Goal: Task Accomplishment & Management: Manage account settings

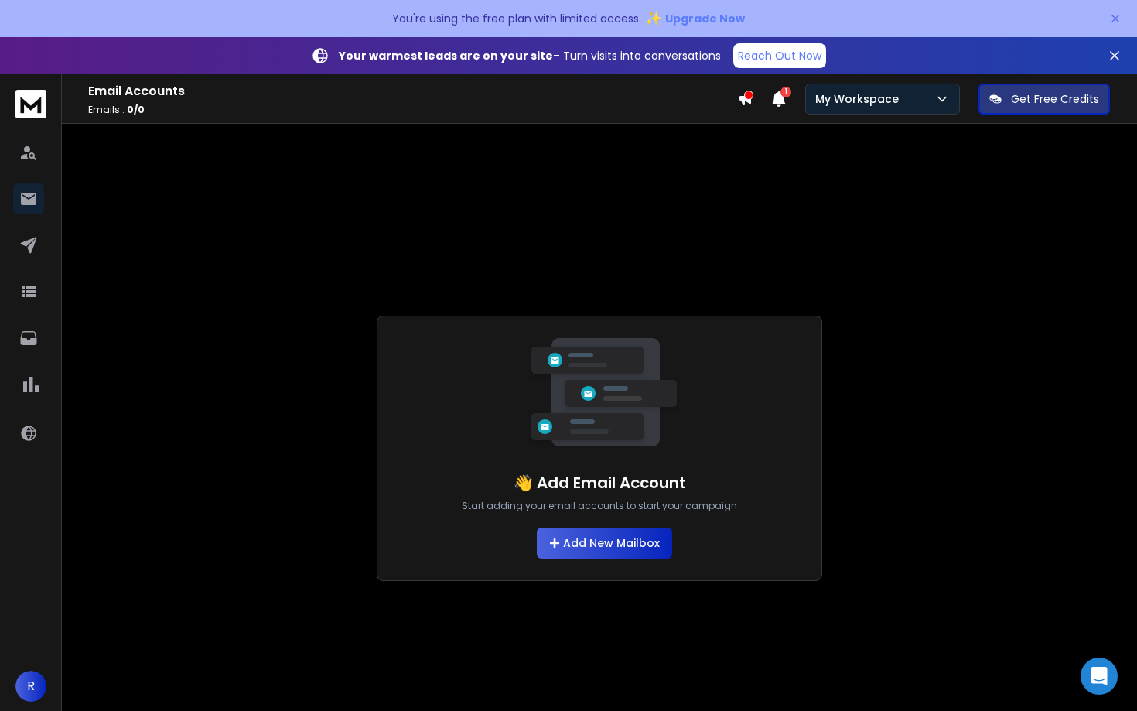
click at [855, 110] on button "My Workspace" at bounding box center [882, 99] width 155 height 31
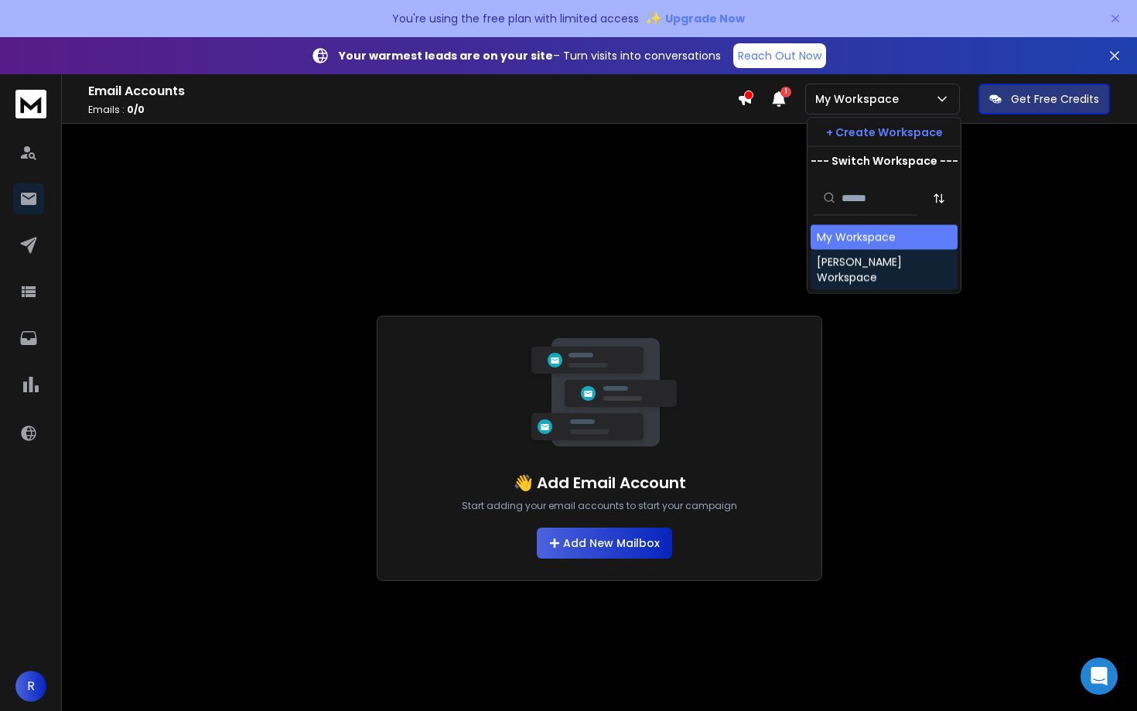
click at [843, 263] on div "[PERSON_NAME] Workspace" at bounding box center [884, 270] width 135 height 31
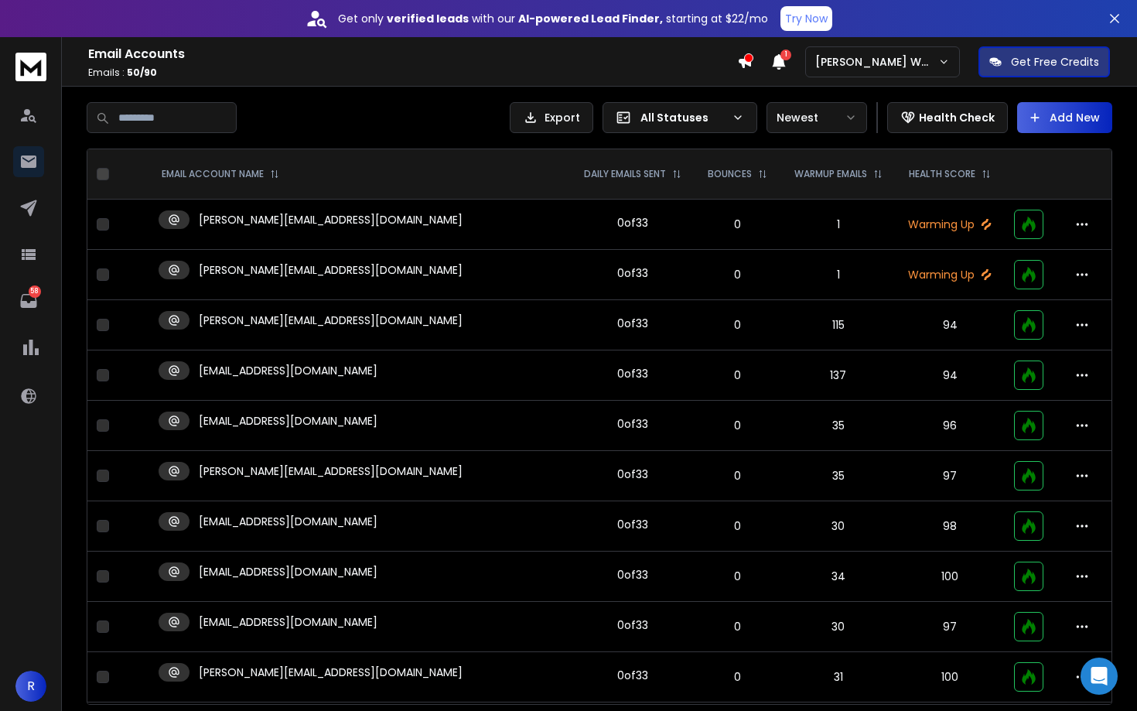
click at [1081, 113] on button "Add New" at bounding box center [1064, 117] width 95 height 31
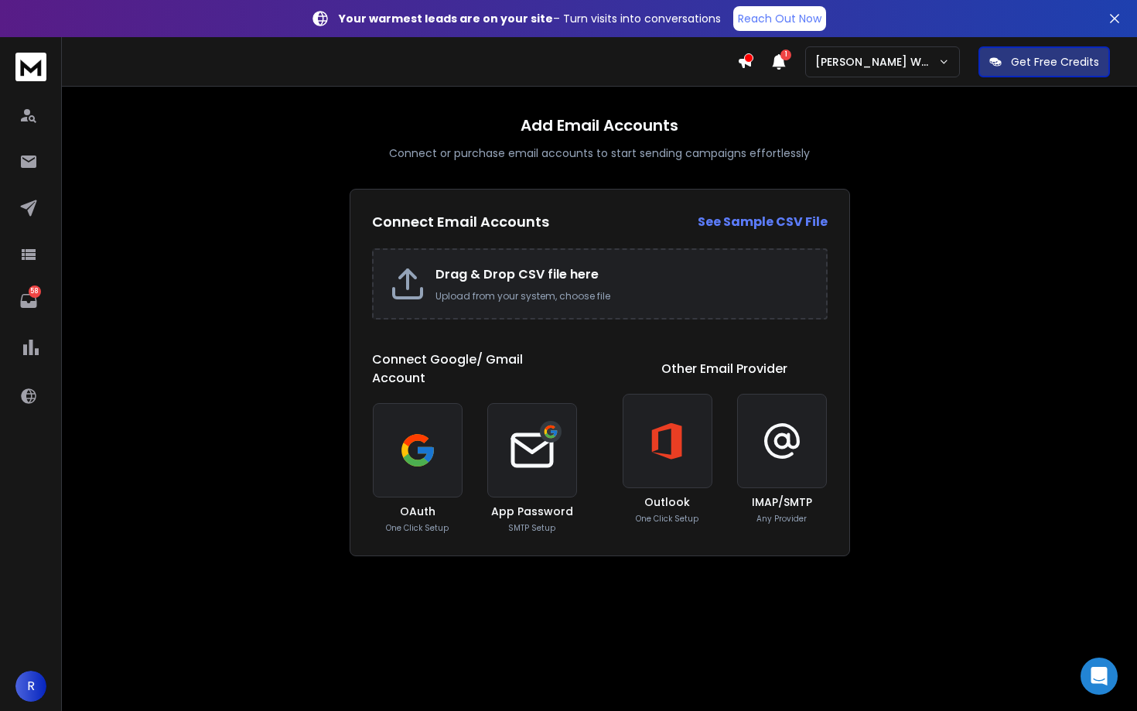
click at [675, 275] on h2 "Drag & Drop CSV file here" at bounding box center [623, 274] width 375 height 19
type input "**********"
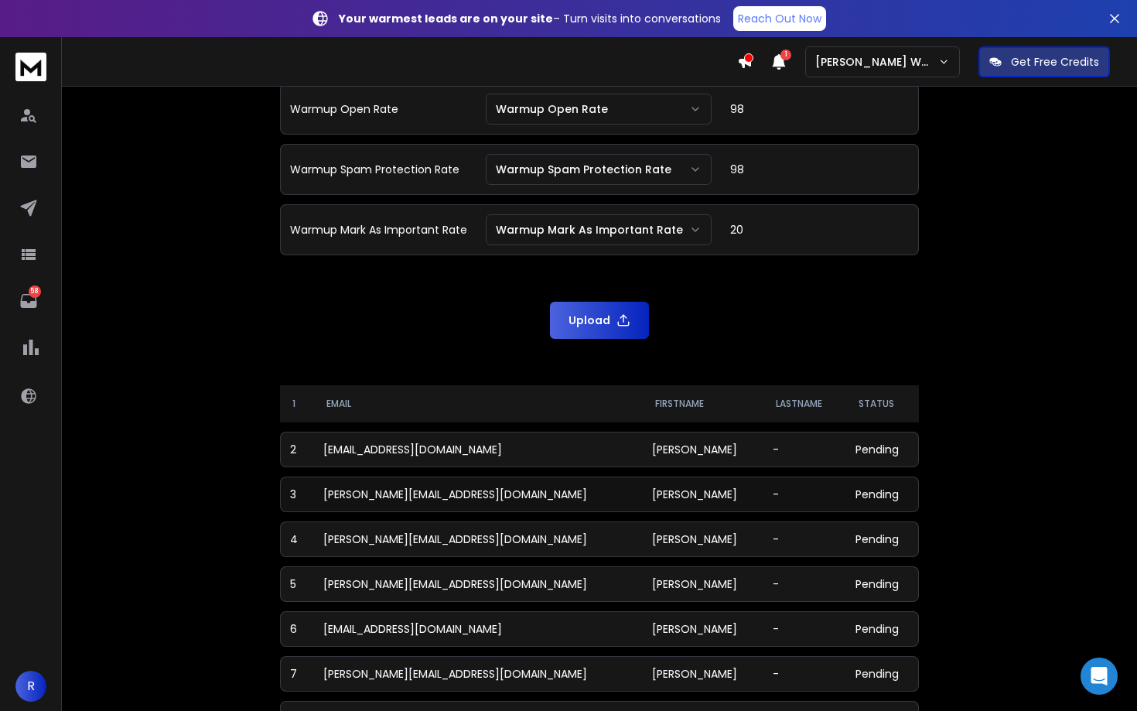
scroll to position [1296, 0]
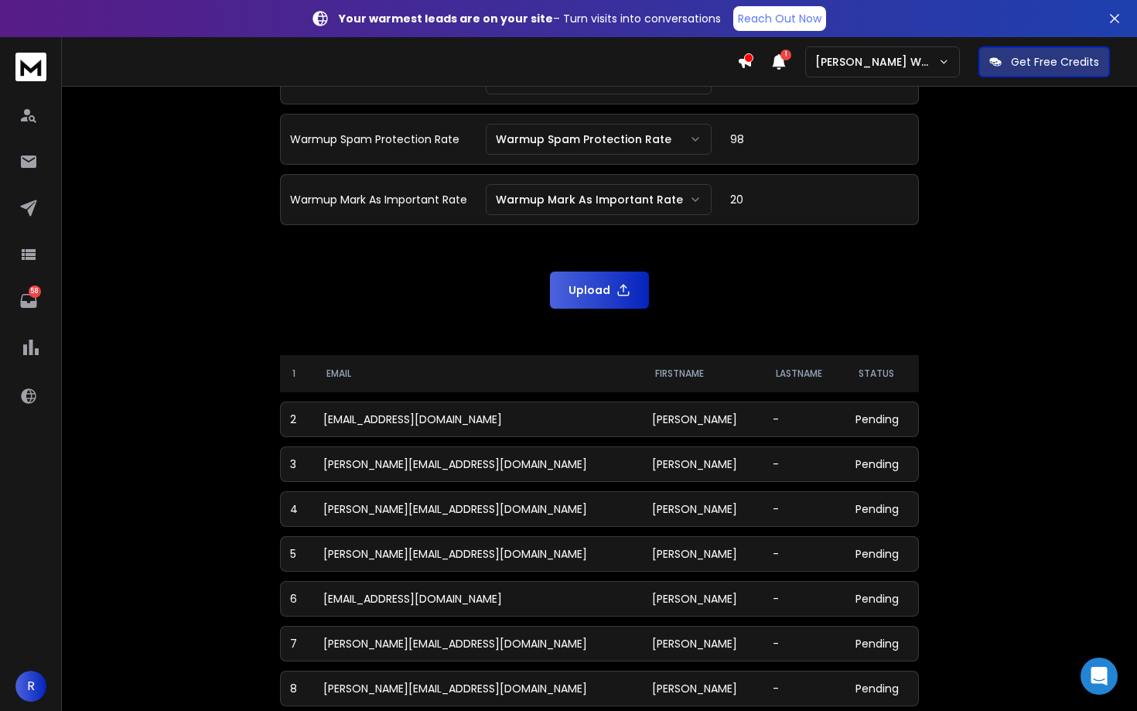
click at [617, 285] on icon at bounding box center [624, 290] width 14 height 14
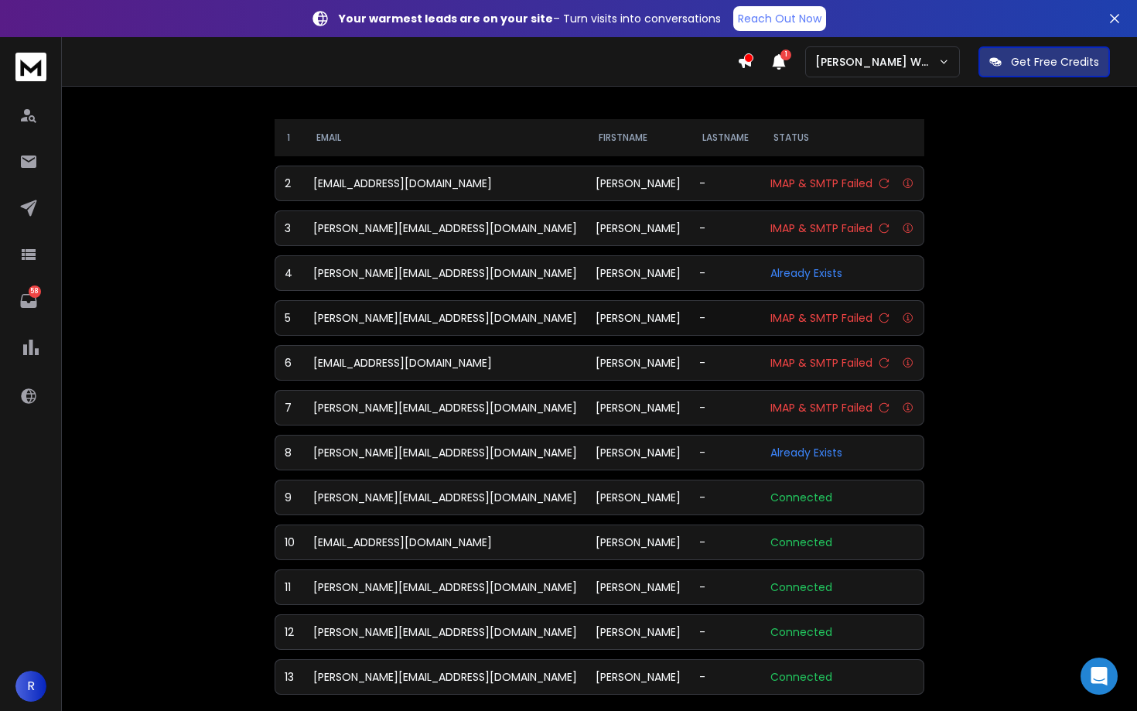
scroll to position [1606, 0]
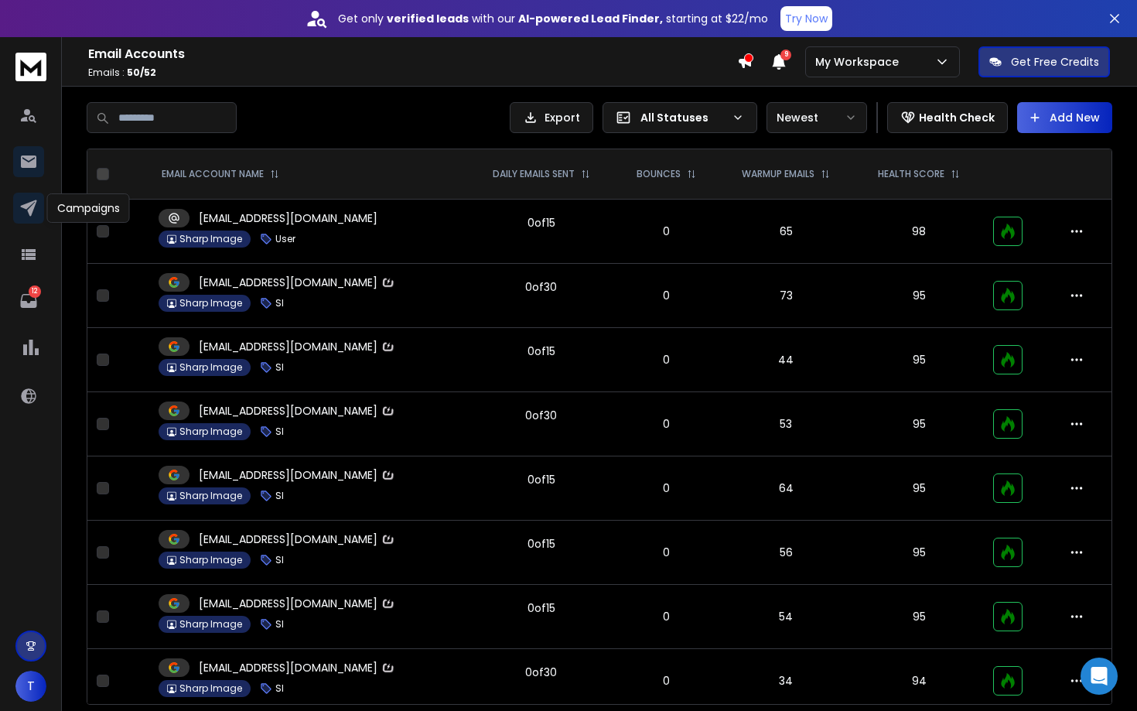
click at [16, 216] on link at bounding box center [28, 208] width 31 height 31
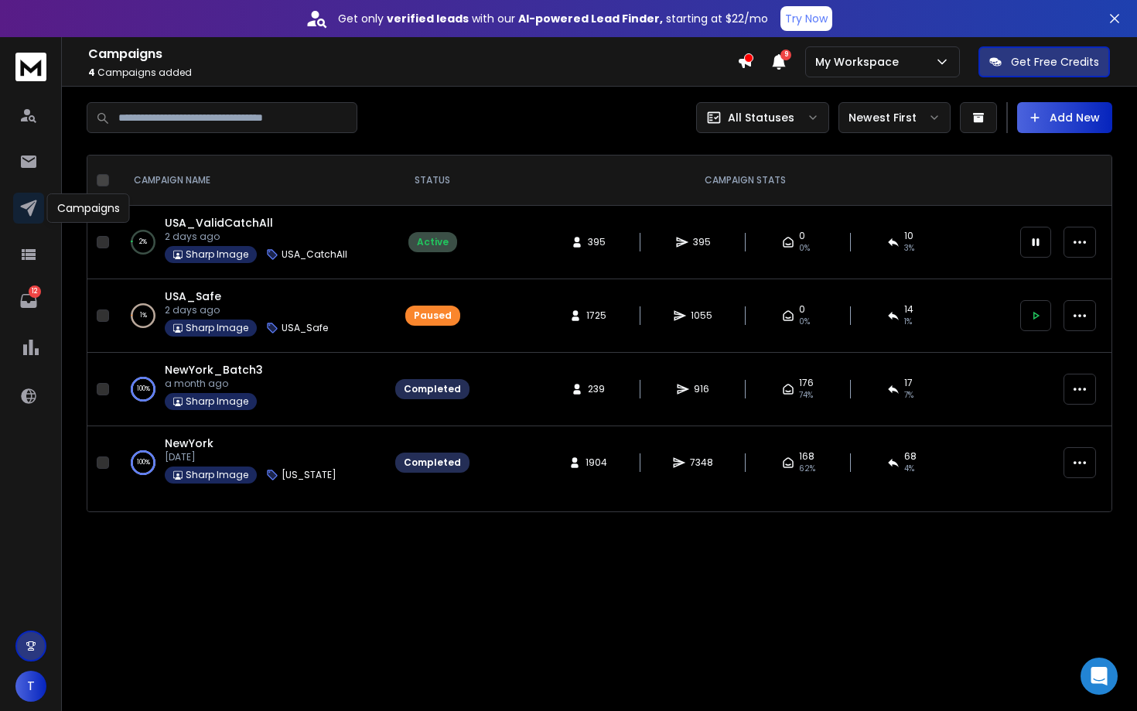
click at [219, 302] on h1 "USA_Safe" at bounding box center [246, 296] width 163 height 15
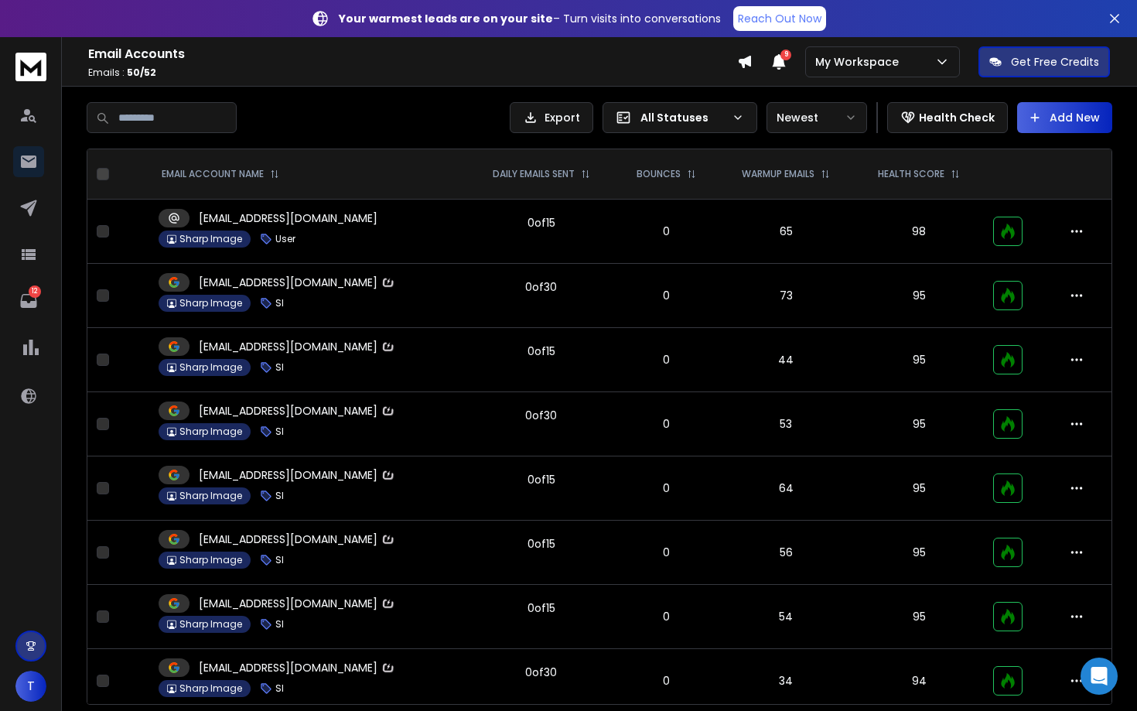
click at [410, 335] on td "tahir.moosa@sharpimageboost.com Sharp Image SI" at bounding box center [308, 360] width 318 height 64
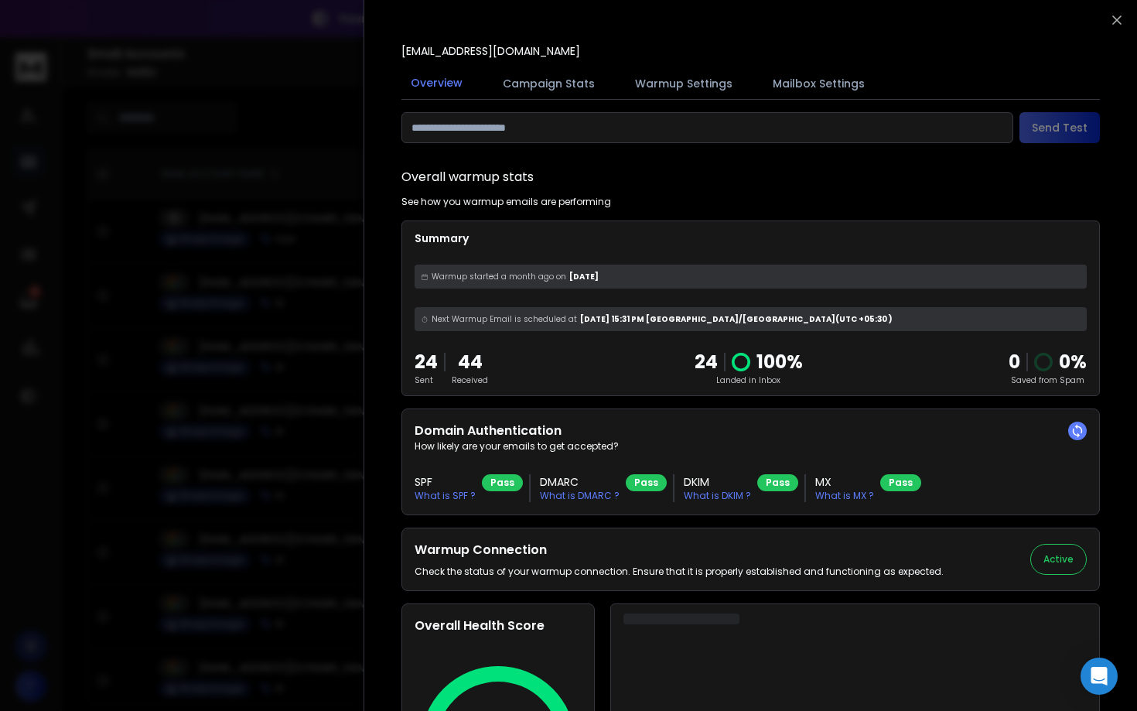
click at [308, 385] on div at bounding box center [568, 355] width 1137 height 711
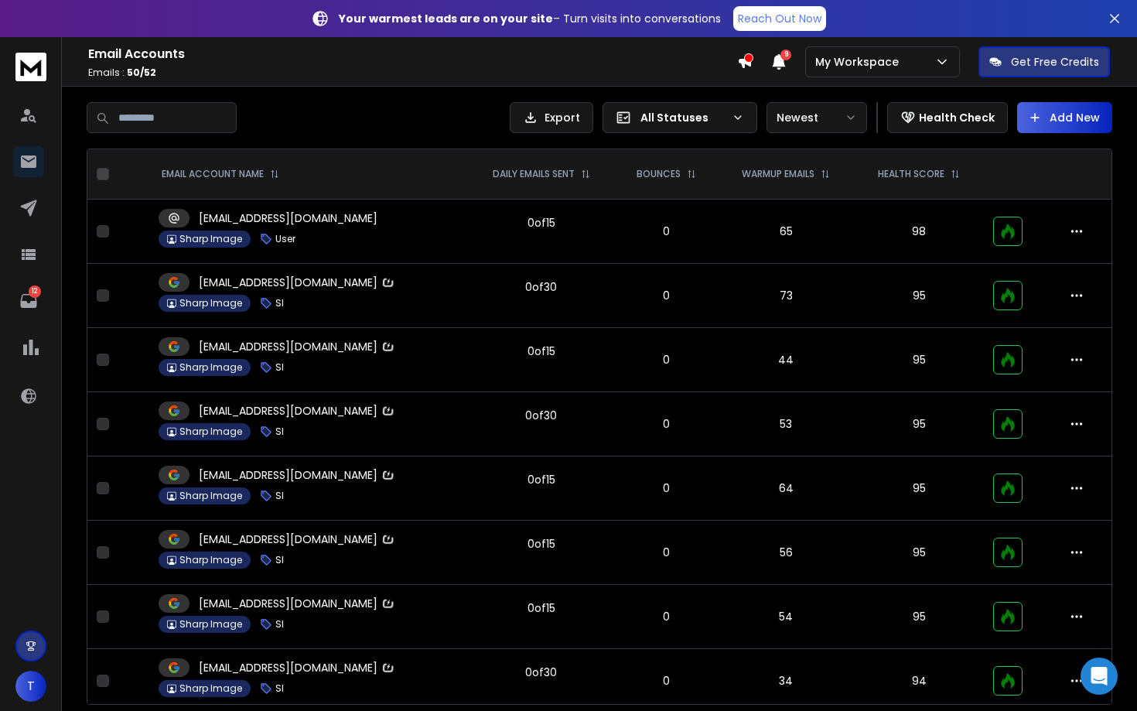
click at [412, 559] on div "Sharp Image SI" at bounding box center [308, 560] width 299 height 17
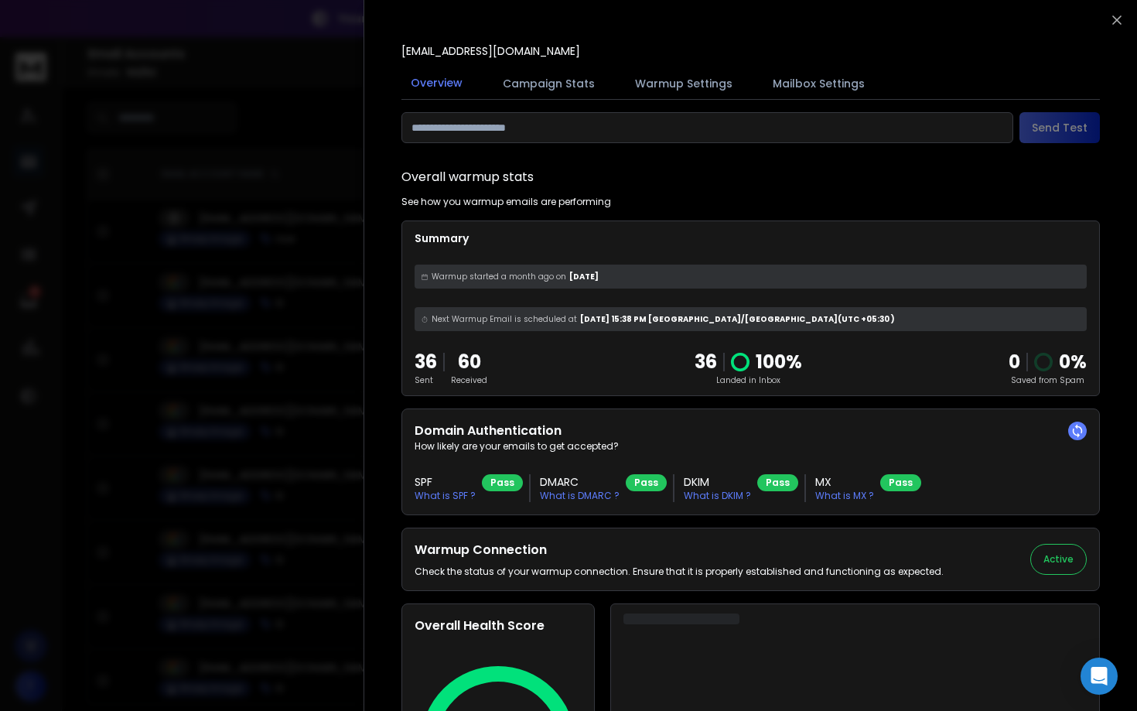
click at [339, 319] on div at bounding box center [568, 355] width 1137 height 711
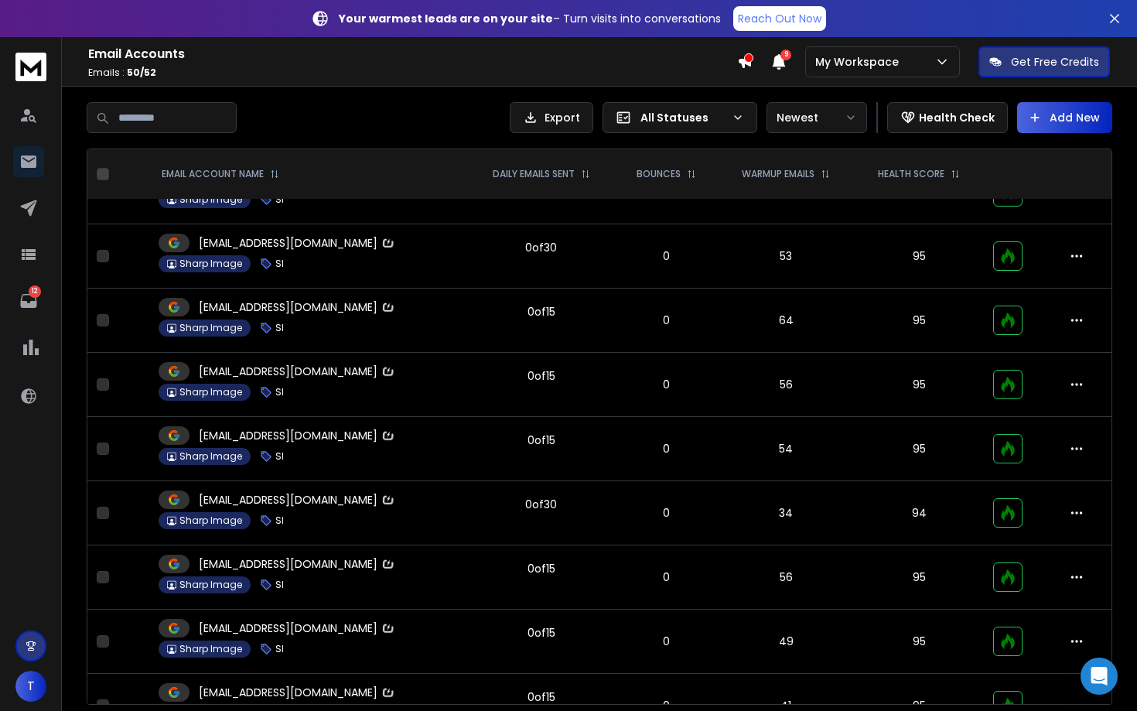
scroll to position [223, 0]
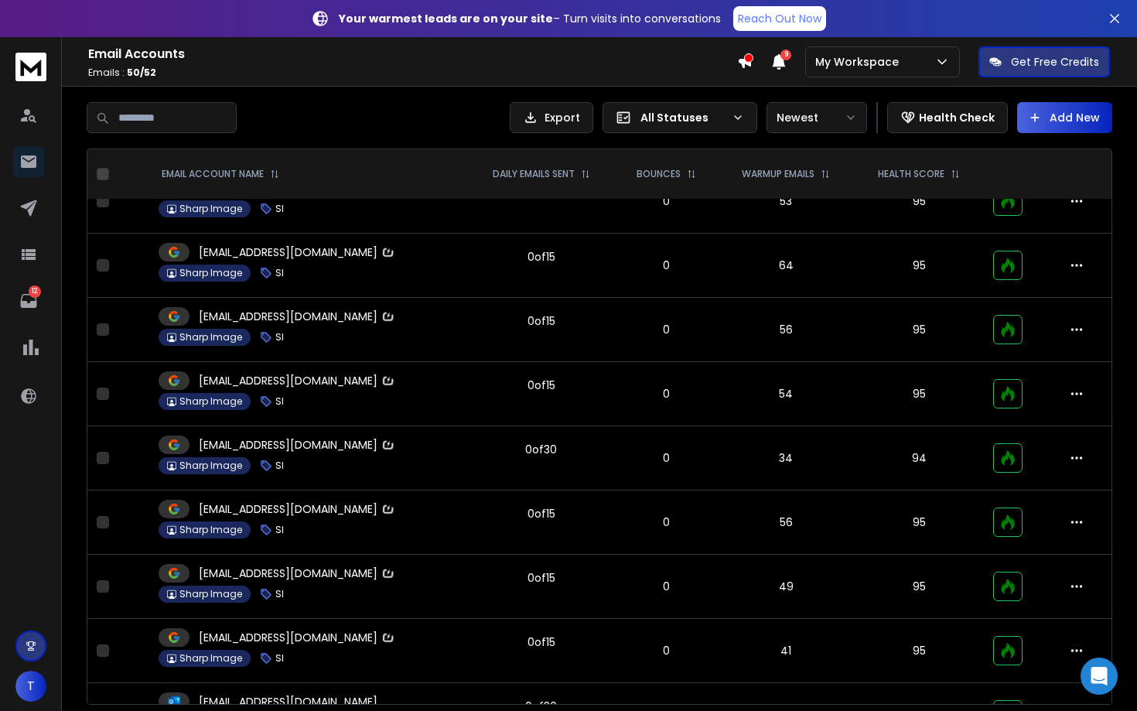
click at [427, 496] on td "tahir@sharpimagepro.com Sharp Image SI" at bounding box center [308, 522] width 318 height 64
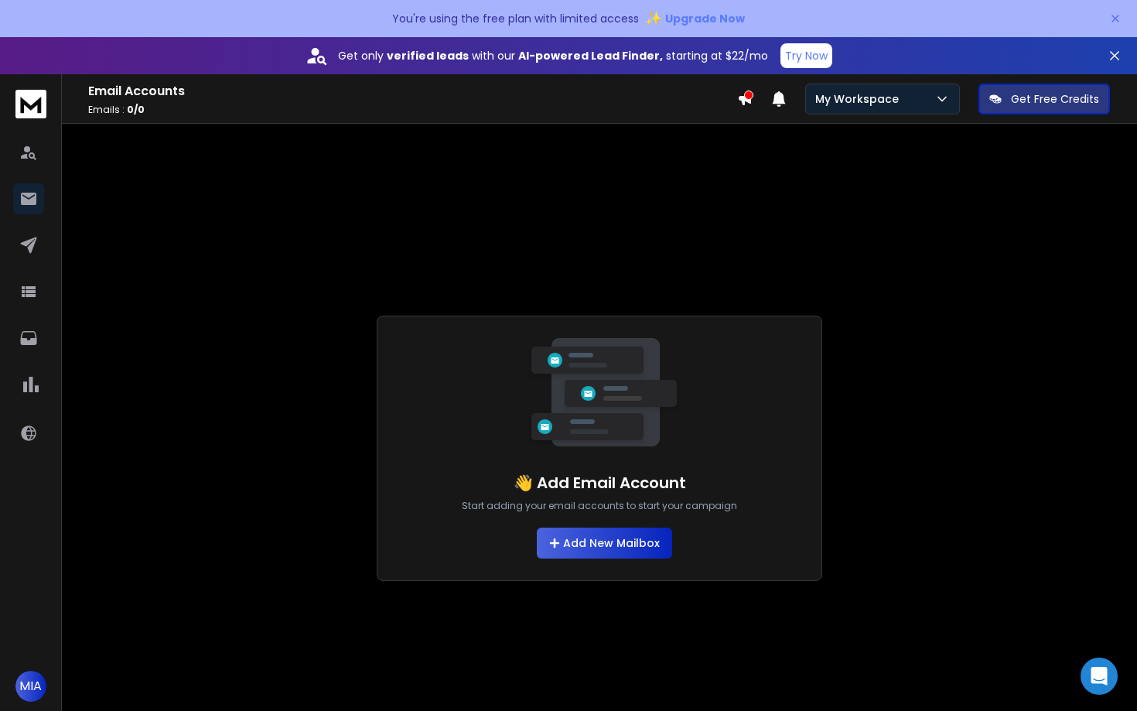
click at [830, 90] on button "My Workspace" at bounding box center [882, 99] width 155 height 31
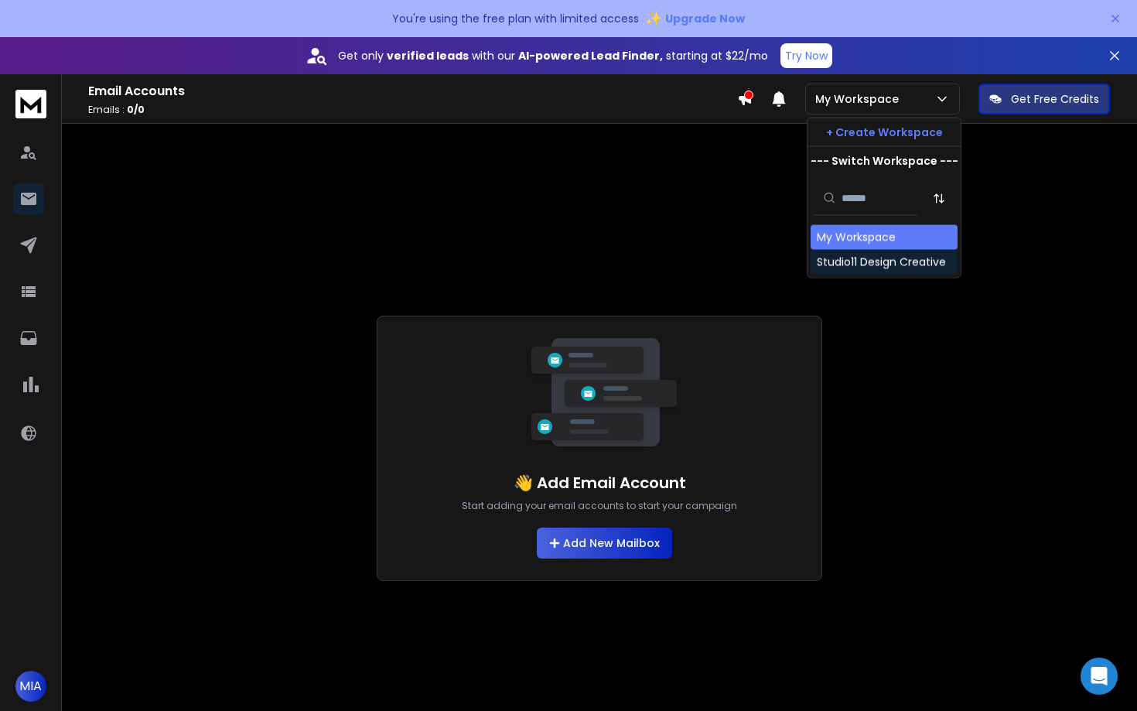
click at [836, 265] on div "Studio11 Design Creative" at bounding box center [881, 262] width 129 height 15
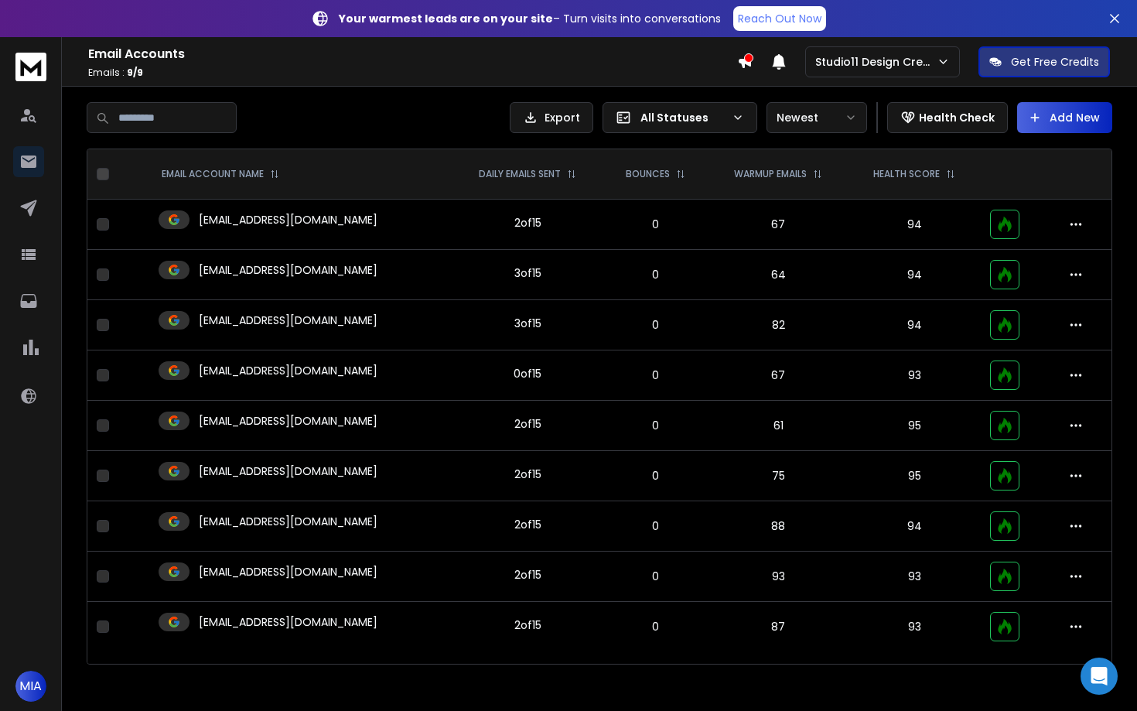
click at [408, 206] on td "promy@teamstudio11dnc.com" at bounding box center [300, 225] width 302 height 50
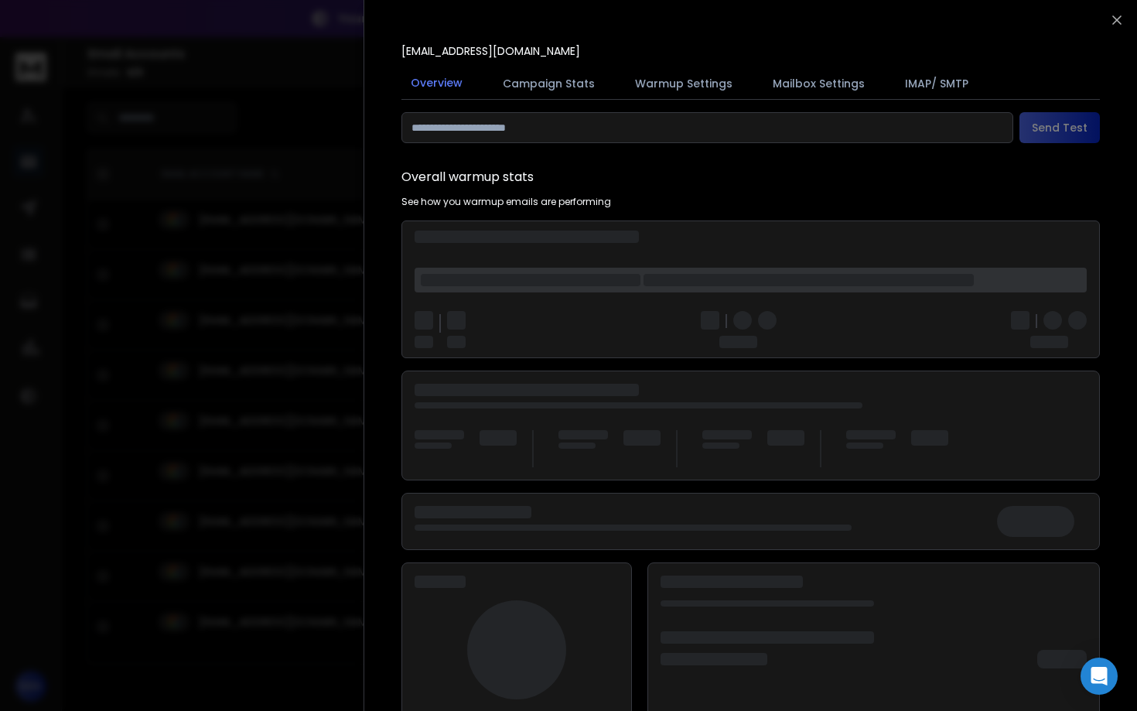
click at [562, 94] on button "Campaign Stats" at bounding box center [549, 84] width 111 height 34
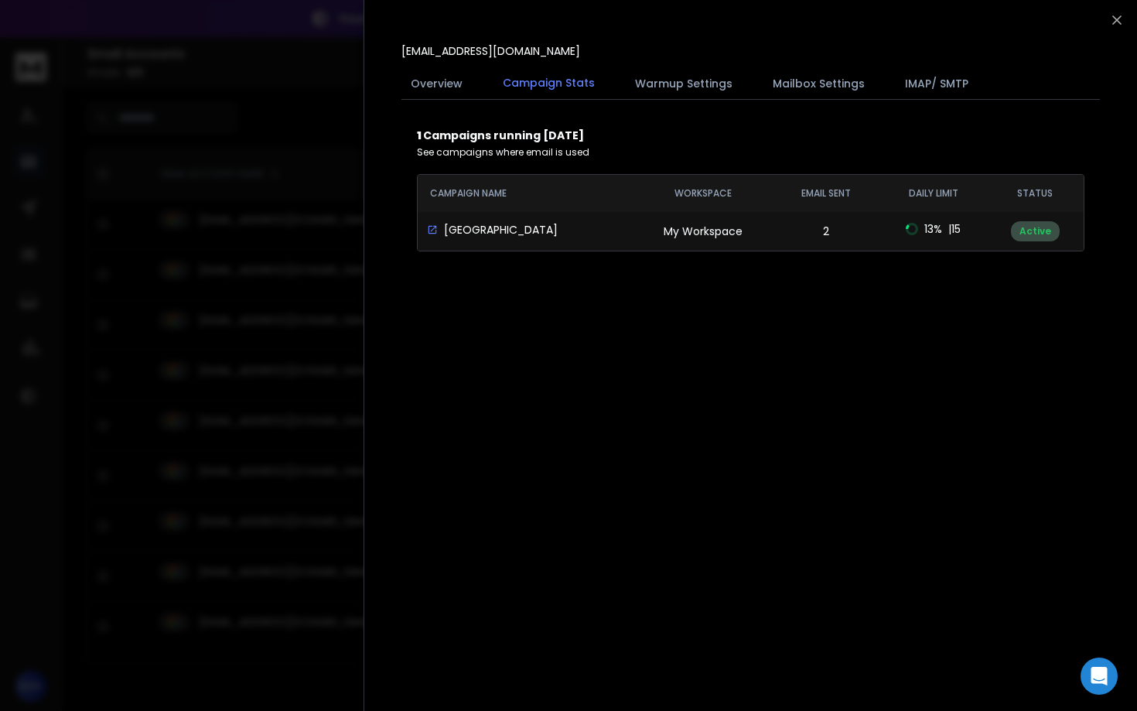
click at [429, 229] on icon at bounding box center [432, 229] width 11 height 11
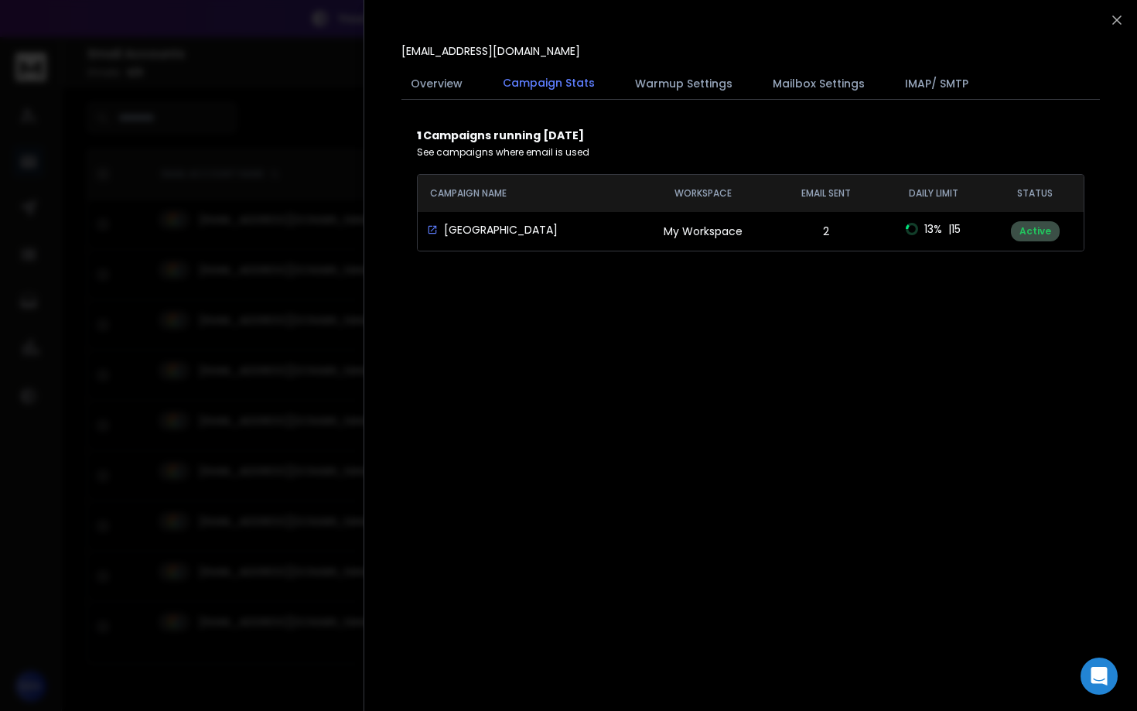
click at [313, 302] on div at bounding box center [568, 355] width 1137 height 711
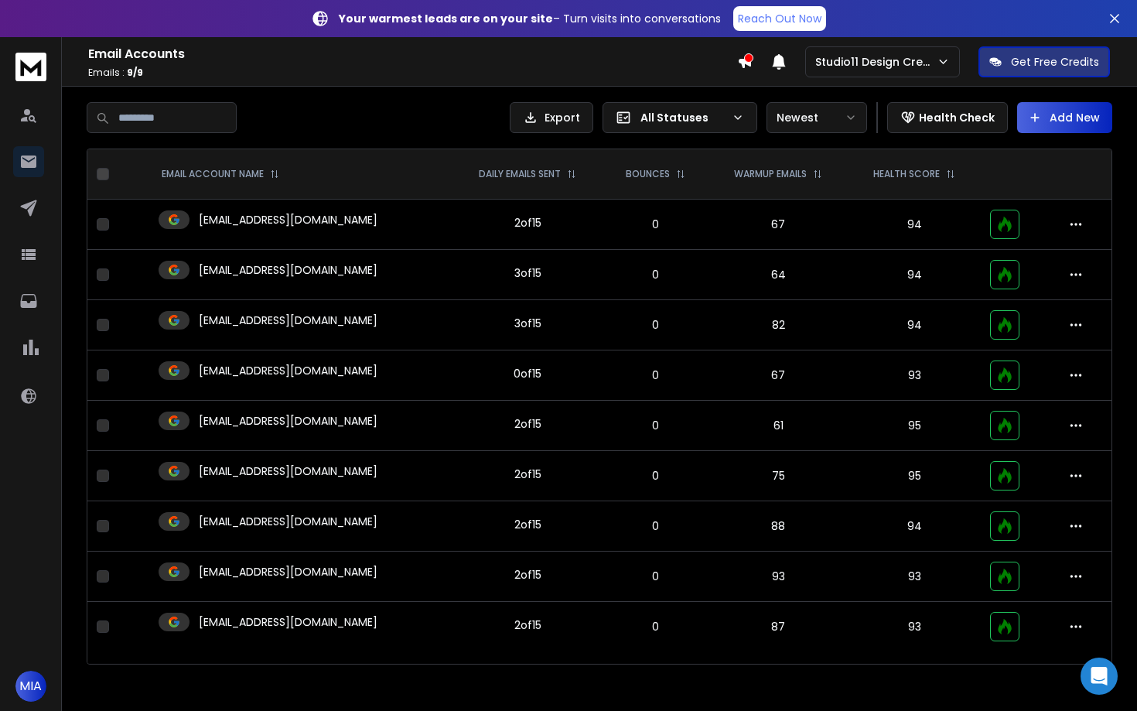
click at [415, 245] on td "promy@teamstudio11dnc.com" at bounding box center [300, 225] width 302 height 50
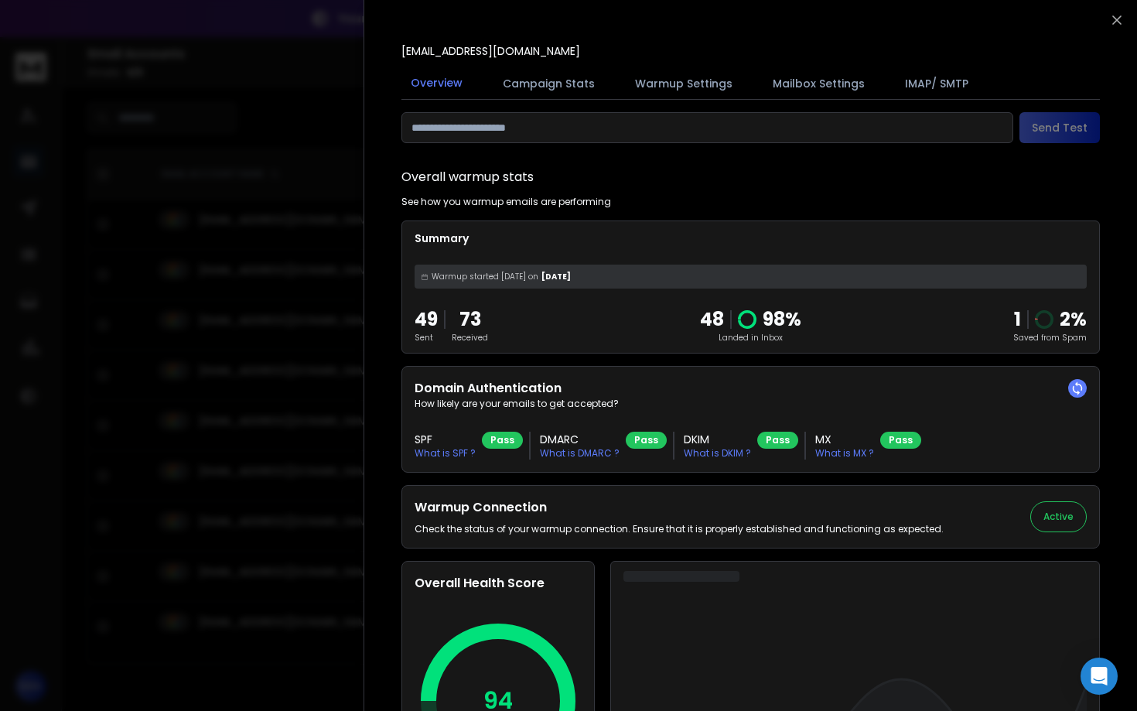
click at [547, 84] on button "Campaign Stats" at bounding box center [549, 84] width 111 height 34
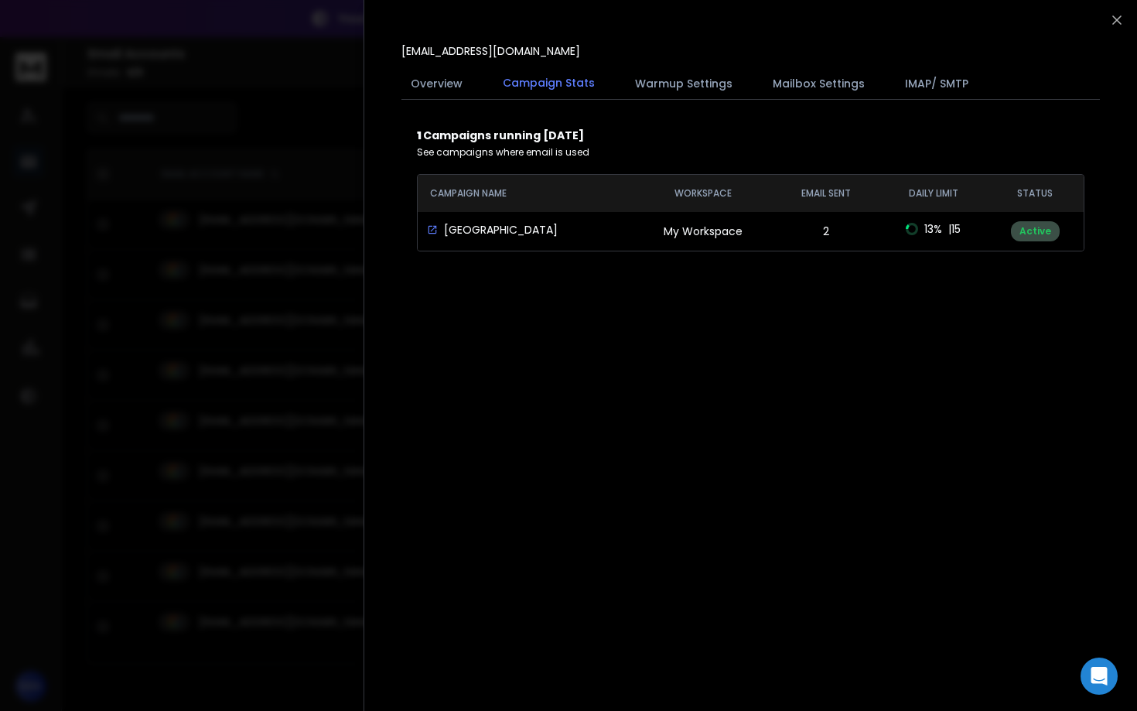
click at [675, 81] on button "Warmup Settings" at bounding box center [684, 84] width 116 height 34
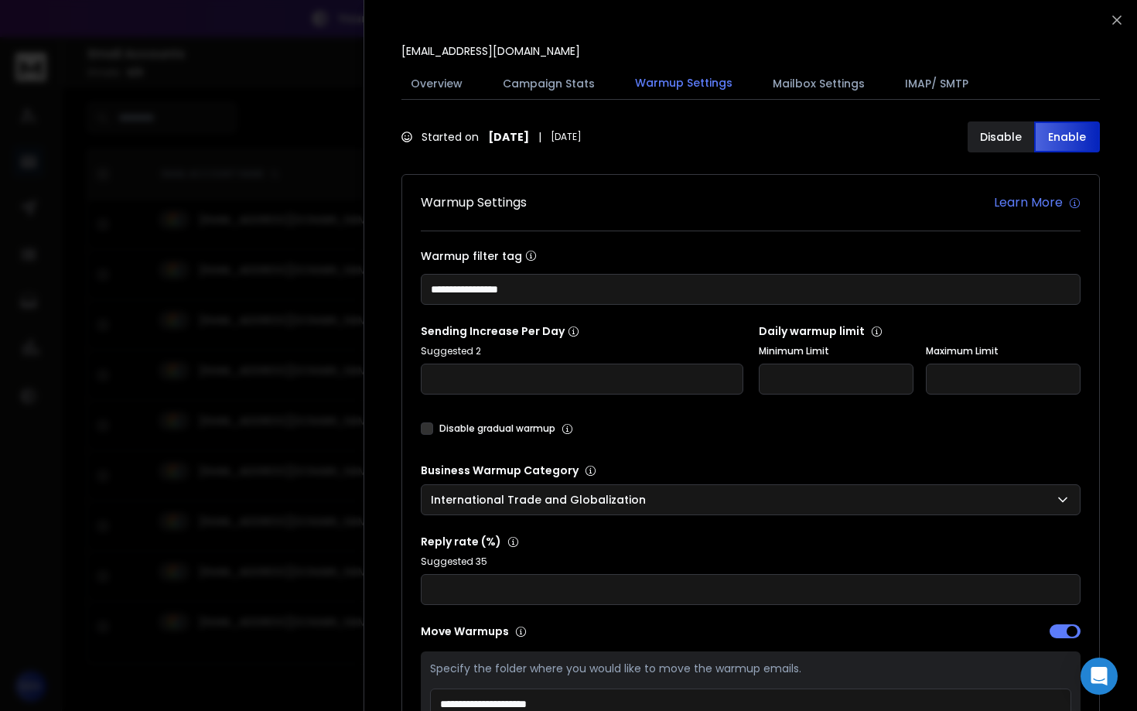
click at [812, 91] on button "Mailbox Settings" at bounding box center [819, 84] width 111 height 34
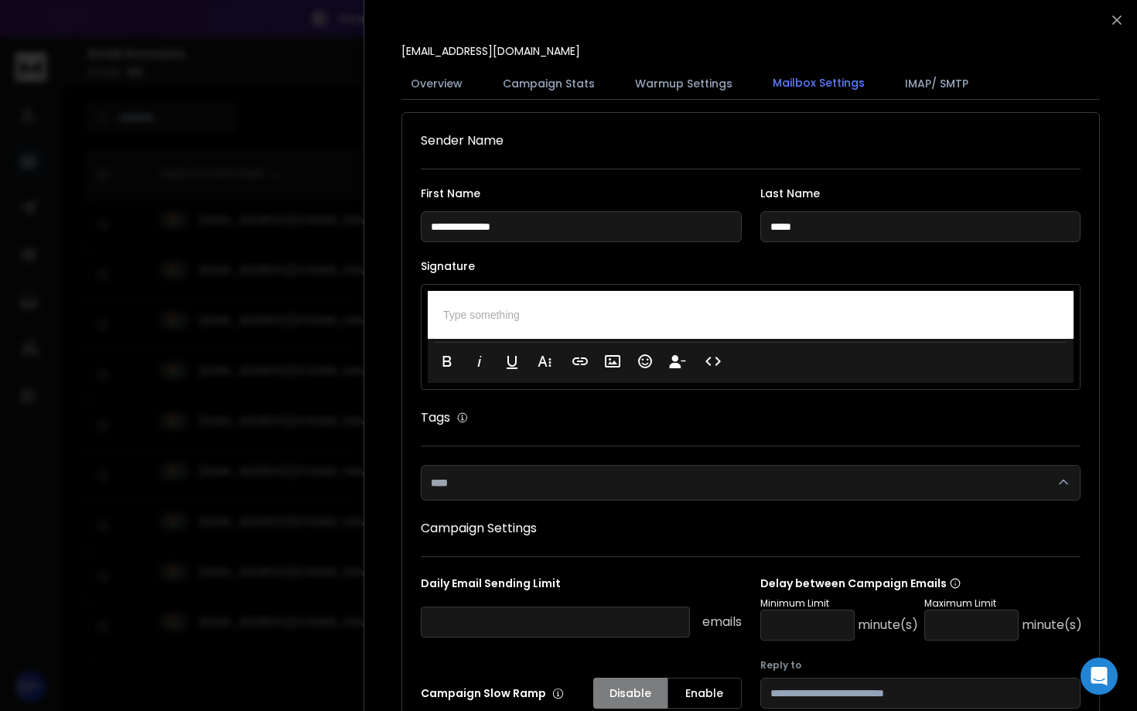
click at [875, 84] on div "Overview Campaign Stats Warmup Settings Mailbox Settings IMAP/ SMTP" at bounding box center [751, 83] width 699 height 31
click at [426, 86] on button "Overview" at bounding box center [437, 84] width 70 height 34
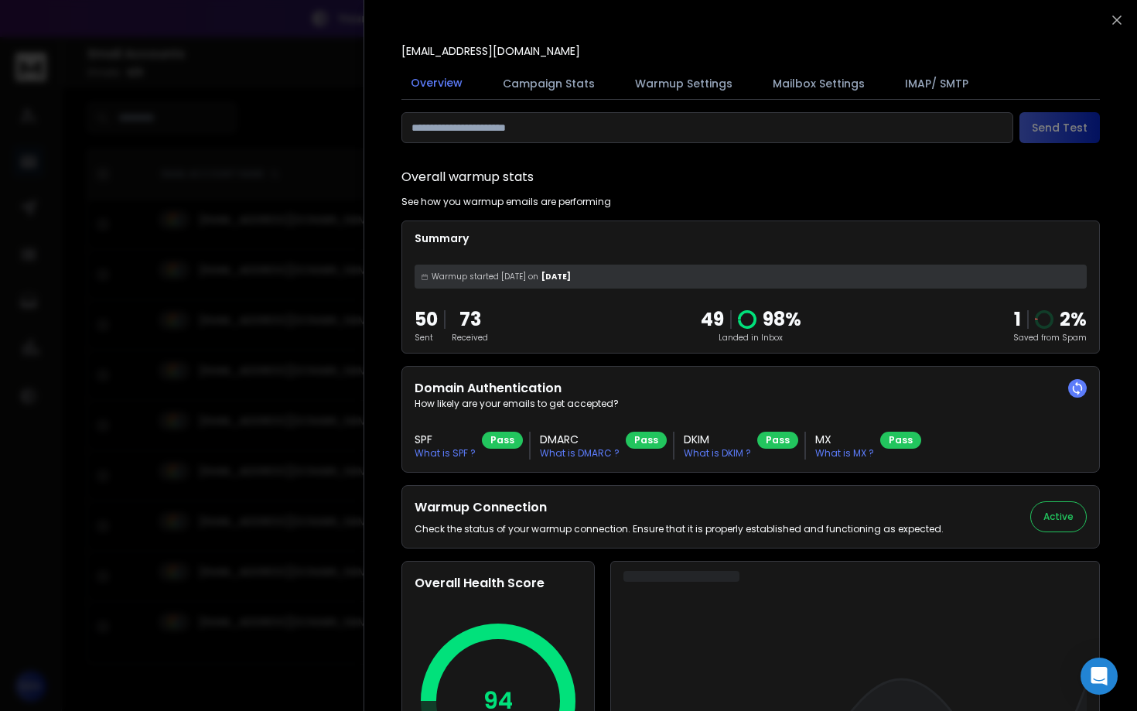
click at [702, 94] on button "Warmup Settings" at bounding box center [684, 84] width 116 height 34
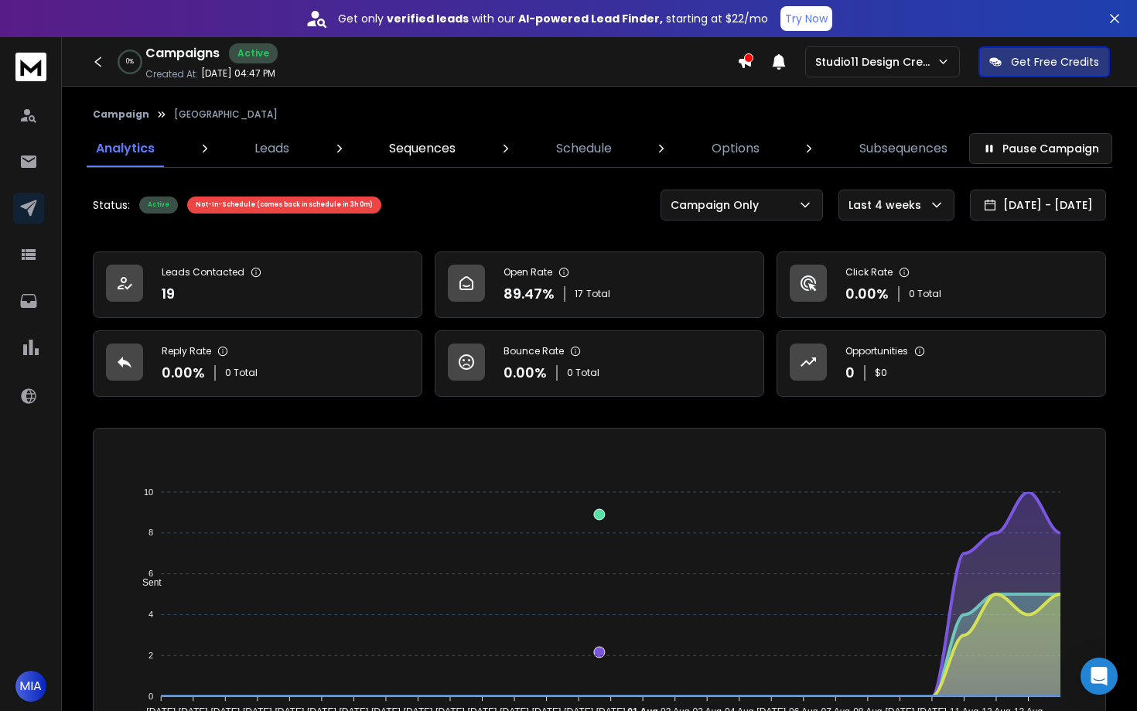
click at [417, 152] on p "Sequences" at bounding box center [422, 148] width 67 height 19
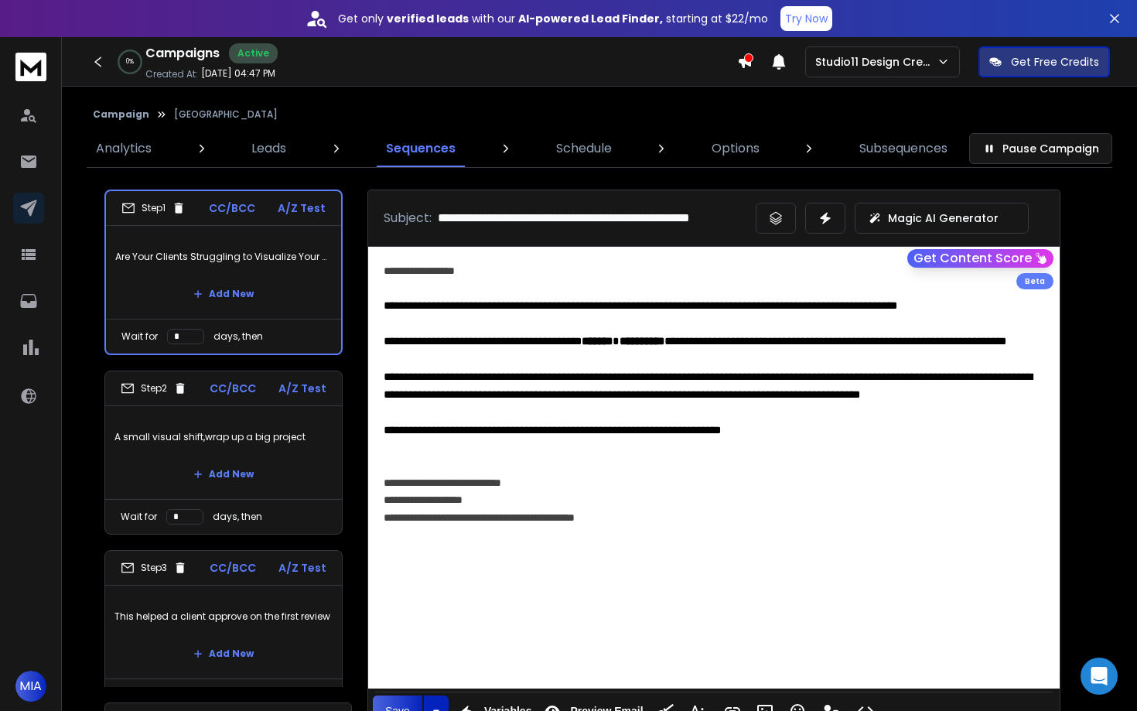
click at [446, 347] on div "**********" at bounding box center [714, 342] width 661 height 18
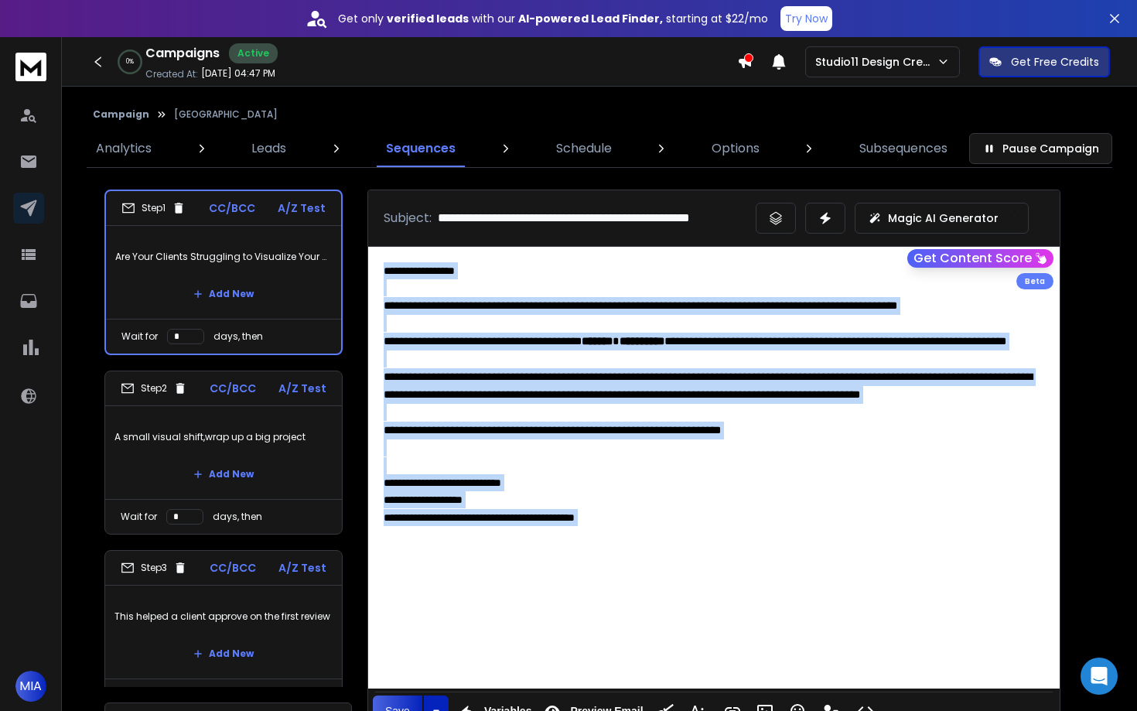
copy div "**********"
click at [248, 436] on p "A small visual shift,wrap up a big project" at bounding box center [224, 436] width 218 height 43
type input "**********"
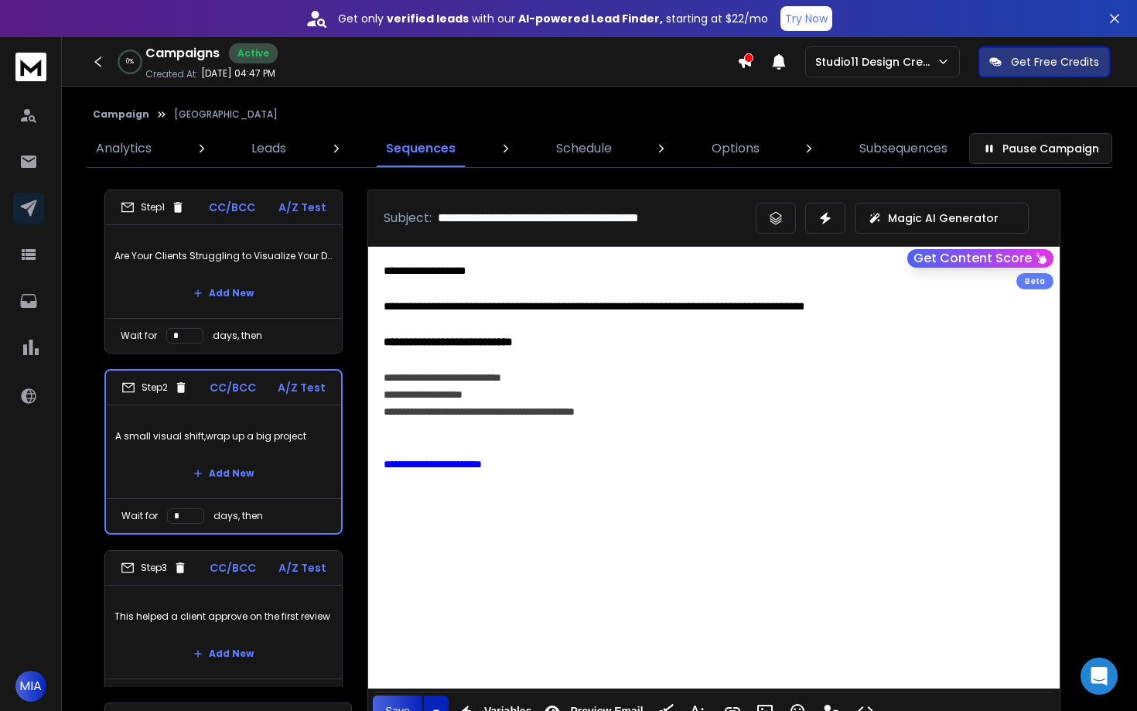
click at [463, 395] on div "**********" at bounding box center [714, 394] width 661 height 17
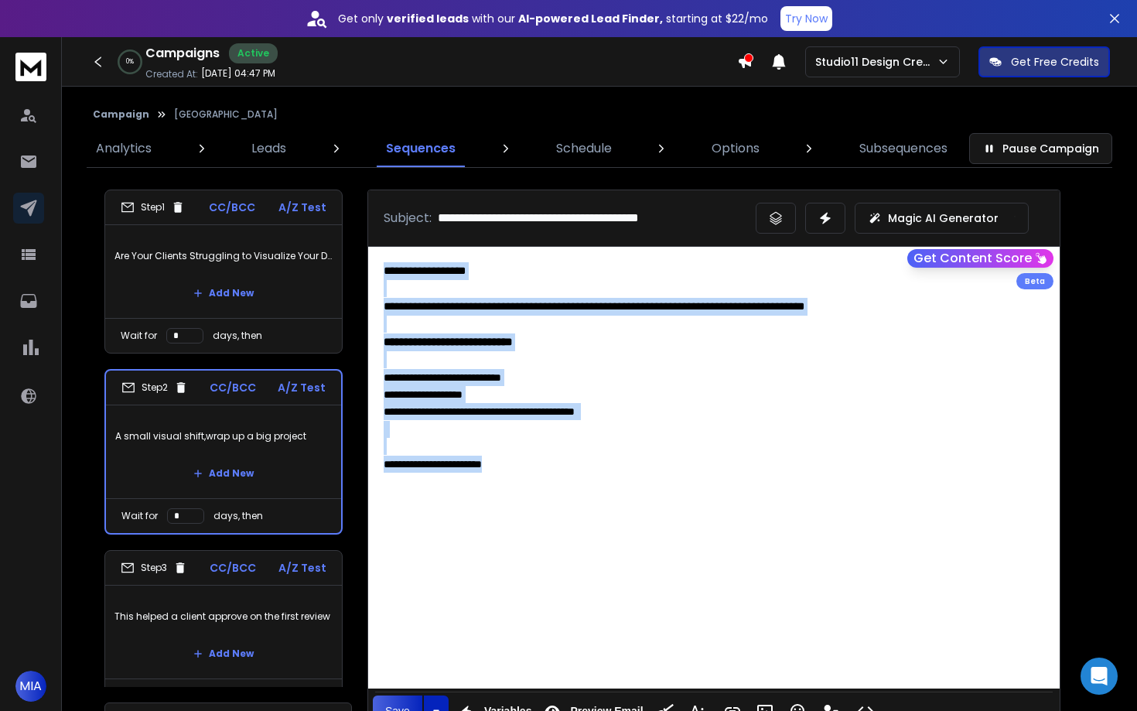
copy div "**********"
click at [489, 340] on strong "**********" at bounding box center [448, 342] width 128 height 11
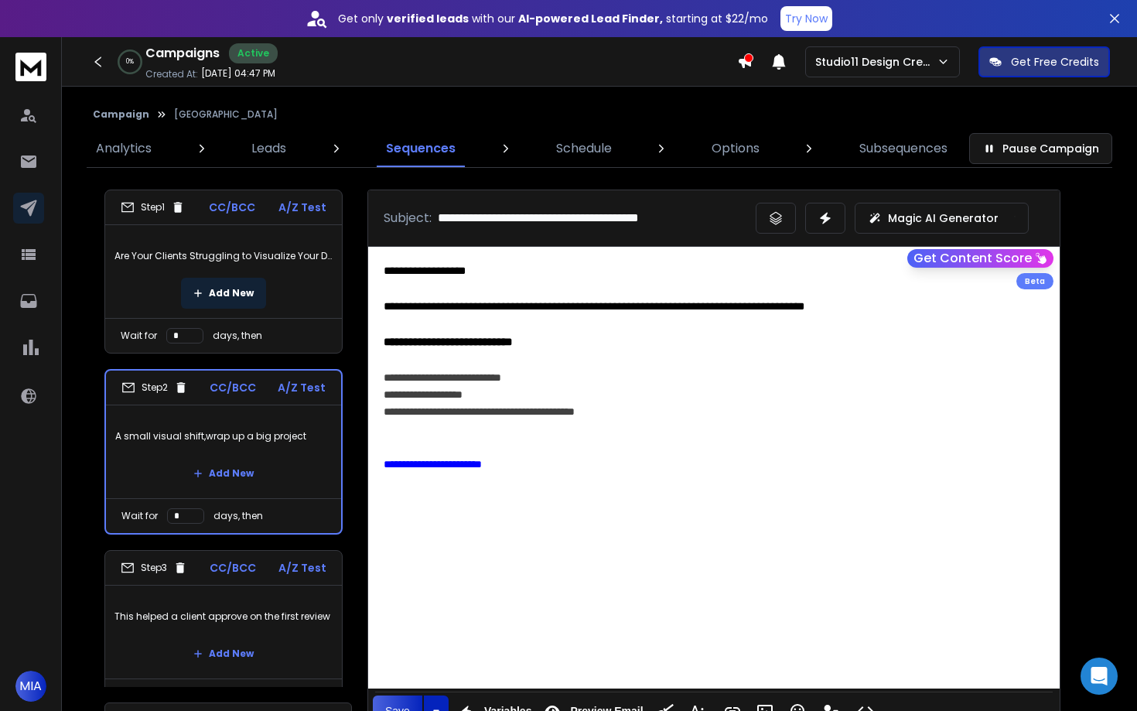
click at [251, 293] on button "Add New" at bounding box center [223, 293] width 85 height 31
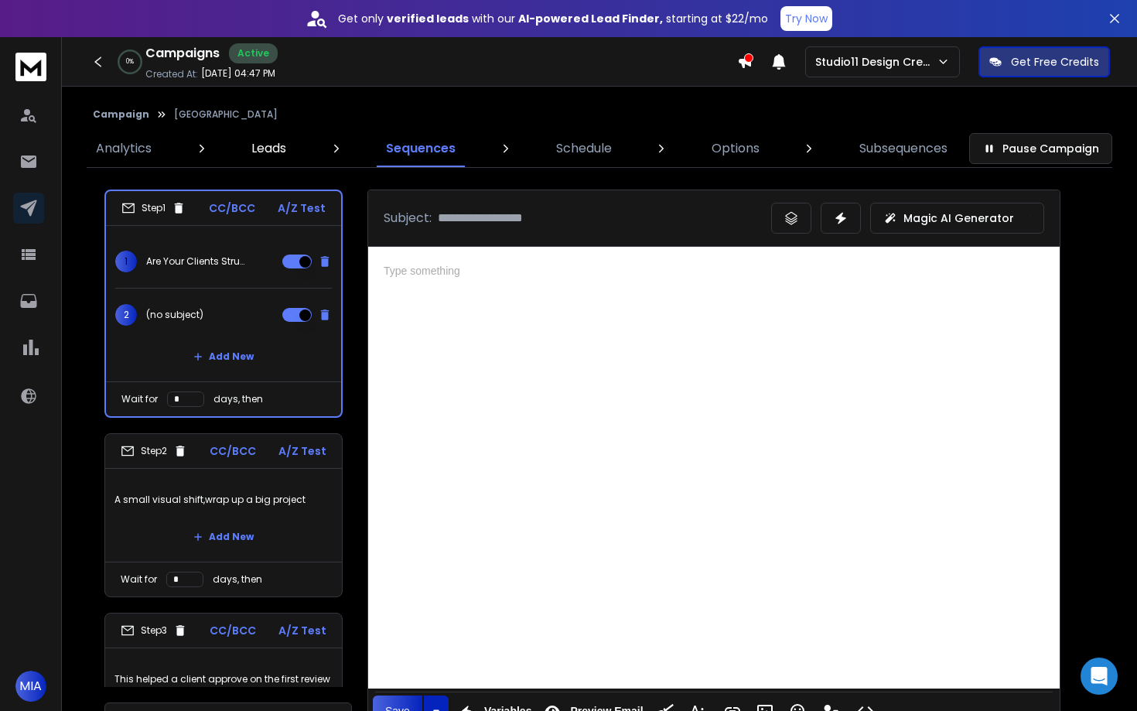
click at [285, 137] on link "Leads" at bounding box center [268, 148] width 53 height 37
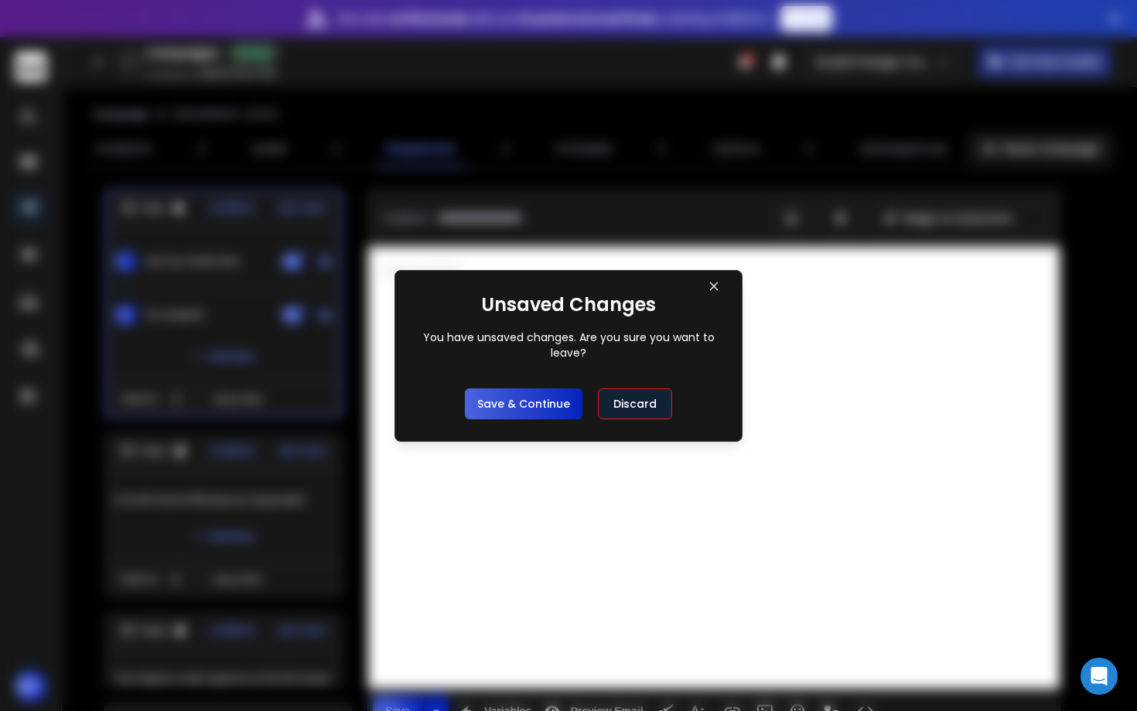
click at [624, 410] on button "Discard" at bounding box center [635, 403] width 74 height 31
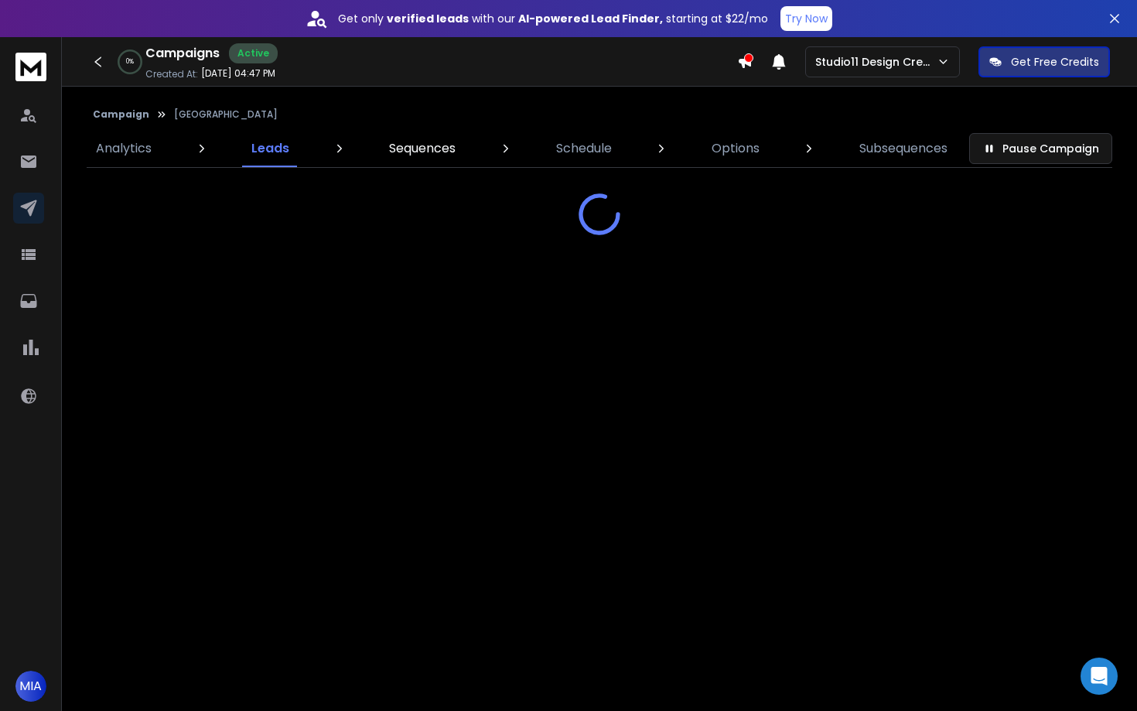
click at [430, 150] on p "Sequences" at bounding box center [422, 148] width 67 height 19
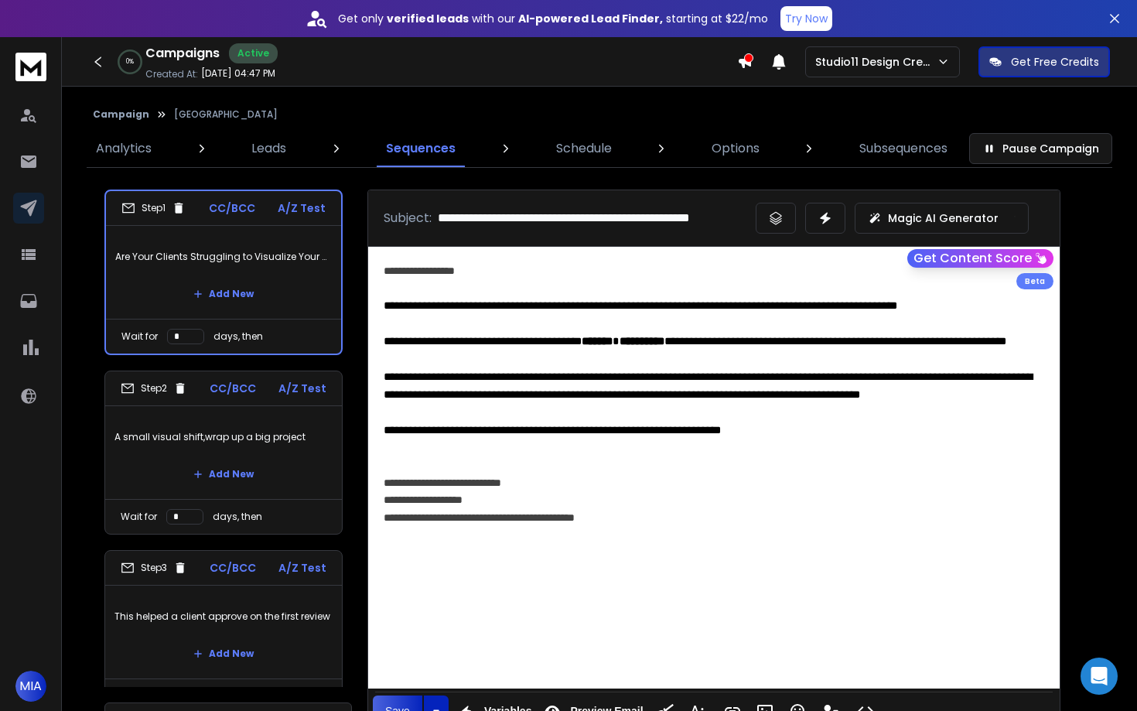
click at [300, 254] on p "Are Your Clients Struggling to Visualize Your Designs?" at bounding box center [223, 256] width 217 height 43
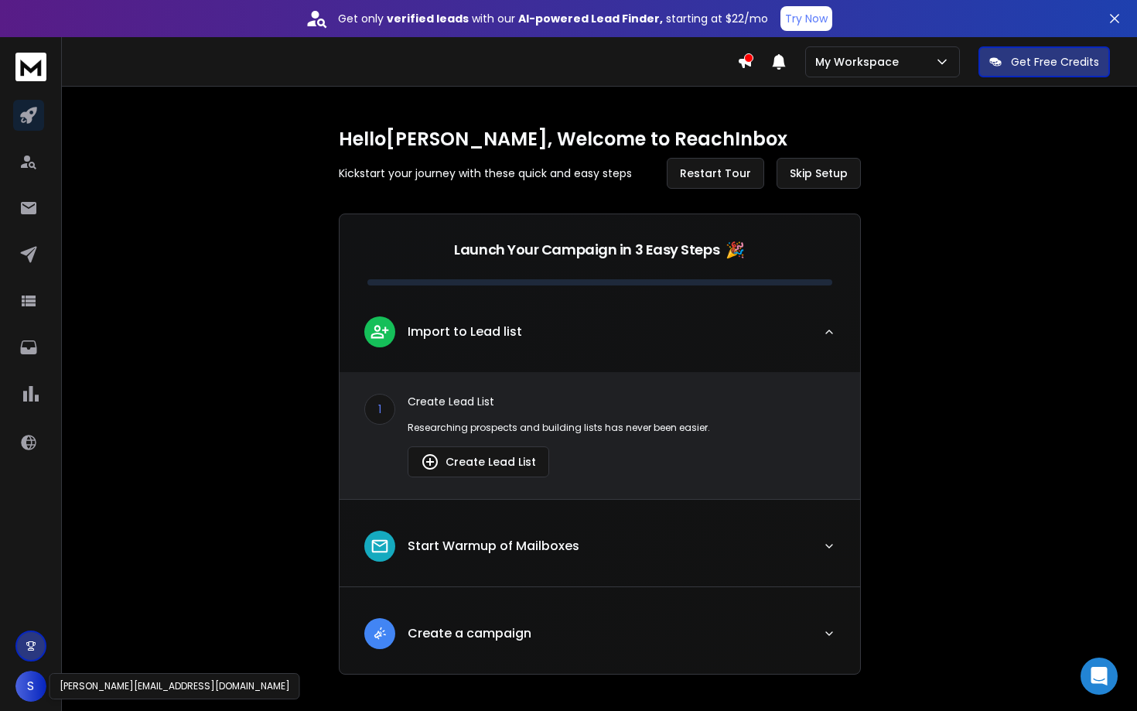
click at [19, 695] on span "S" at bounding box center [30, 686] width 31 height 31
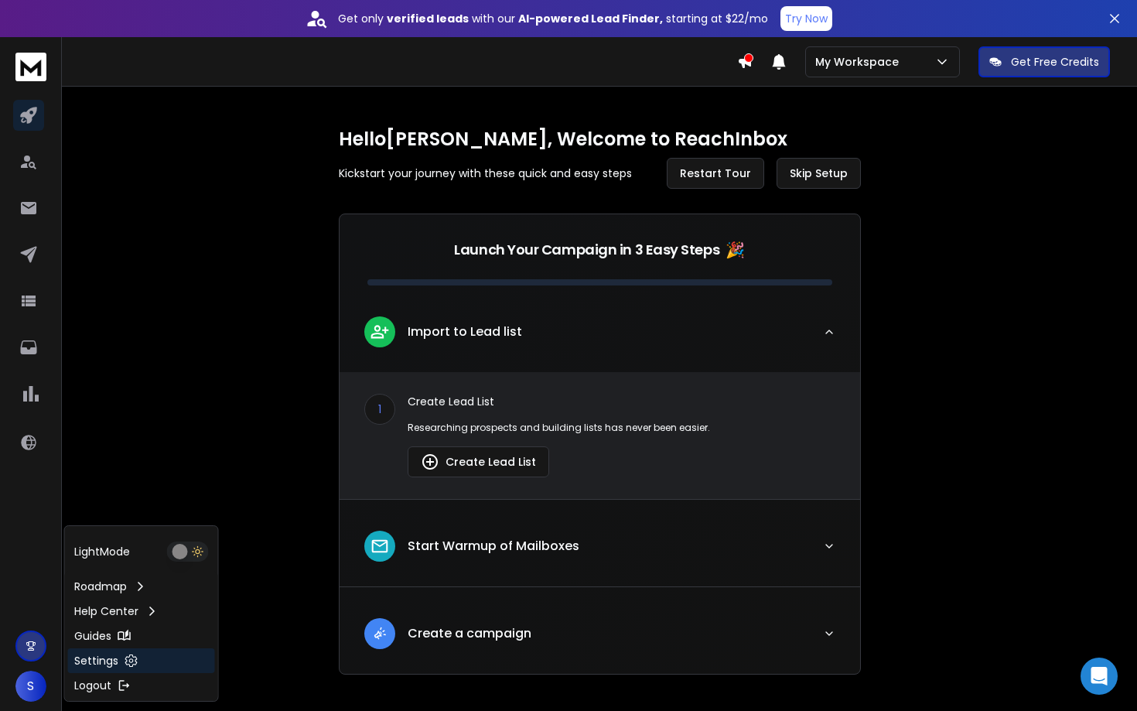
click at [88, 669] on div "Settings" at bounding box center [141, 660] width 147 height 25
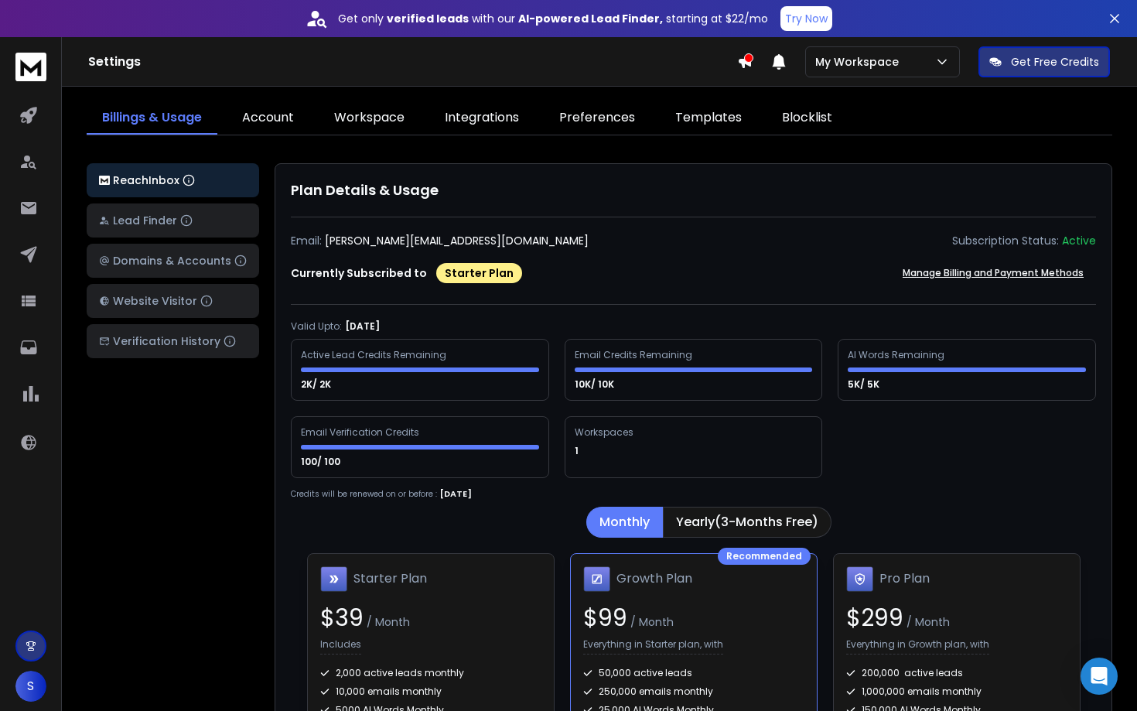
click at [93, 243] on div "ReachInbox Lead Finder Domains & Accounts Website Visitor Verification History …" at bounding box center [600, 448] width 1026 height 600
click at [121, 248] on button "Domains & Accounts" at bounding box center [173, 261] width 173 height 34
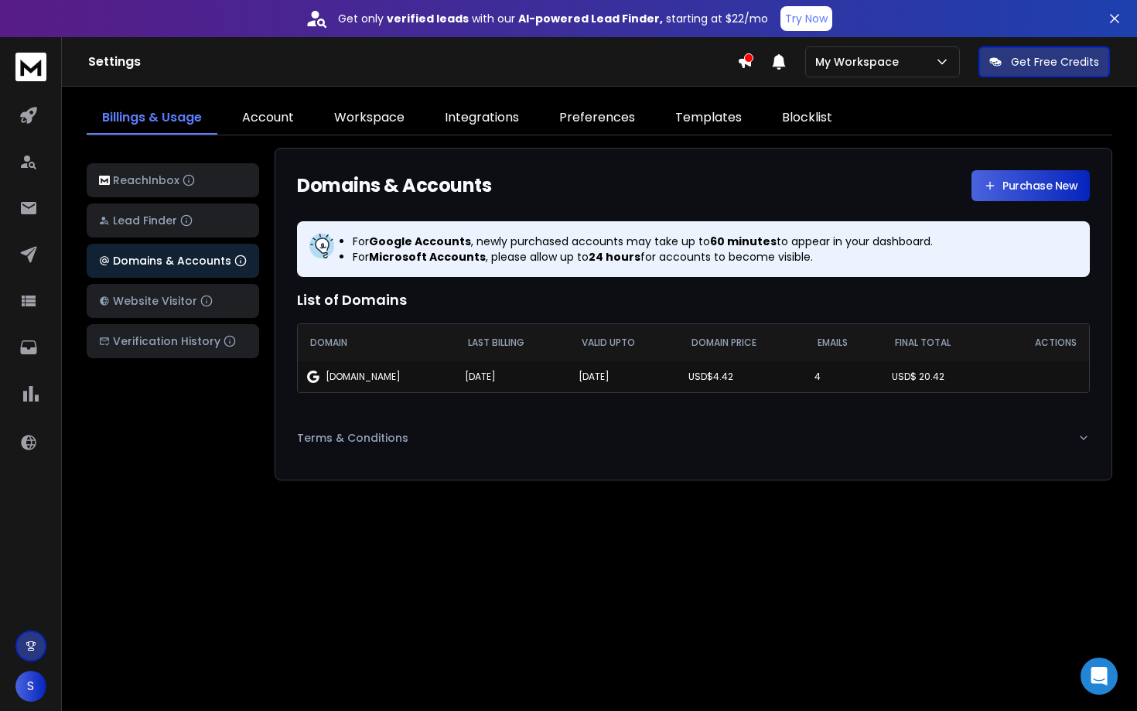
click at [390, 378] on div "[DOMAIN_NAME]" at bounding box center [376, 377] width 139 height 12
drag, startPoint x: 320, startPoint y: 377, endPoint x: 388, endPoint y: 378, distance: 68.1
click at [388, 378] on div "[DOMAIN_NAME]" at bounding box center [376, 377] width 139 height 12
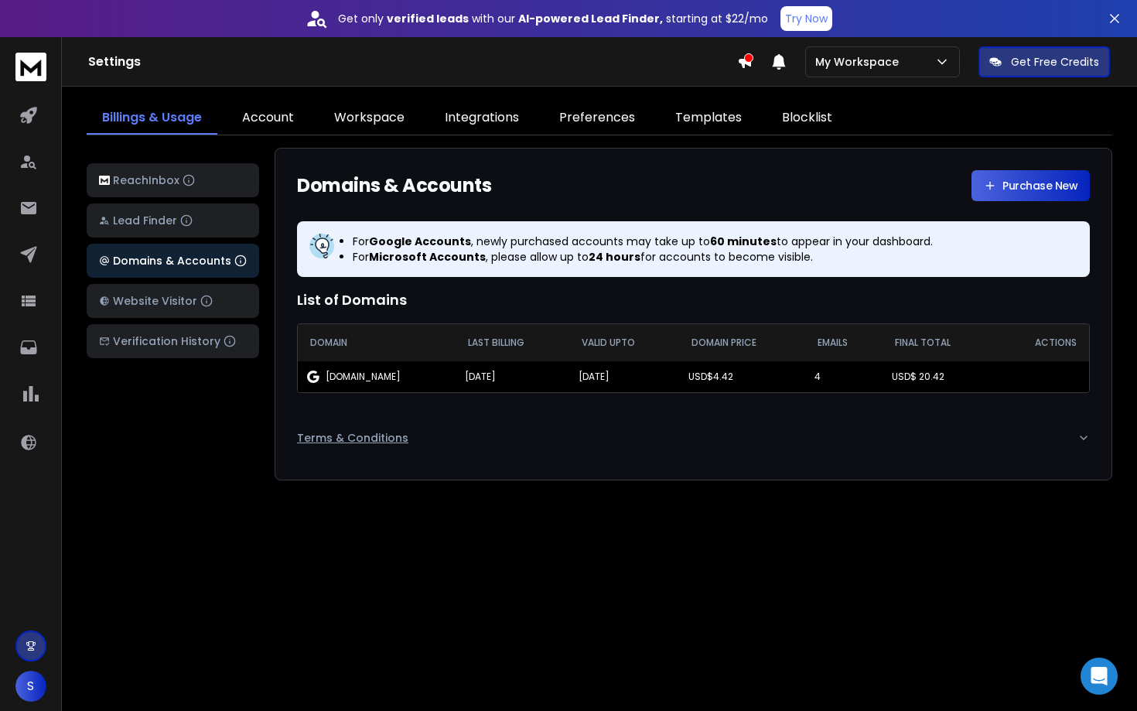
copy div "[DOMAIN_NAME]"
click at [484, 438] on button "Terms & Conditions" at bounding box center [693, 438] width 793 height 40
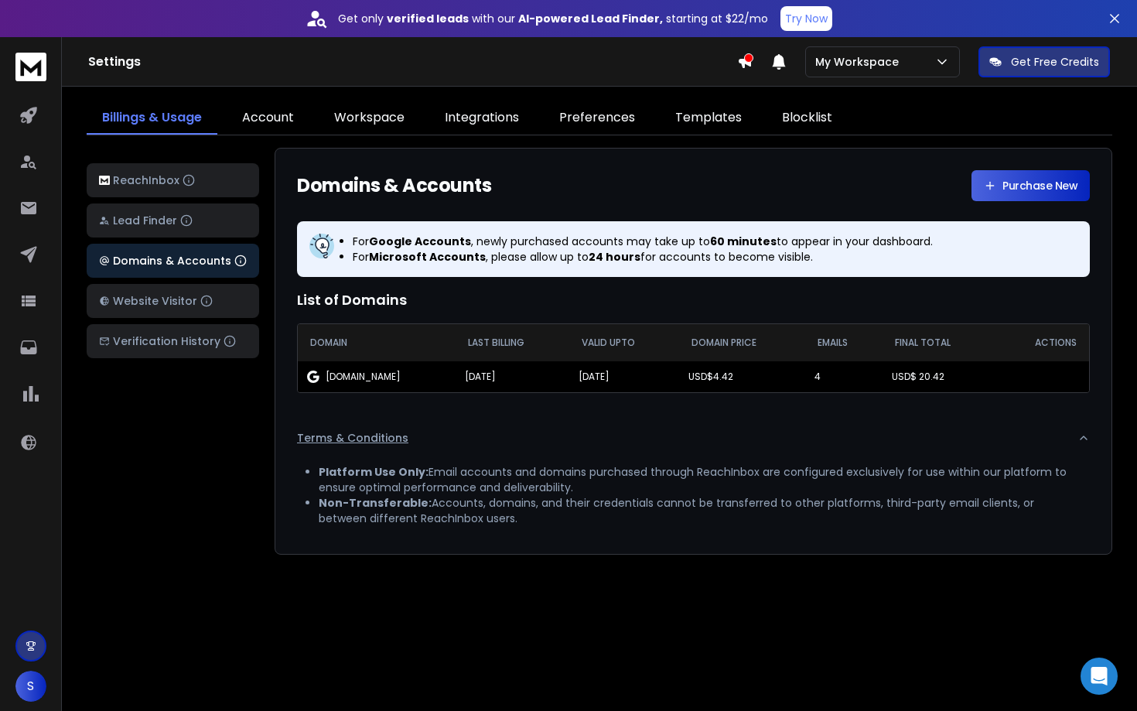
click at [490, 419] on button "Terms & Conditions" at bounding box center [693, 438] width 793 height 40
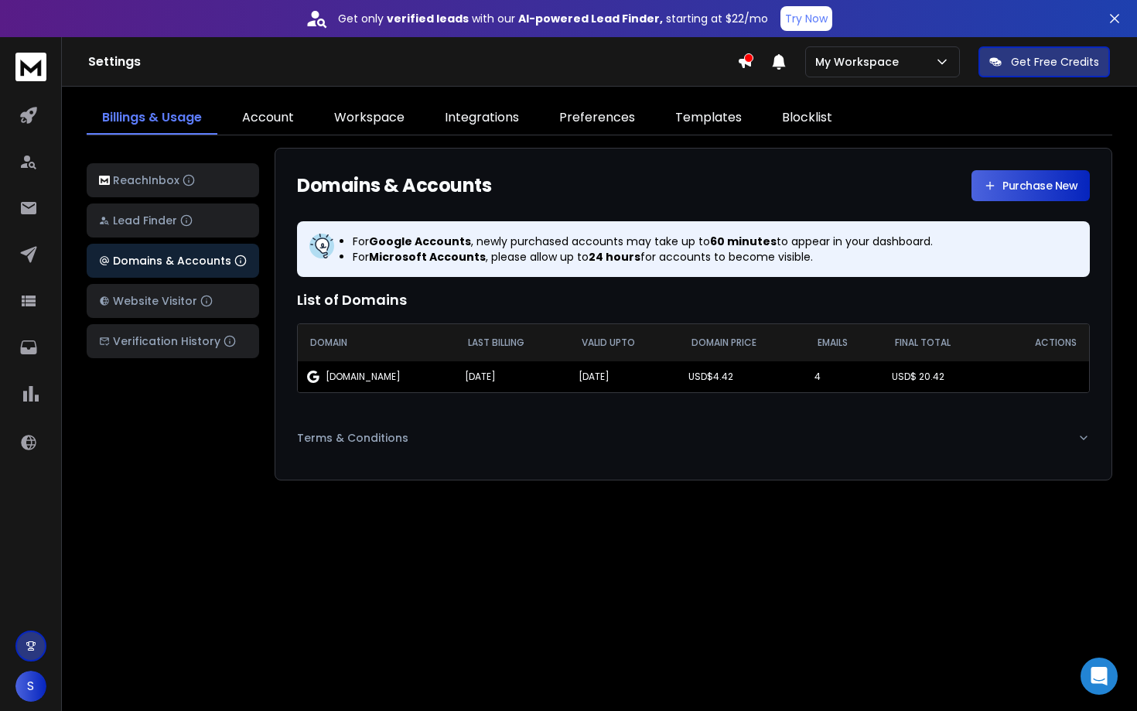
click at [251, 416] on div "ReachInbox Lead Finder Domains & Accounts Website Visitor Verification History …" at bounding box center [600, 448] width 1026 height 600
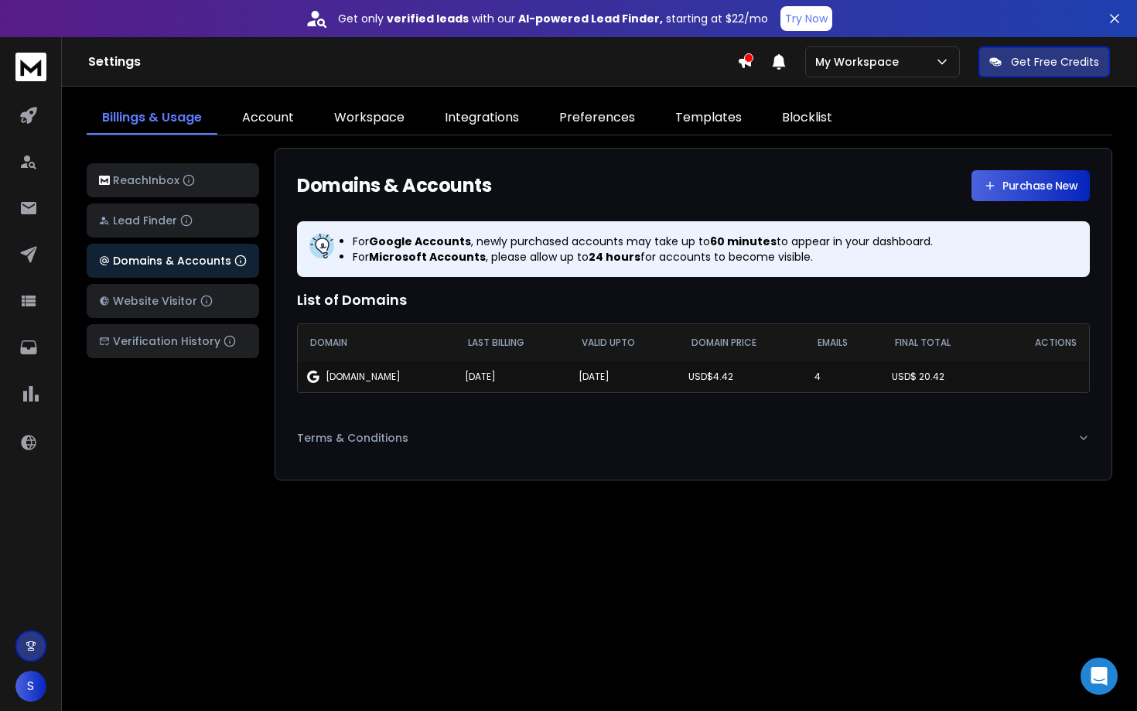
drag, startPoint x: 324, startPoint y: 374, endPoint x: 388, endPoint y: 378, distance: 64.3
click at [388, 378] on div "[DOMAIN_NAME]" at bounding box center [376, 377] width 139 height 12
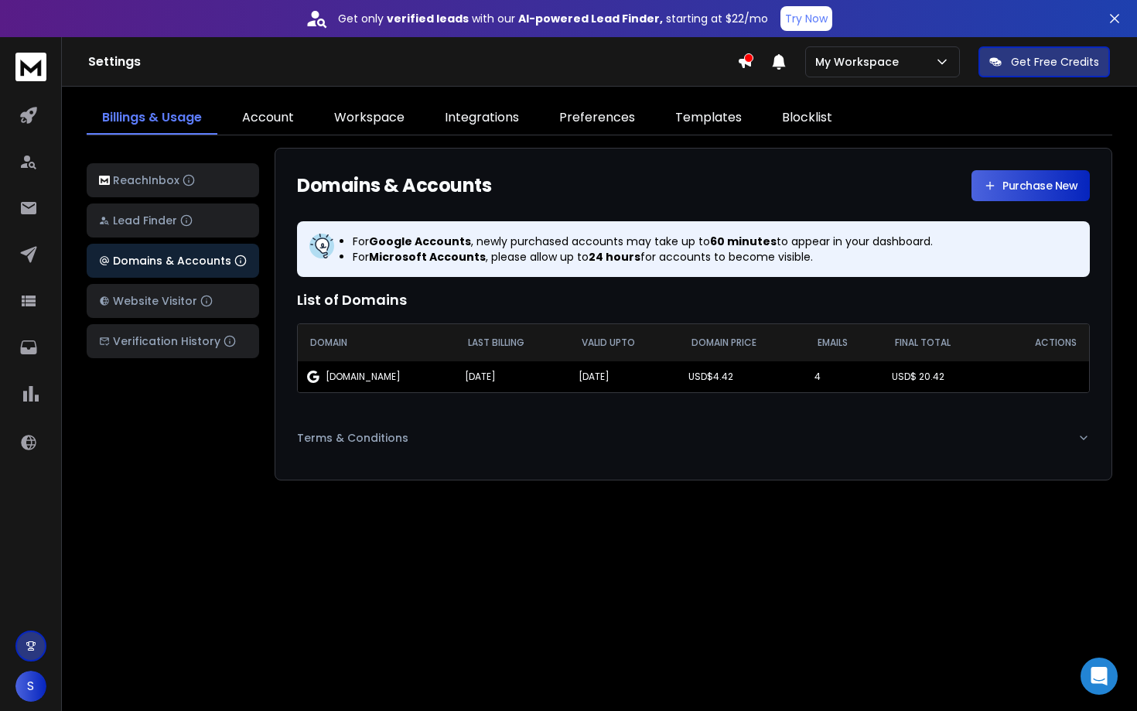
copy div "[DOMAIN_NAME]"
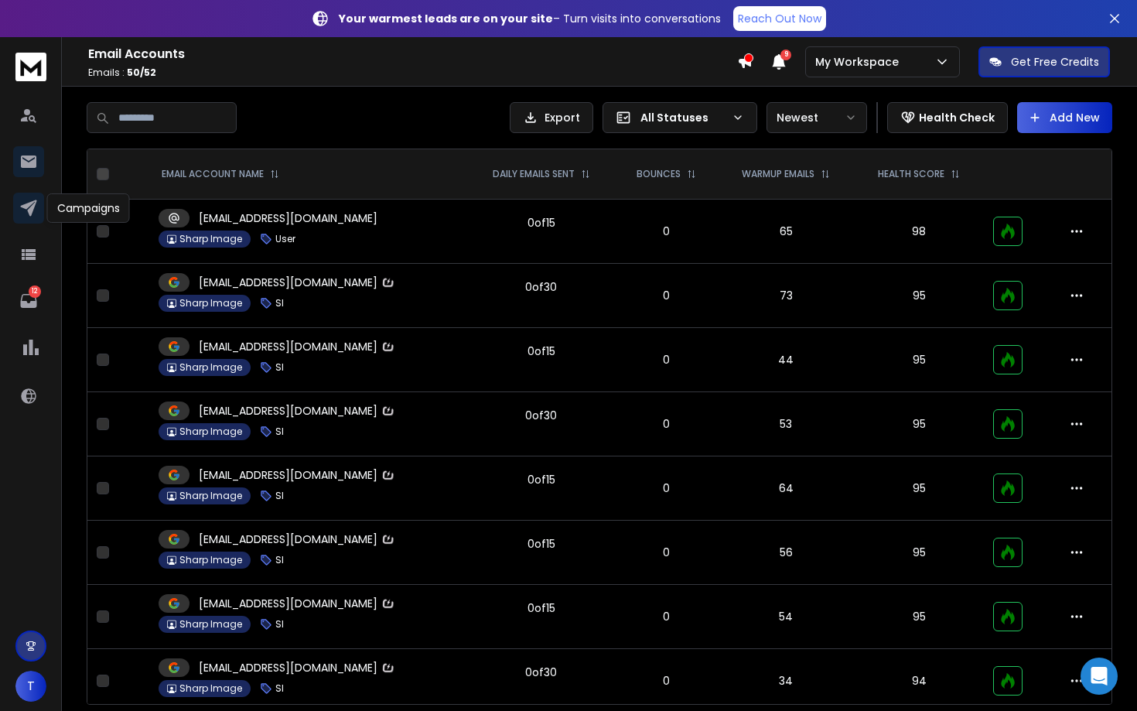
click at [38, 203] on link at bounding box center [28, 208] width 31 height 31
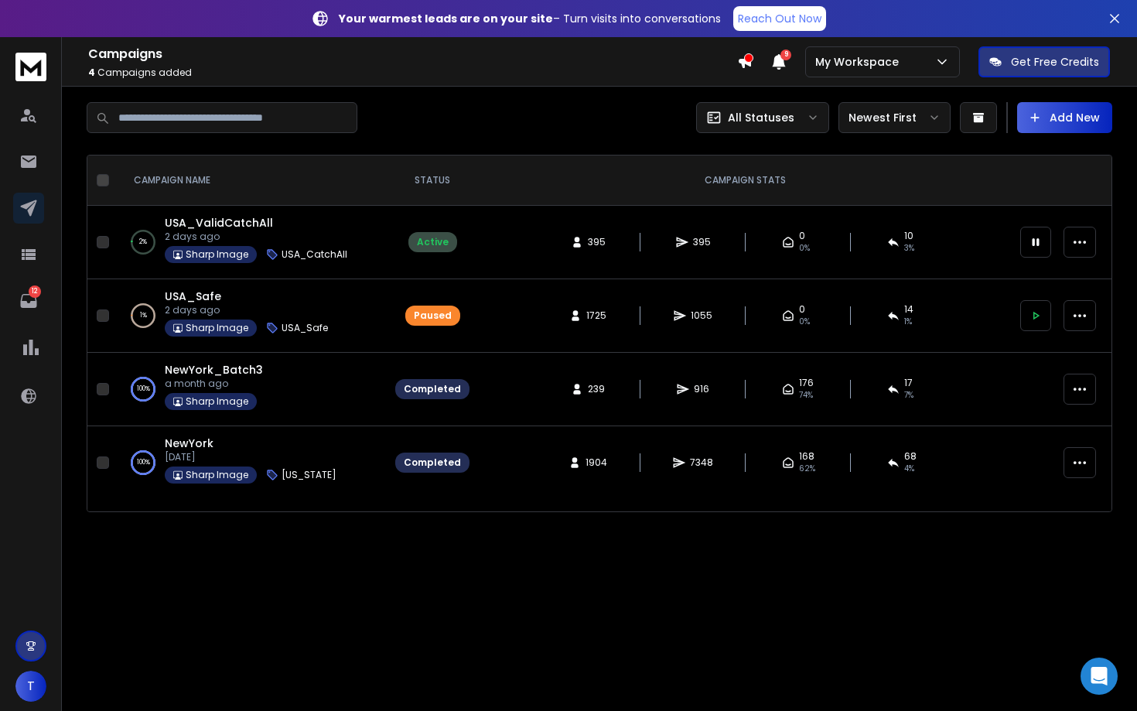
click at [219, 292] on h1 "USA_Safe" at bounding box center [246, 296] width 163 height 15
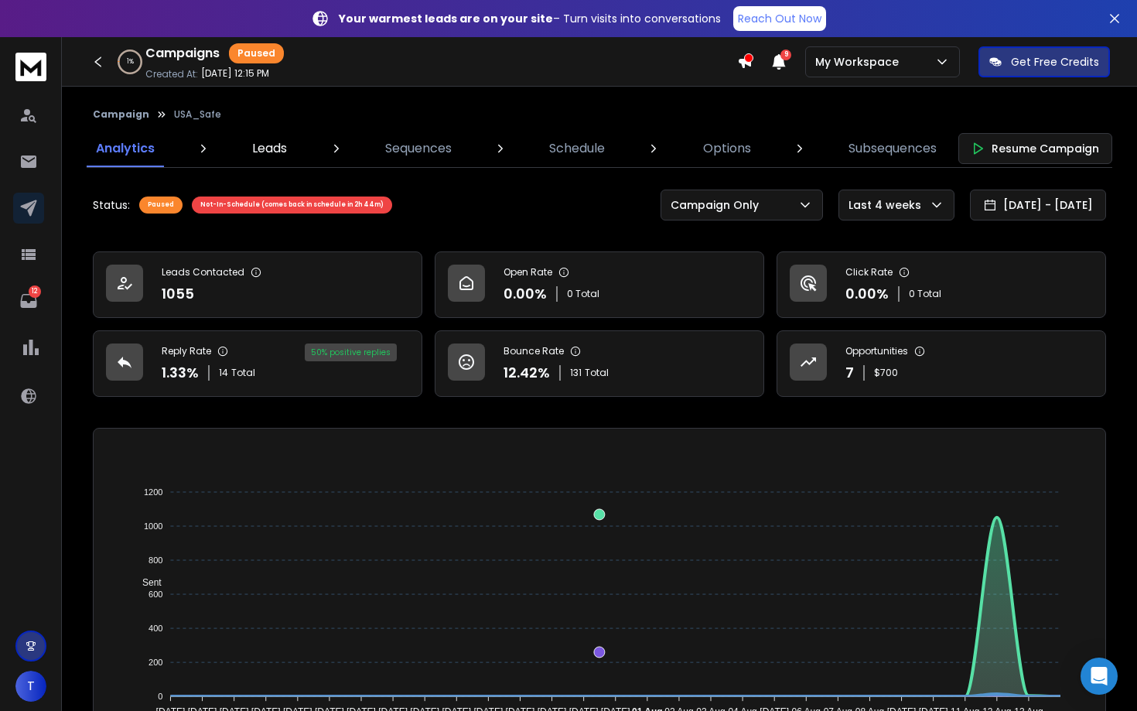
click at [273, 145] on p "Leads" at bounding box center [269, 148] width 35 height 19
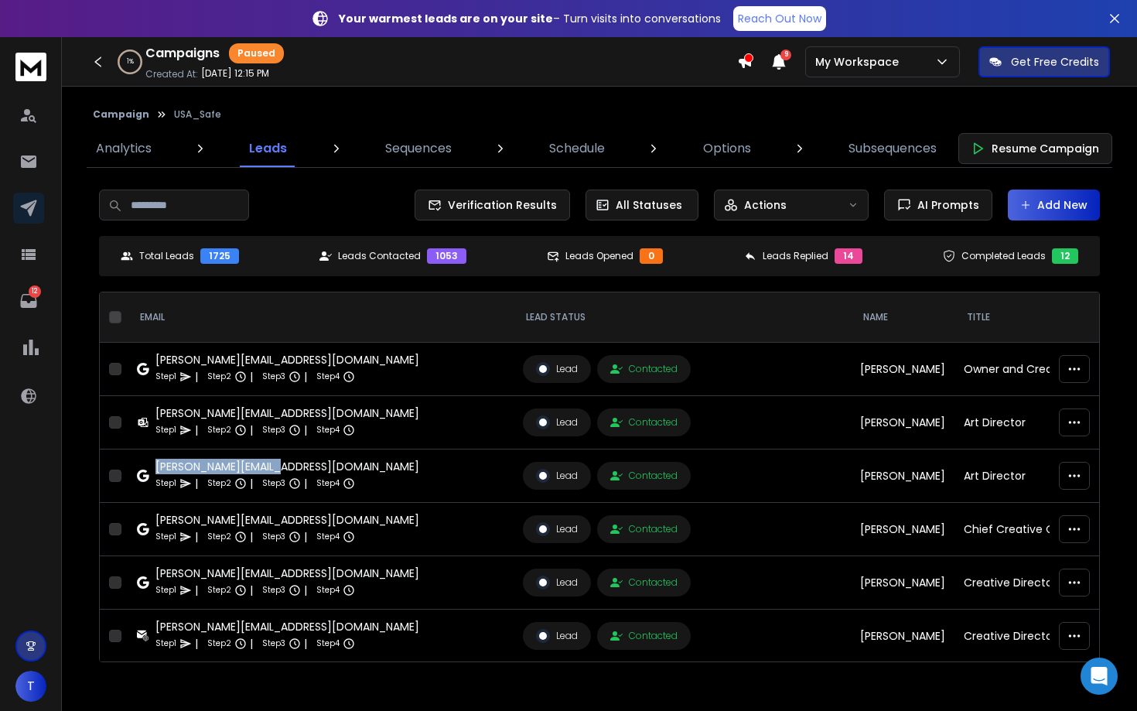
drag, startPoint x: 299, startPoint y: 460, endPoint x: 152, endPoint y: 468, distance: 147.2
click at [152, 468] on div "nick@ladotbrands.com Step 1 | Step 2 | Step 3 | Step 4" at bounding box center [320, 476] width 367 height 34
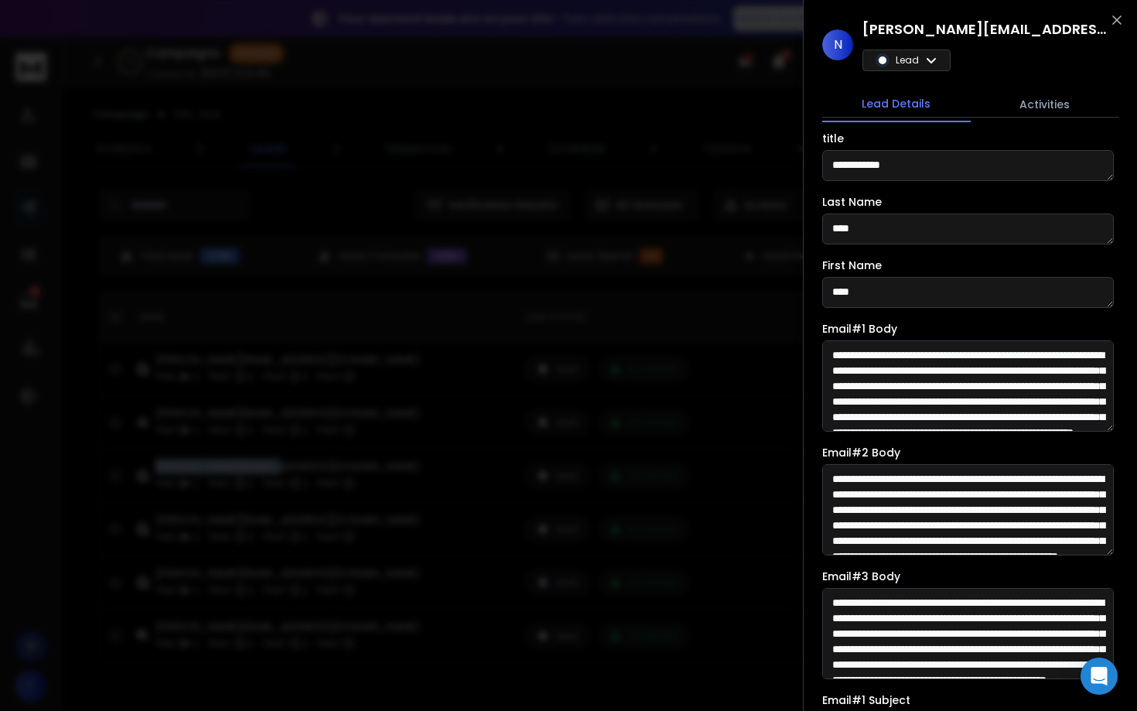
copy div "nick@ladotbrands.com"
drag, startPoint x: 1033, startPoint y: 29, endPoint x: 864, endPoint y: 36, distance: 168.8
click at [864, 36] on div "N nick@ladotbrands.com Lead" at bounding box center [970, 45] width 296 height 53
copy h1 "nick@ladotbrands.com"
click at [691, 281] on div at bounding box center [568, 355] width 1137 height 711
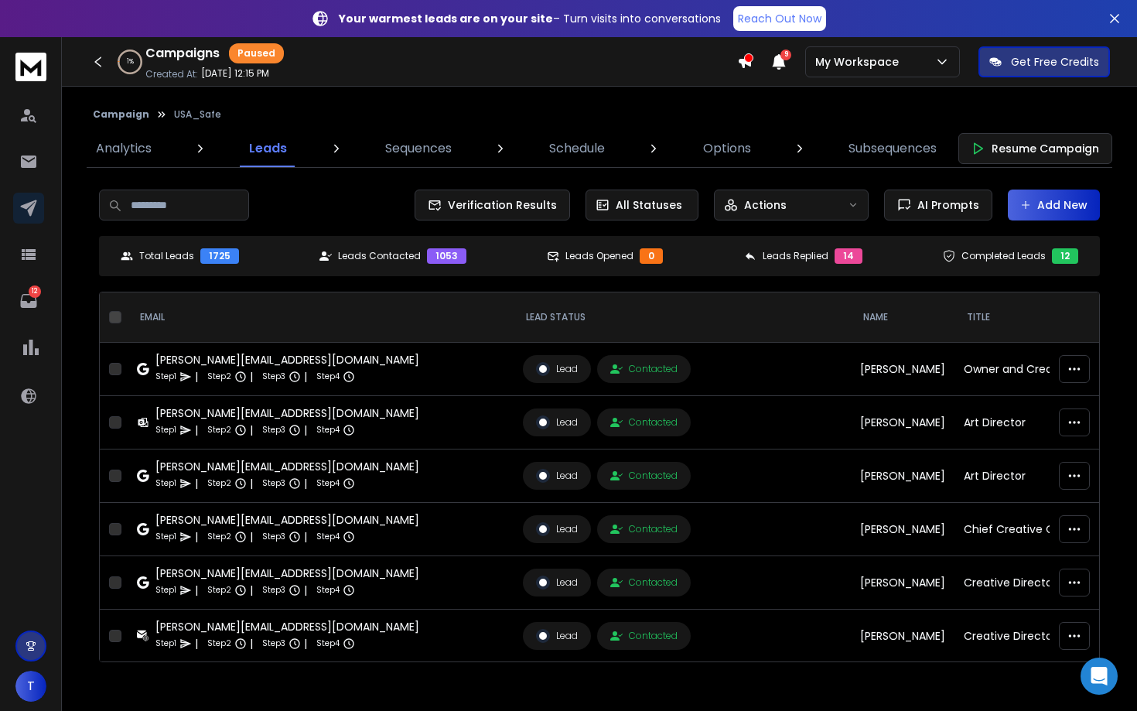
click at [376, 468] on td "nick@ladotbrands.com Step 1 | Step 2 | Step 3 | Step 4" at bounding box center [321, 475] width 386 height 53
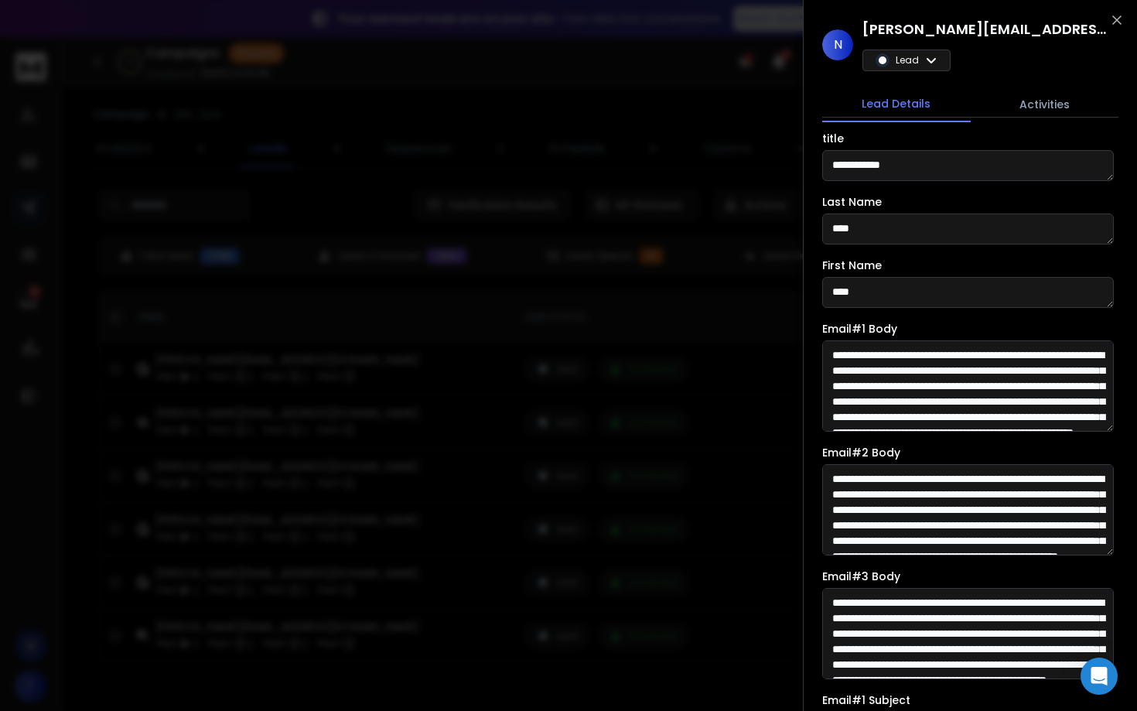
click at [1037, 101] on button "Activities" at bounding box center [1045, 104] width 149 height 34
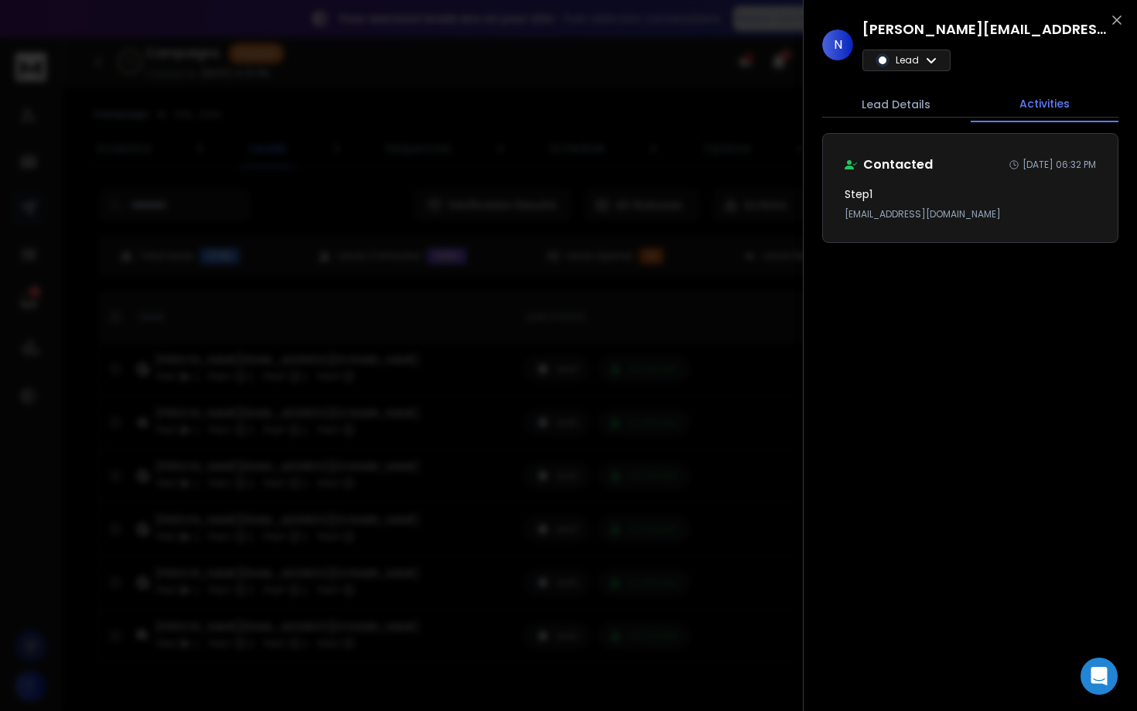
click at [602, 296] on div at bounding box center [568, 355] width 1137 height 711
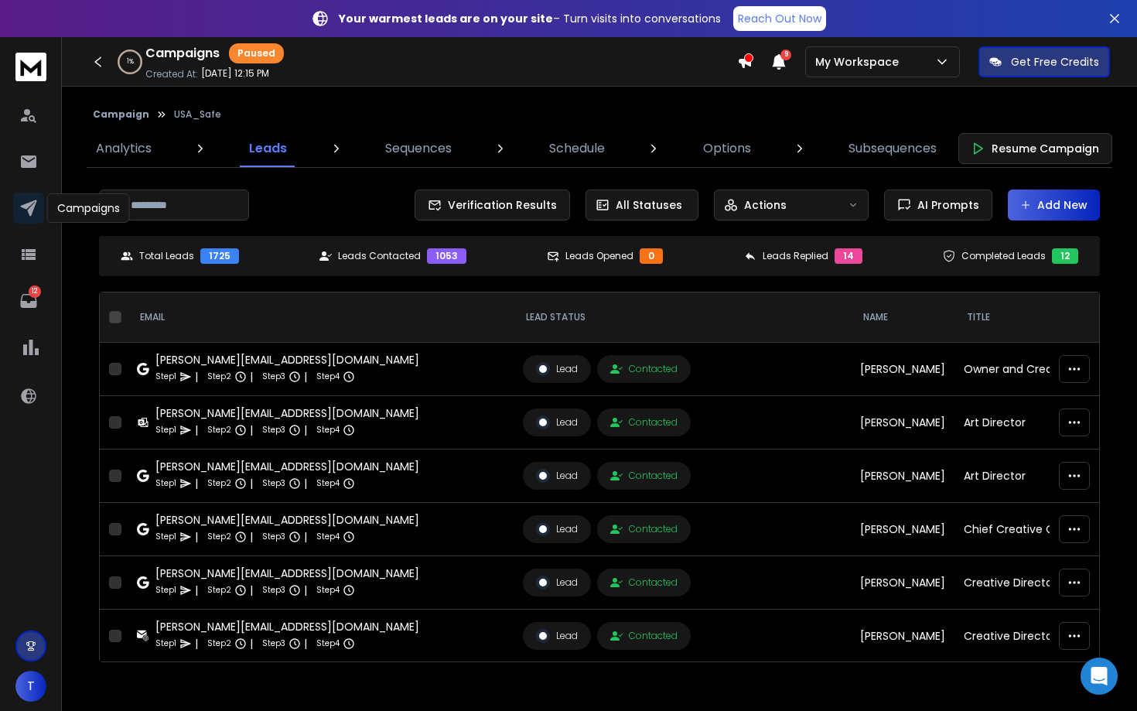
click at [340, 192] on div "Verification Results All Statuses Actions AI Prompts Add New" at bounding box center [599, 205] width 1001 height 31
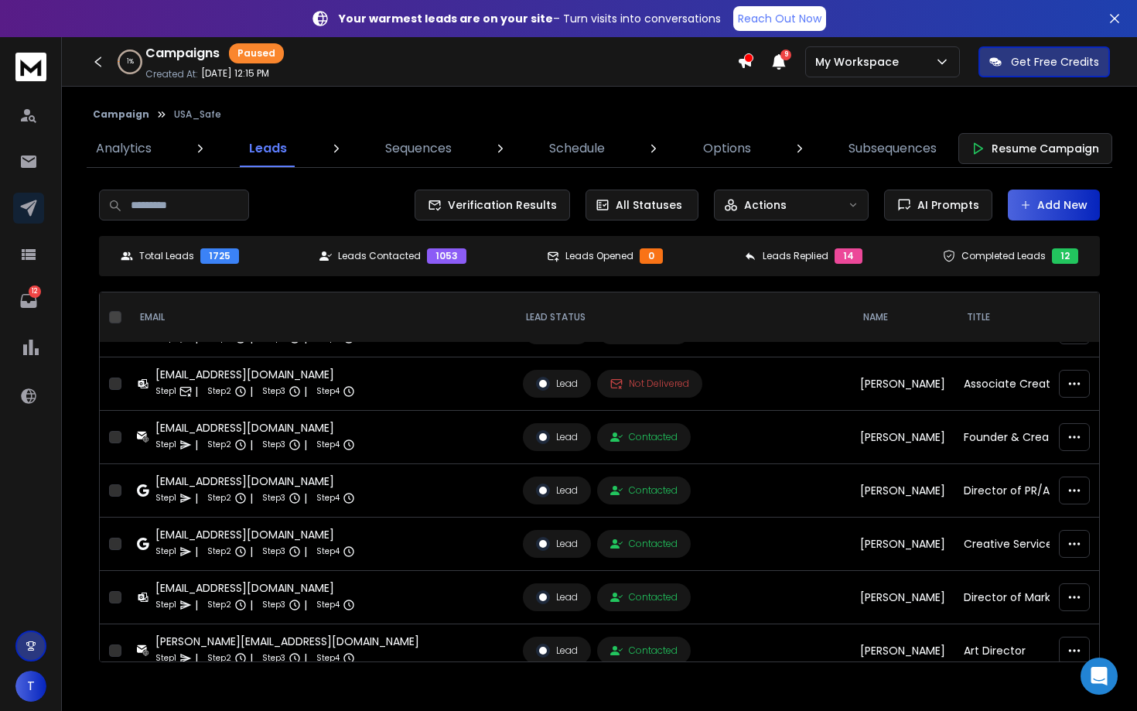
scroll to position [530, 0]
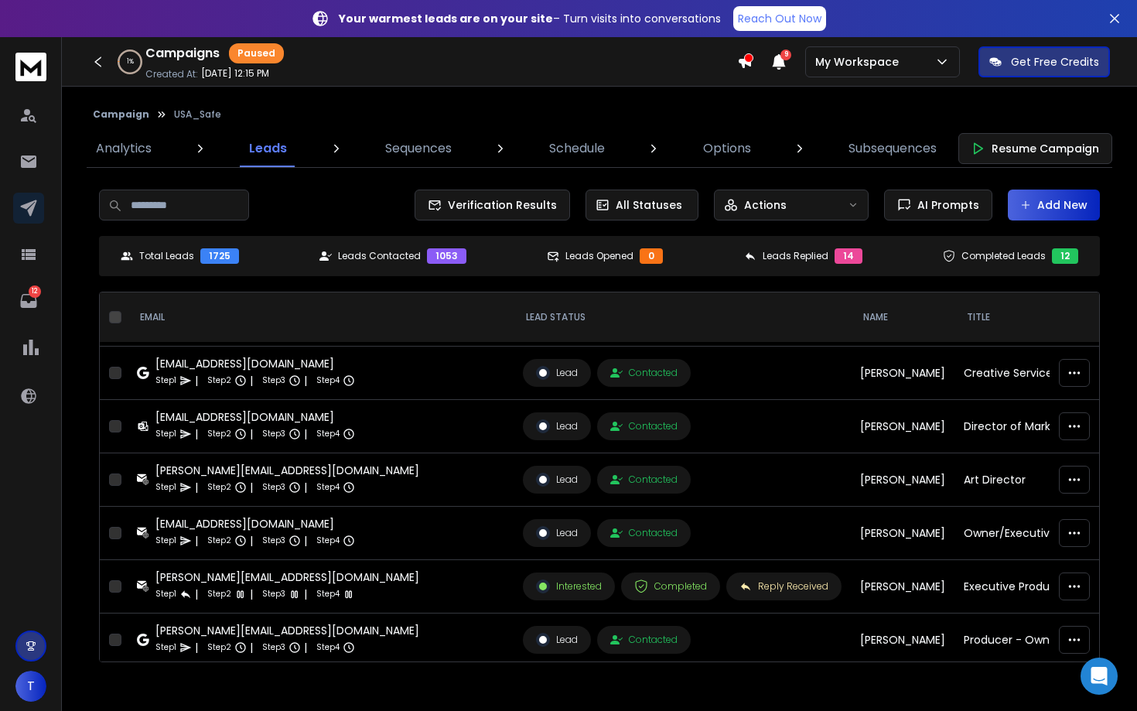
click at [309, 510] on td "amacleod@nlocontent.com Step 1 | Step 2 | Step 3 | Step 4" at bounding box center [321, 533] width 386 height 53
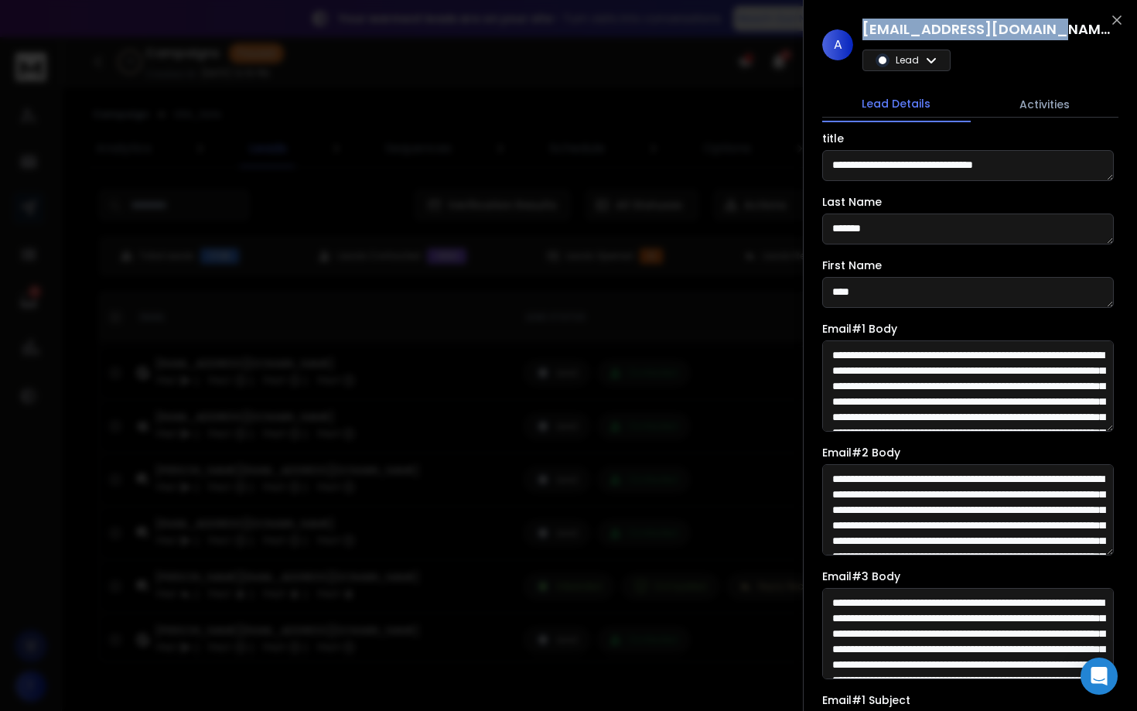
drag, startPoint x: 1064, startPoint y: 29, endPoint x: 863, endPoint y: 27, distance: 200.4
click at [863, 27] on div "A amacleod@nlocontent.com Lead" at bounding box center [970, 45] width 296 height 53
copy h1 "amacleod@nlocontent.com"
click at [522, 391] on div at bounding box center [568, 355] width 1137 height 711
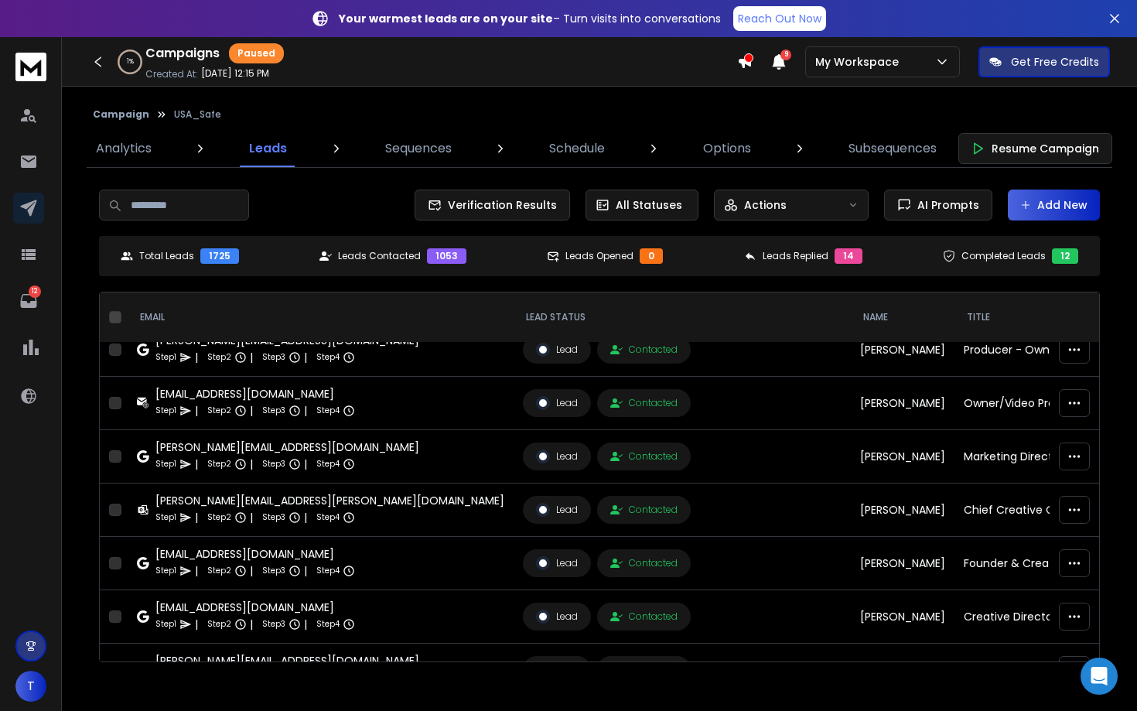
scroll to position [847, 0]
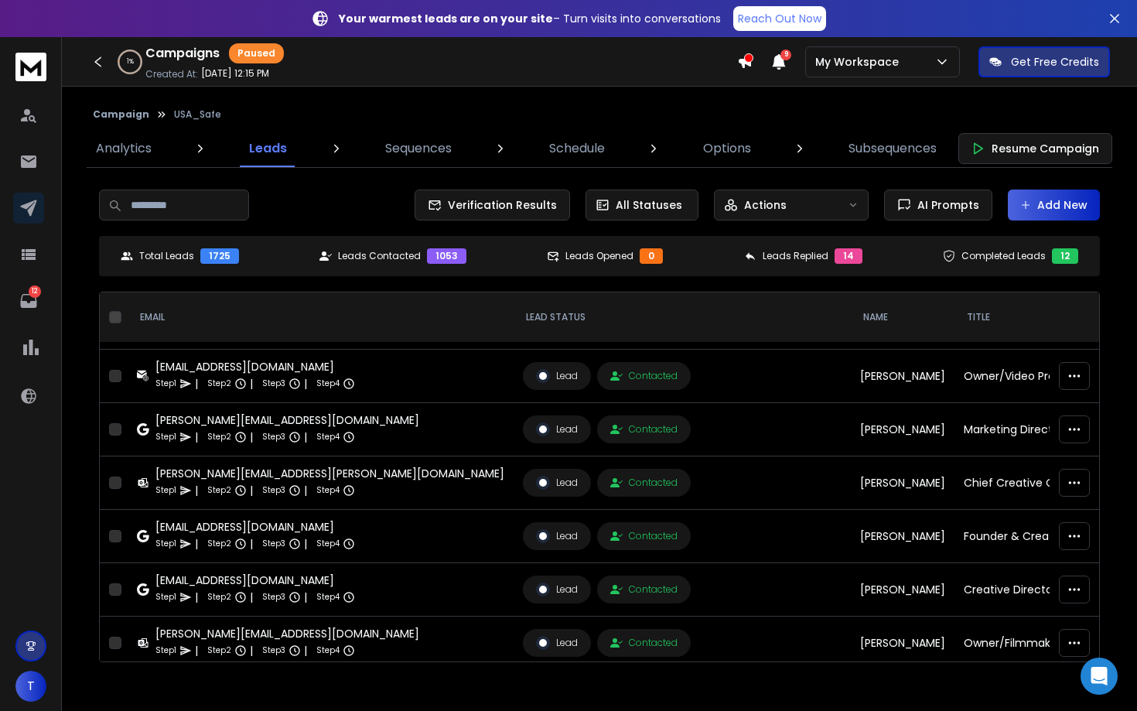
click at [350, 483] on div at bounding box center [349, 490] width 12 height 15
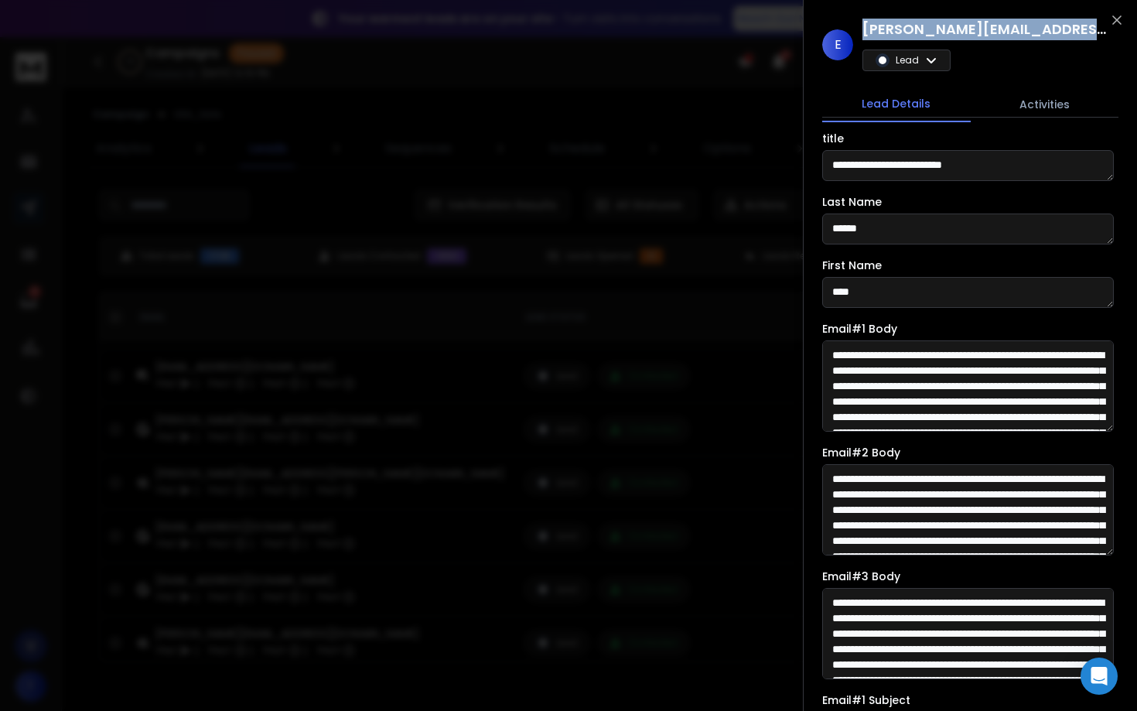
drag, startPoint x: 1095, startPoint y: 30, endPoint x: 863, endPoint y: 28, distance: 232.1
click at [863, 28] on div "E erik.merkow@teknowledge.com Lead" at bounding box center [970, 45] width 296 height 53
copy h1 "erik.merkow@teknowledge.com"
click at [404, 414] on div at bounding box center [568, 355] width 1137 height 711
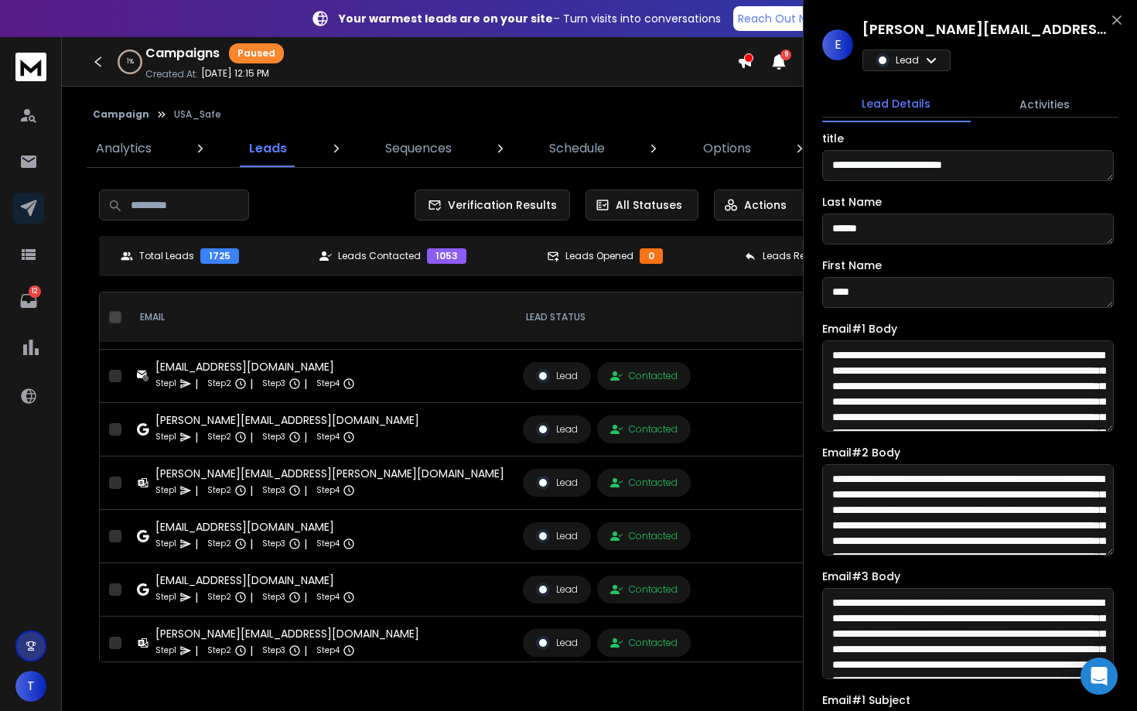
click at [523, 418] on div "Lead" at bounding box center [557, 429] width 68 height 28
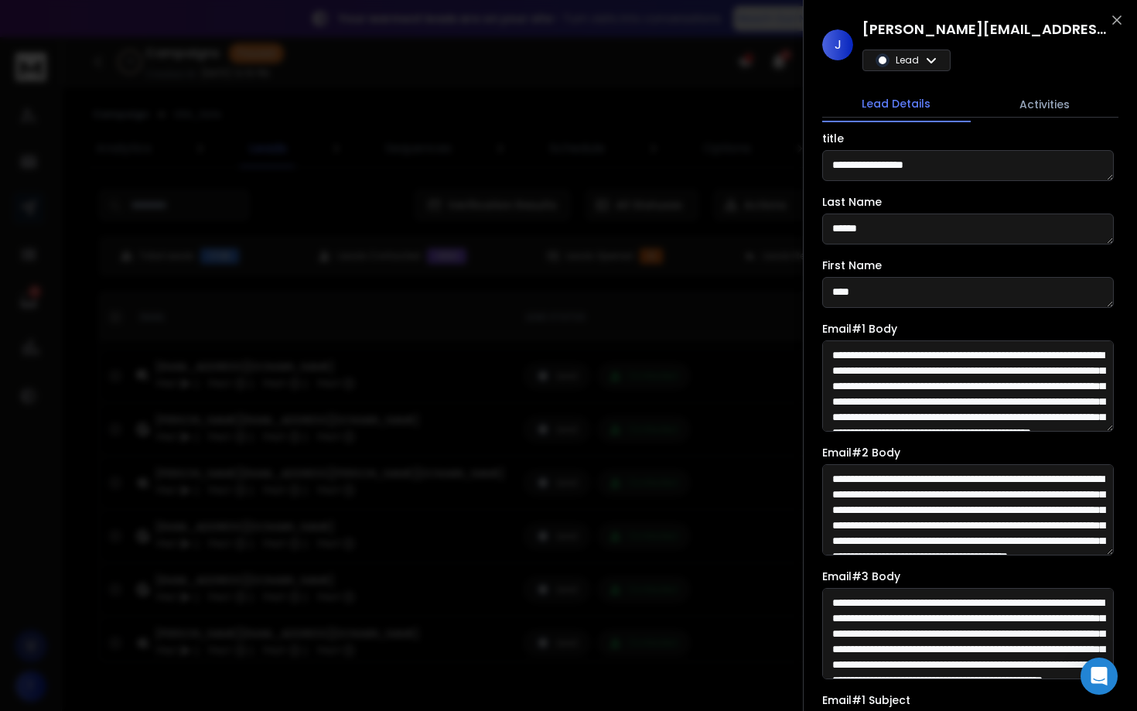
click at [373, 508] on div at bounding box center [568, 355] width 1137 height 711
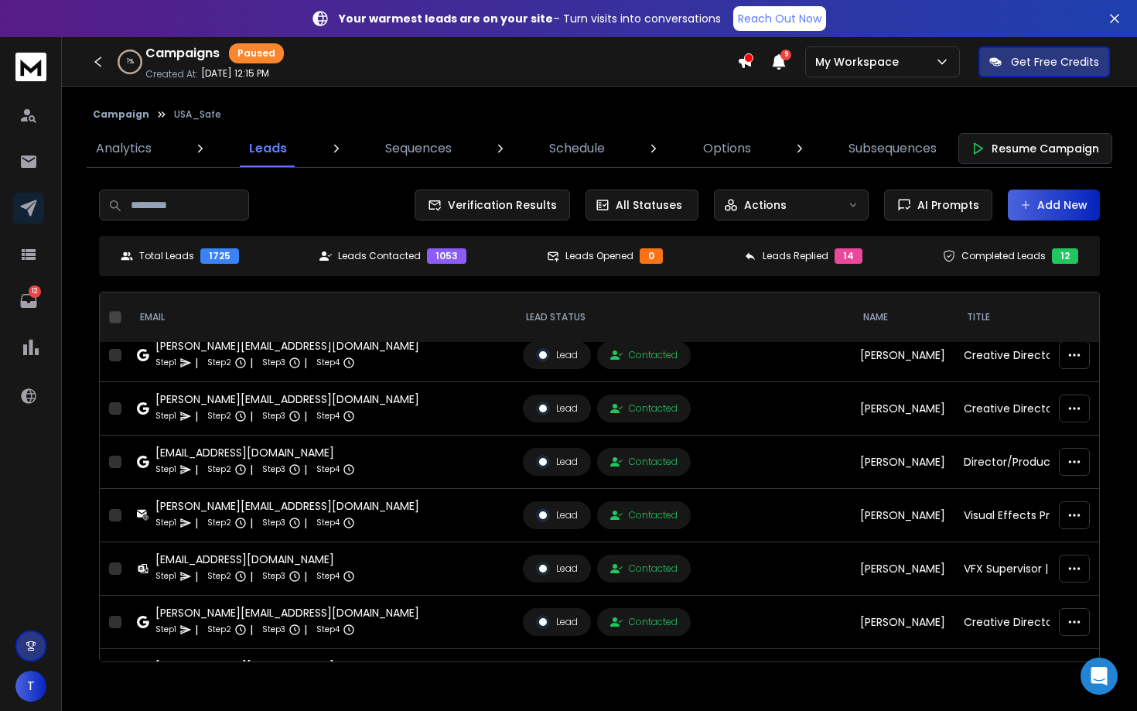
scroll to position [2206, 0]
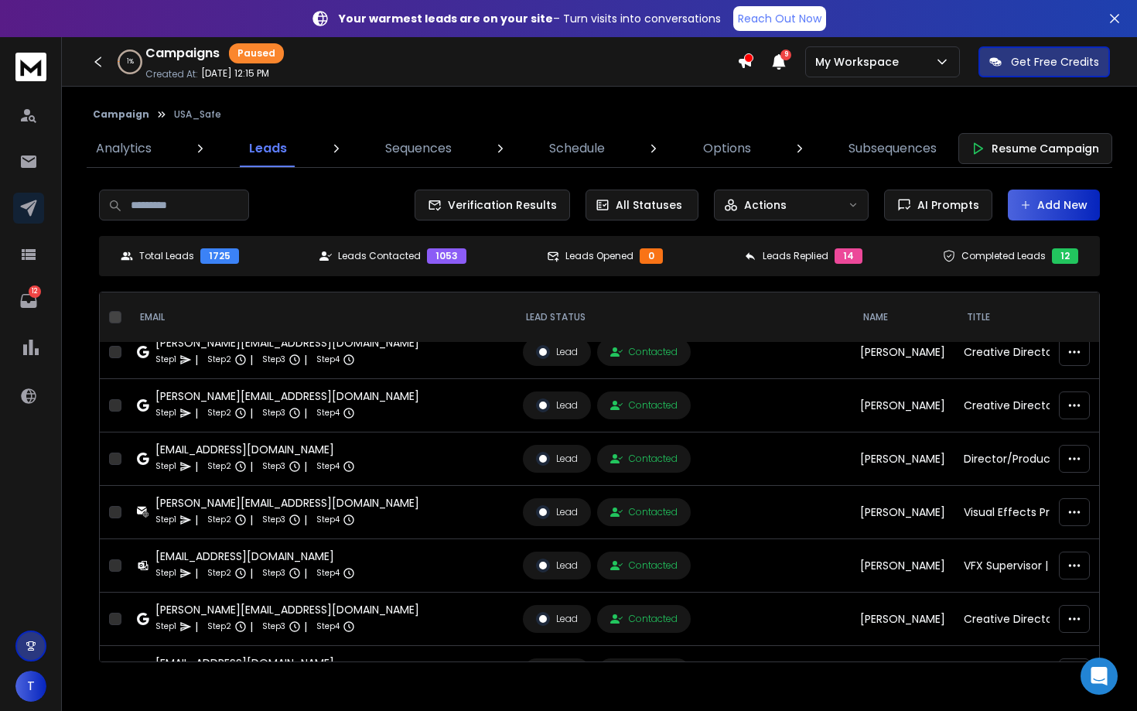
click at [344, 496] on div "brice@savagevisualeffects.com" at bounding box center [288, 502] width 264 height 15
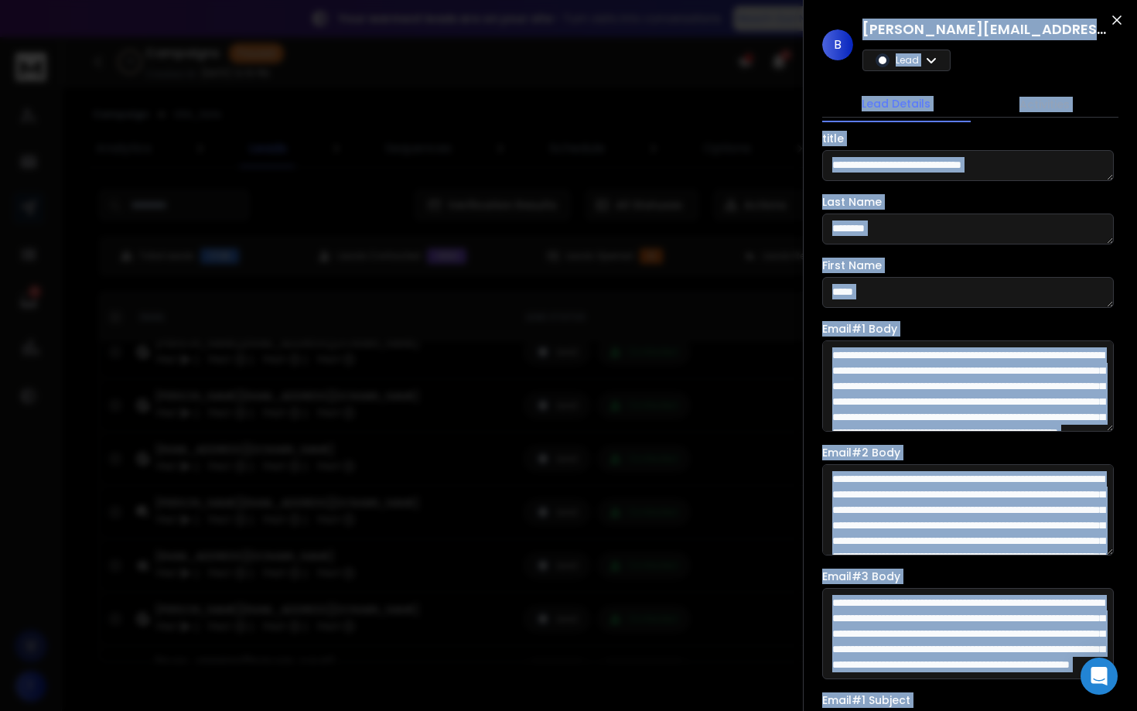
drag, startPoint x: 864, startPoint y: 22, endPoint x: 1108, endPoint y: 20, distance: 243.7
click at [1108, 20] on div "**********" at bounding box center [970, 355] width 334 height 711
copy div "**********"
click at [973, 77] on div "**********" at bounding box center [970, 475] width 296 height 913
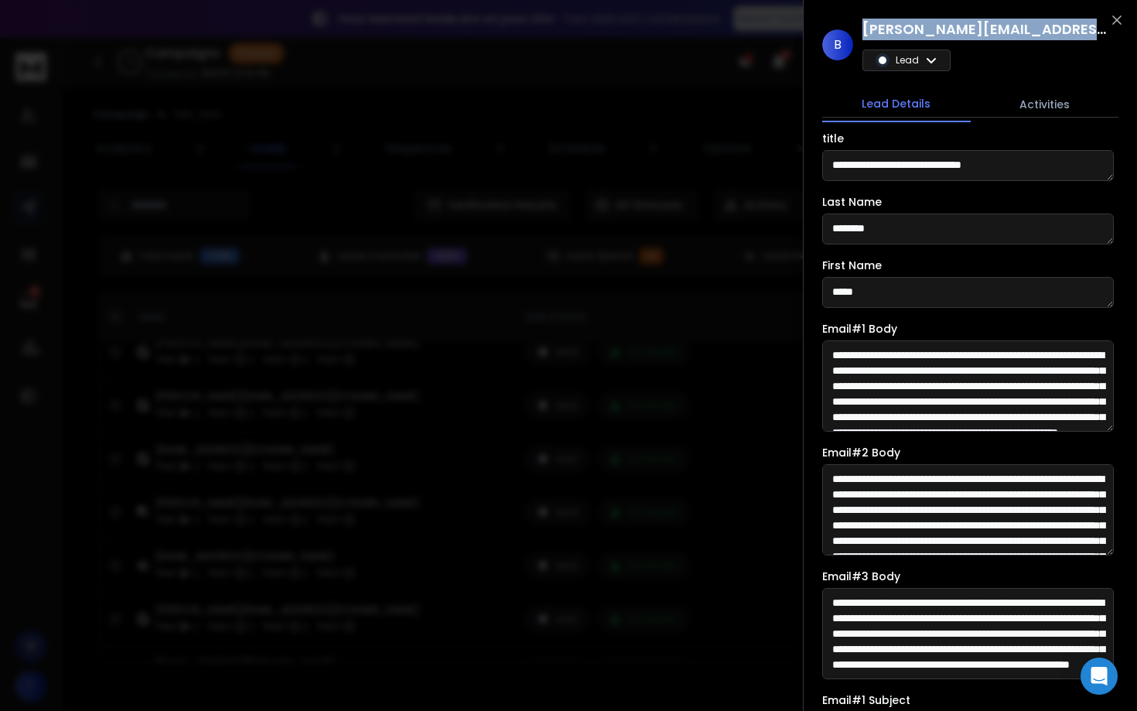
drag, startPoint x: 863, startPoint y: 23, endPoint x: 1092, endPoint y: 26, distance: 229.0
click at [1092, 26] on div "B brice@savagevisualeffects.com Lead" at bounding box center [970, 45] width 296 height 53
copy h1 "brice@savagevisualeffects.com"
click at [532, 272] on div at bounding box center [568, 355] width 1137 height 711
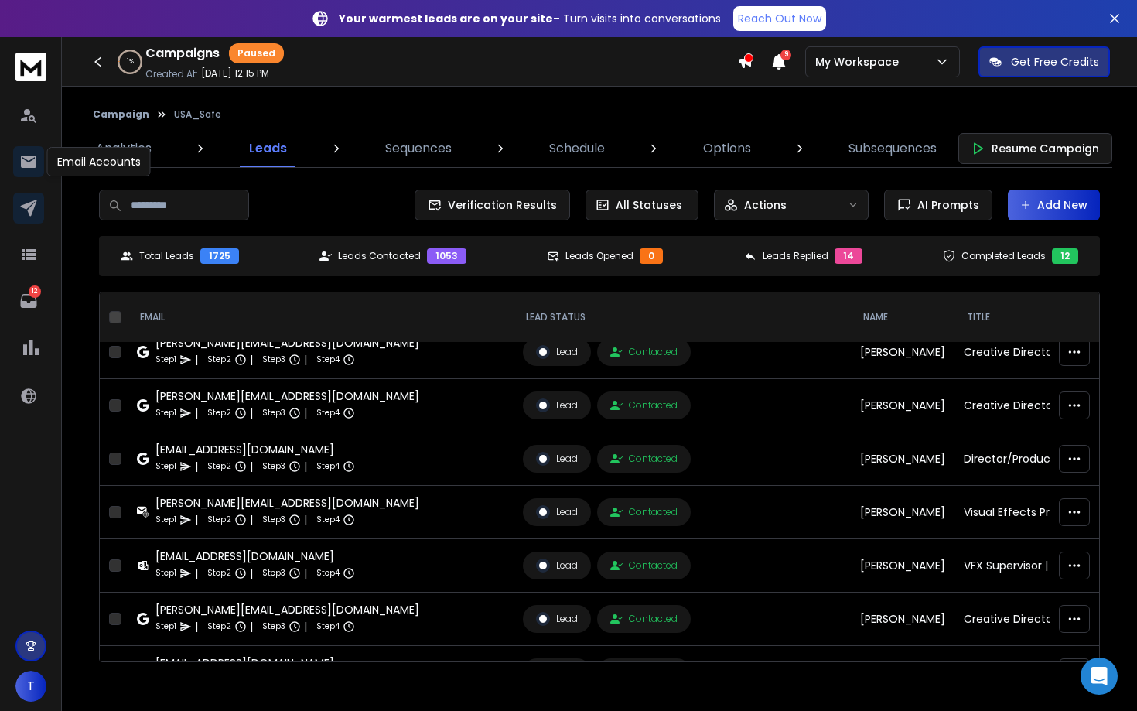
click at [42, 161] on link at bounding box center [28, 161] width 31 height 31
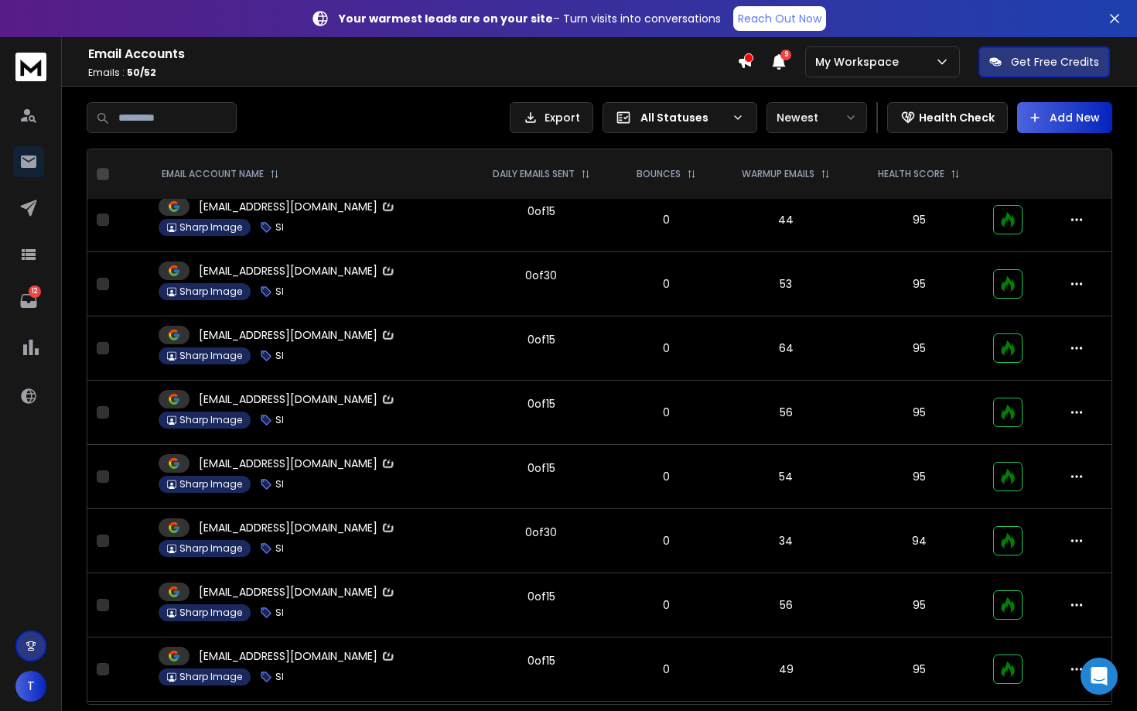
scroll to position [101, 0]
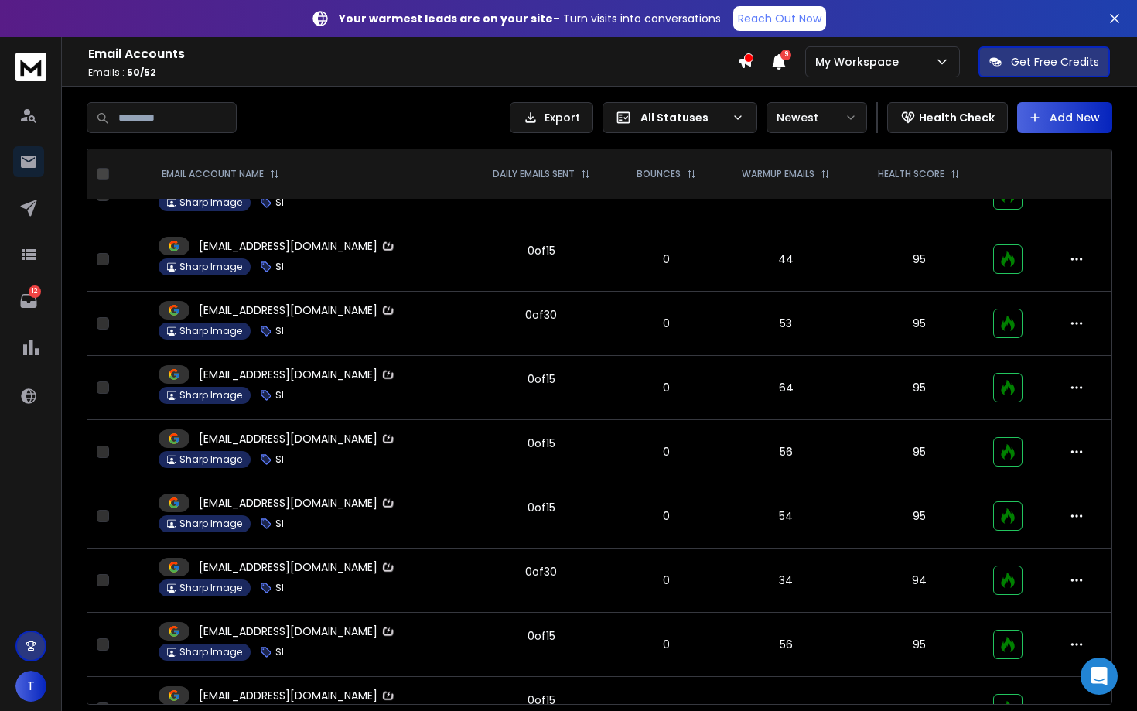
click at [700, 104] on div "All Statuses" at bounding box center [680, 117] width 155 height 31
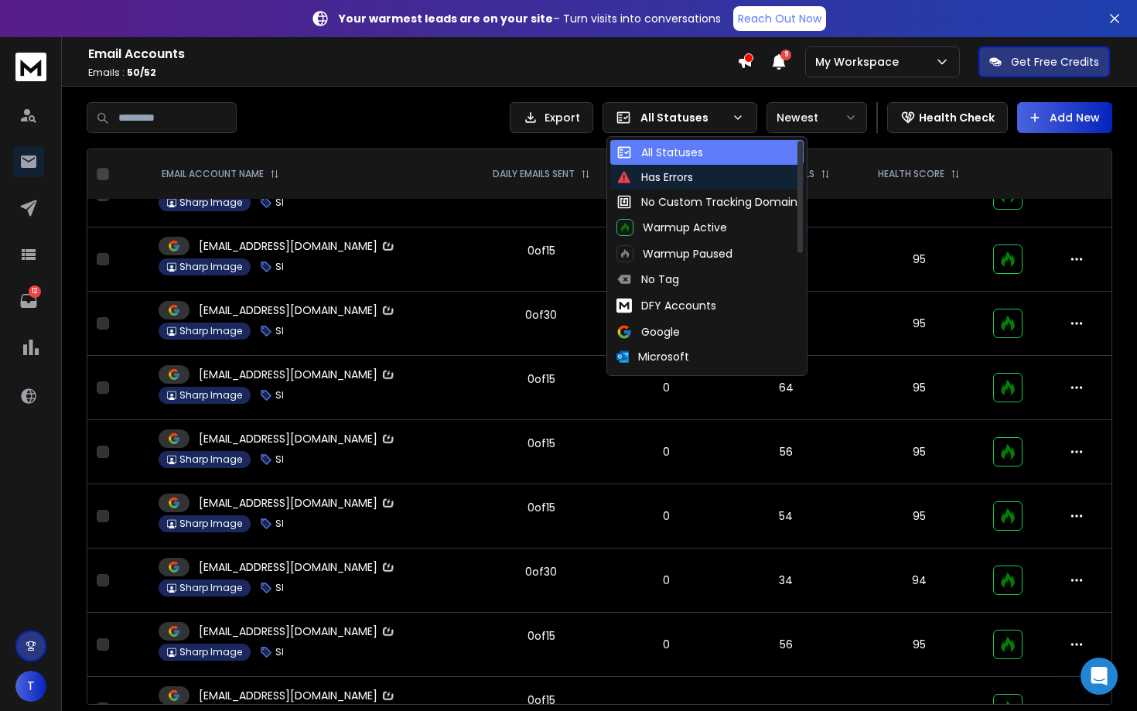
click at [645, 167] on div "Has Errors" at bounding box center [706, 177] width 193 height 25
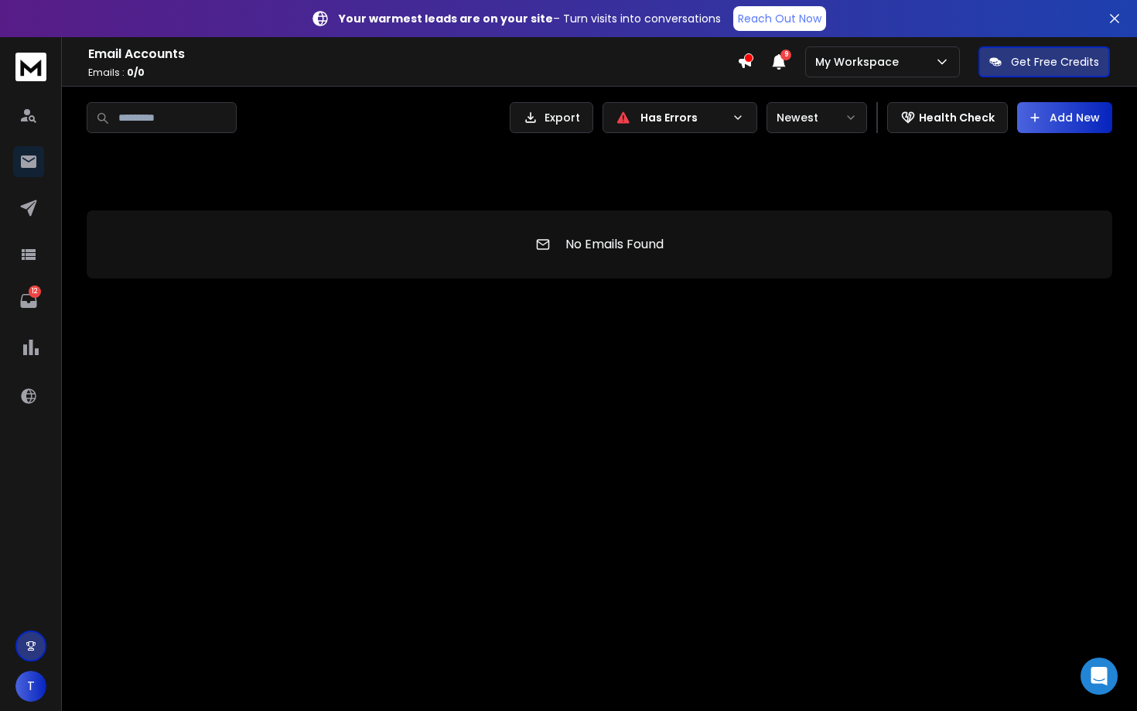
click at [677, 125] on p "Has Errors" at bounding box center [683, 117] width 85 height 15
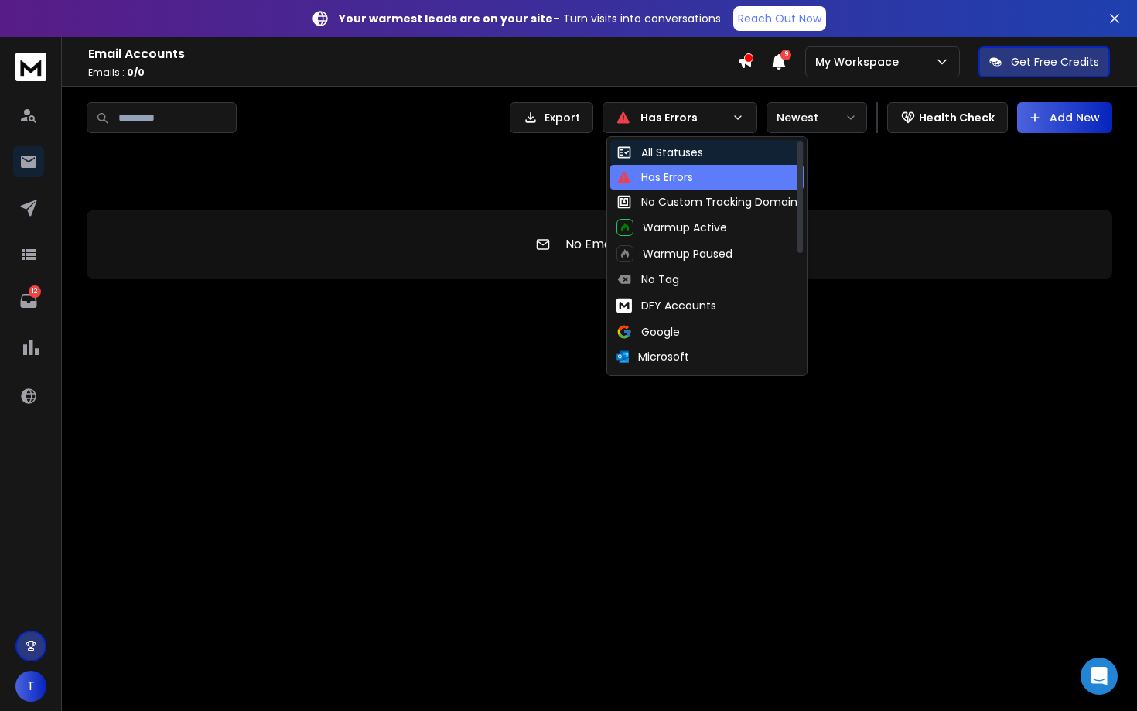
click at [648, 155] on div "All Statuses" at bounding box center [660, 152] width 87 height 15
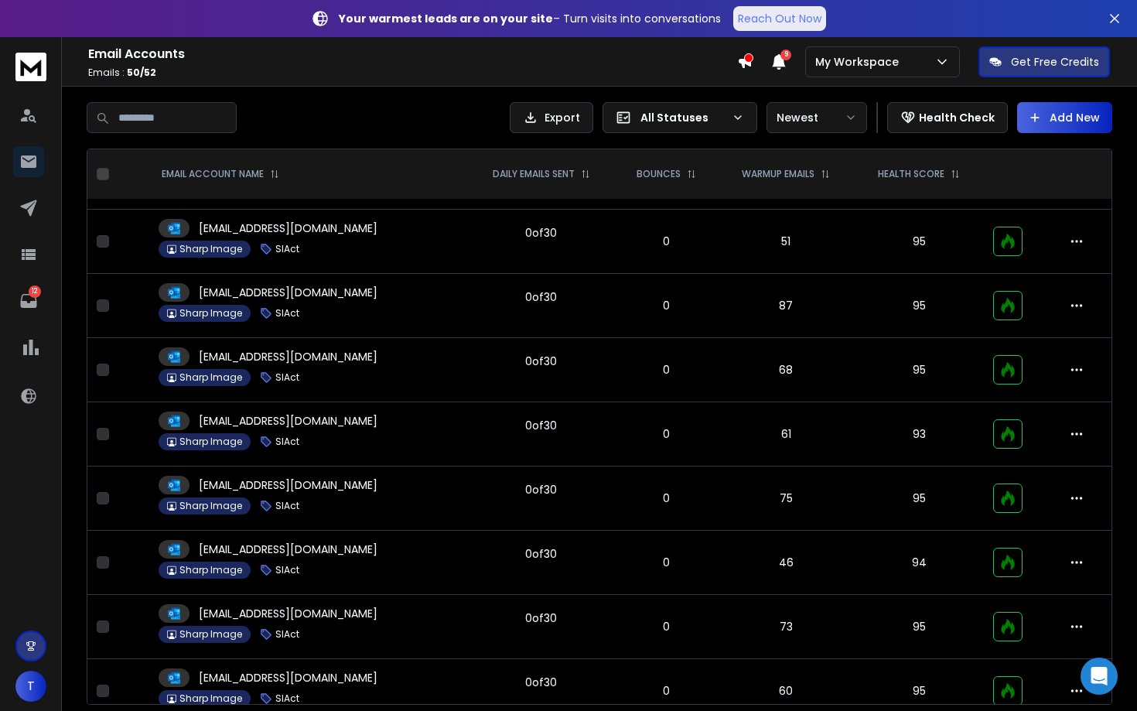
scroll to position [1648, 0]
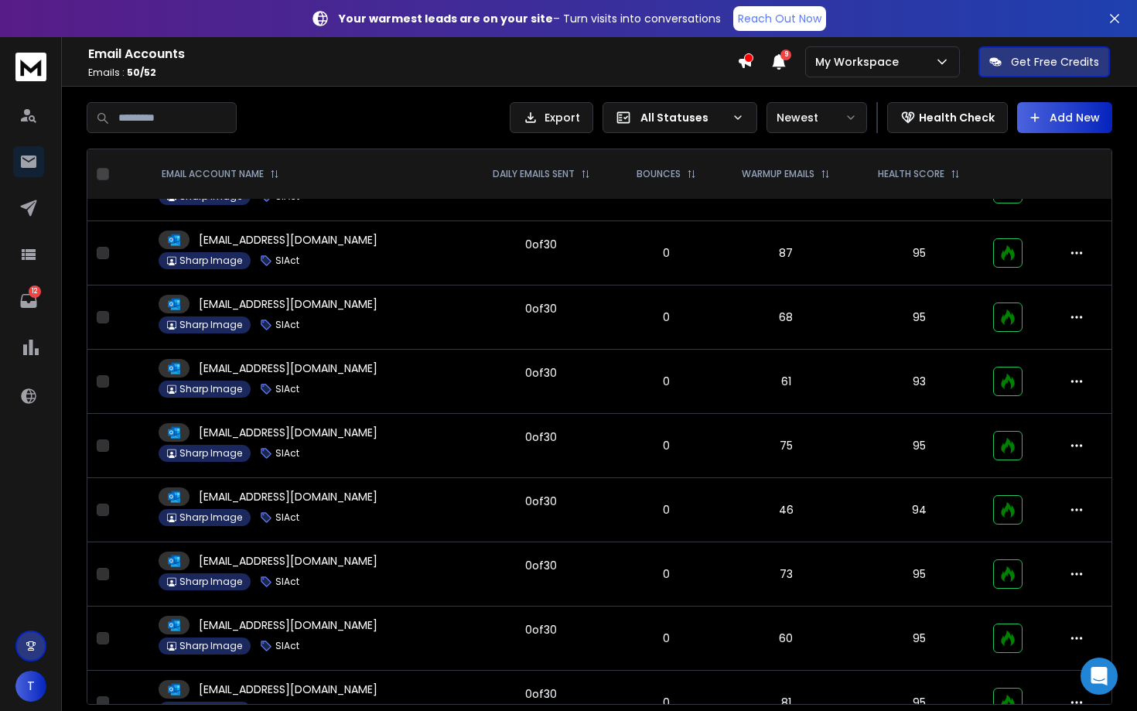
click at [494, 418] on td "0 of 30" at bounding box center [541, 434] width 149 height 40
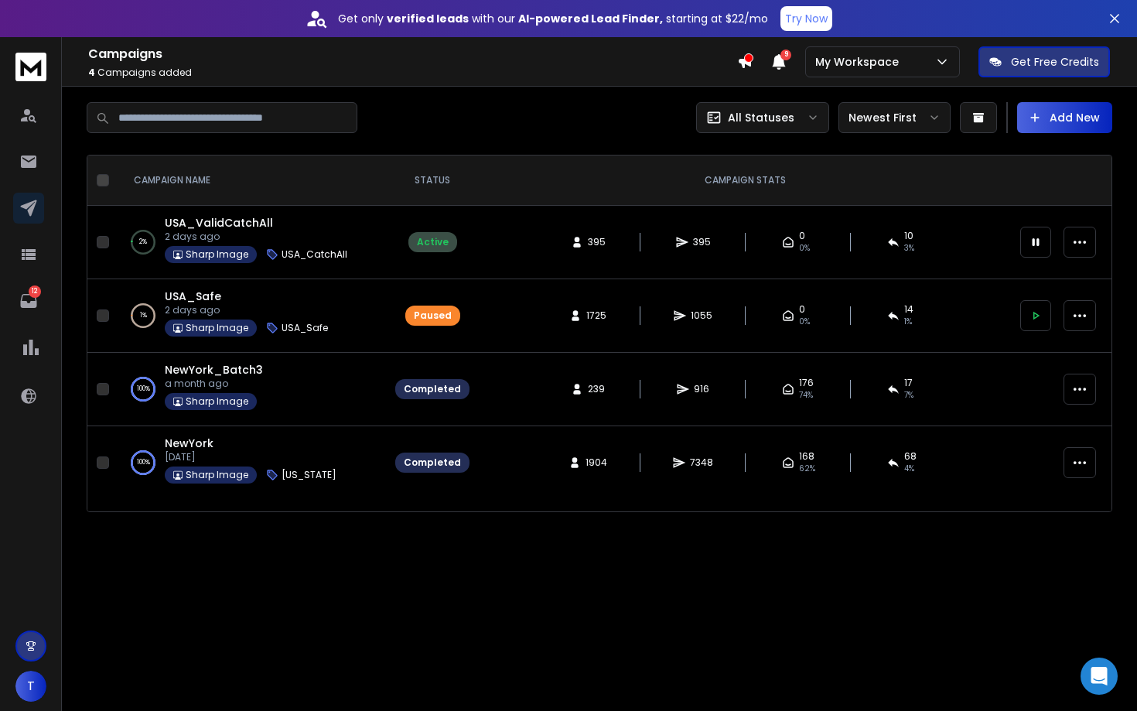
click at [169, 114] on input at bounding box center [222, 117] width 271 height 31
paste input "**********"
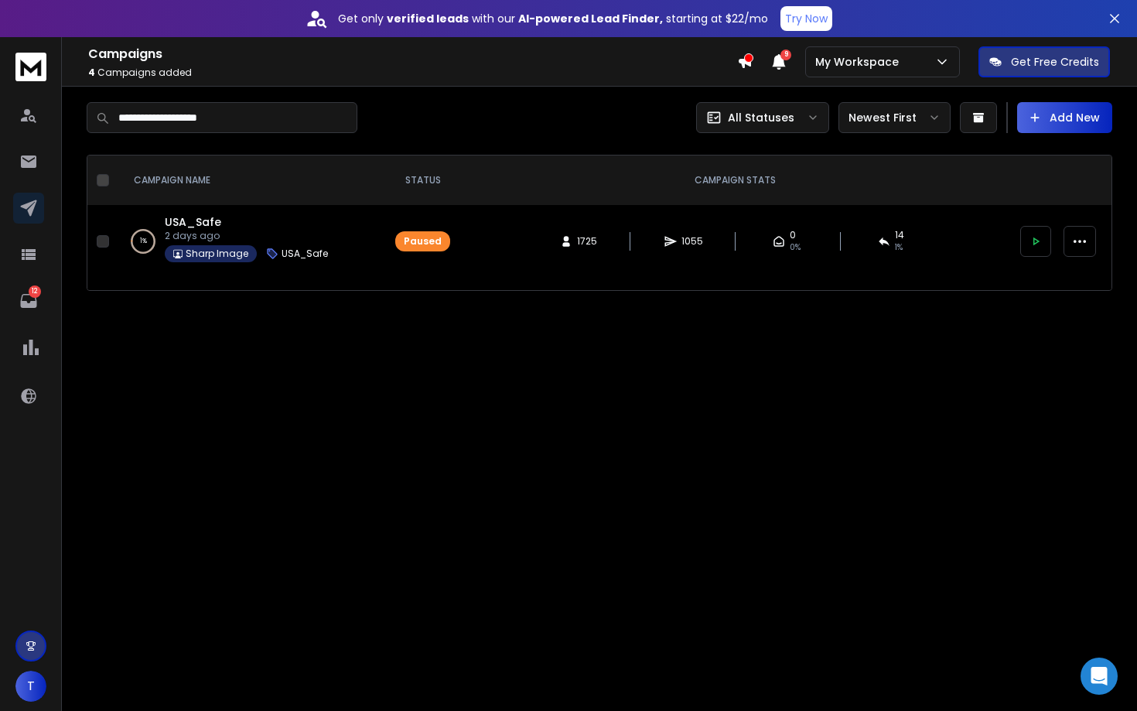
paste input "***"
click at [974, 113] on button at bounding box center [978, 117] width 37 height 31
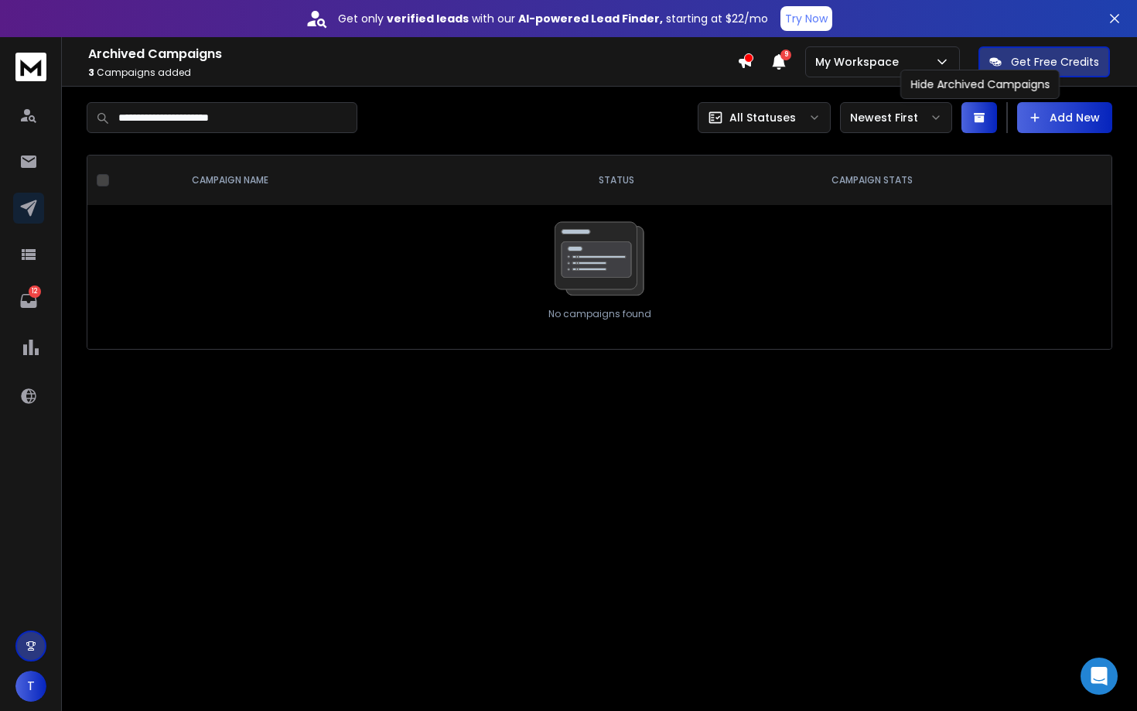
click at [974, 113] on button at bounding box center [980, 117] width 36 height 31
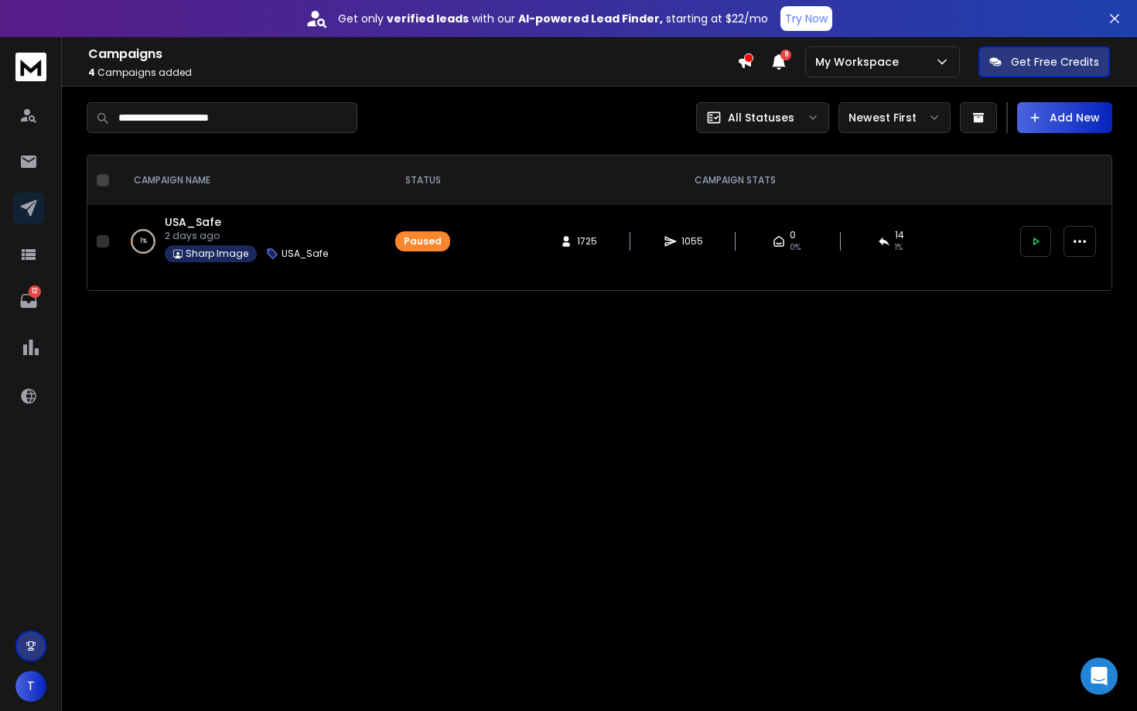
click at [254, 113] on input "**********" at bounding box center [222, 117] width 271 height 31
paste input "****"
paste input "**"
type input "**********"
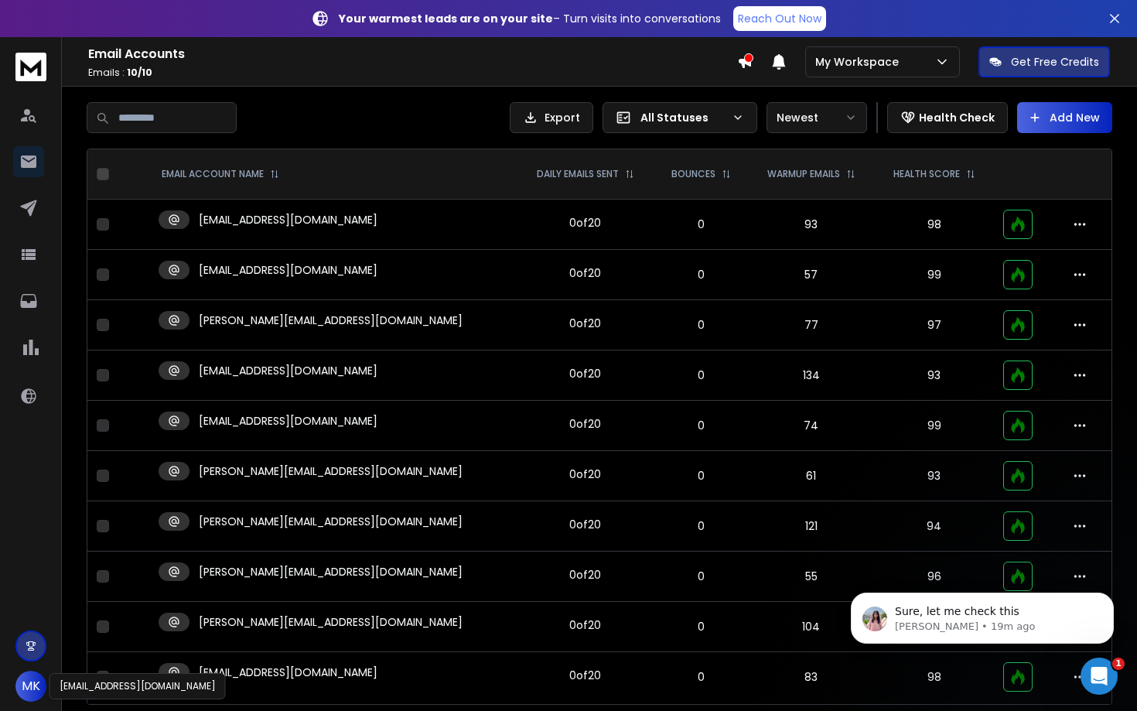
click at [30, 686] on span "MK" at bounding box center [30, 686] width 31 height 31
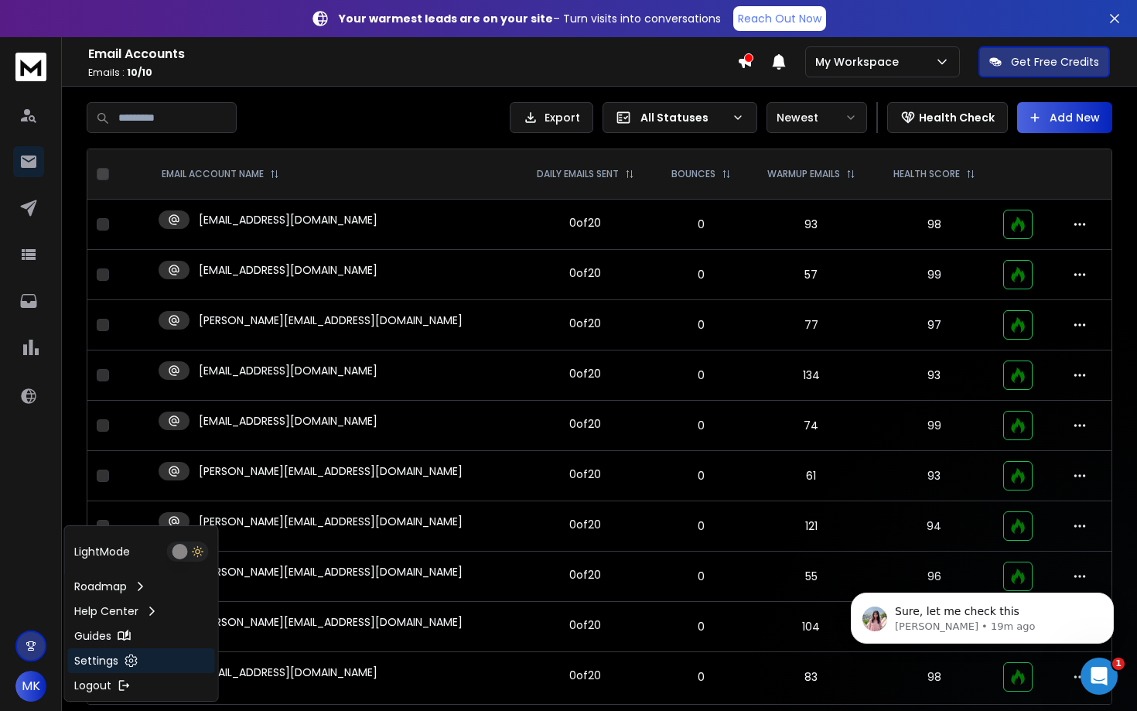
click at [89, 668] on p "Settings" at bounding box center [96, 660] width 44 height 15
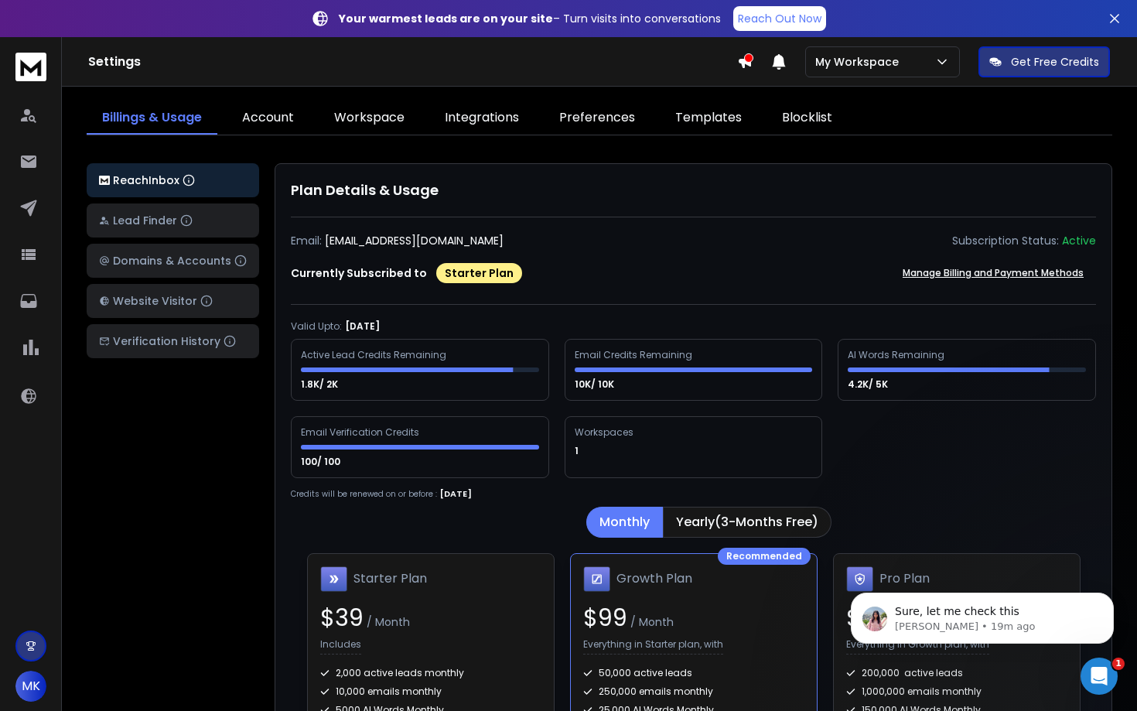
click at [160, 267] on button "Domains & Accounts" at bounding box center [173, 261] width 173 height 34
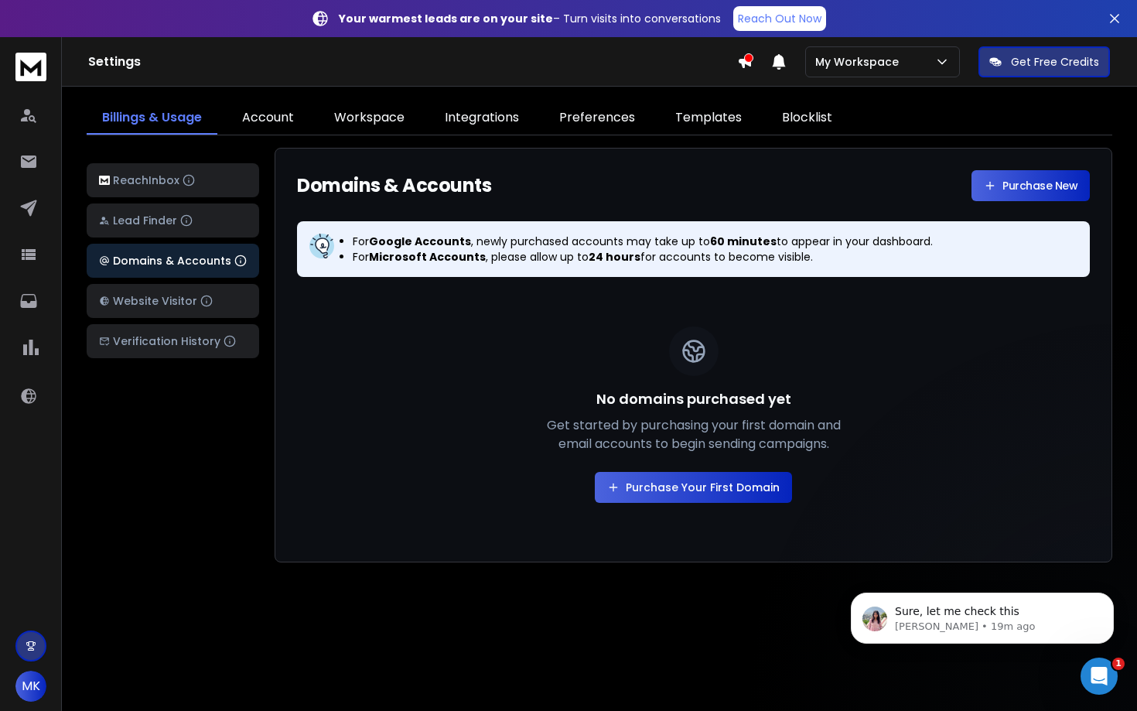
click at [688, 224] on div88aff7 "For Google Accounts , newly purchased accounts may take up to 60 minutes to app…" at bounding box center [693, 249] width 793 height 56
click at [896, 63] on p "My Workspace" at bounding box center [860, 61] width 90 height 15
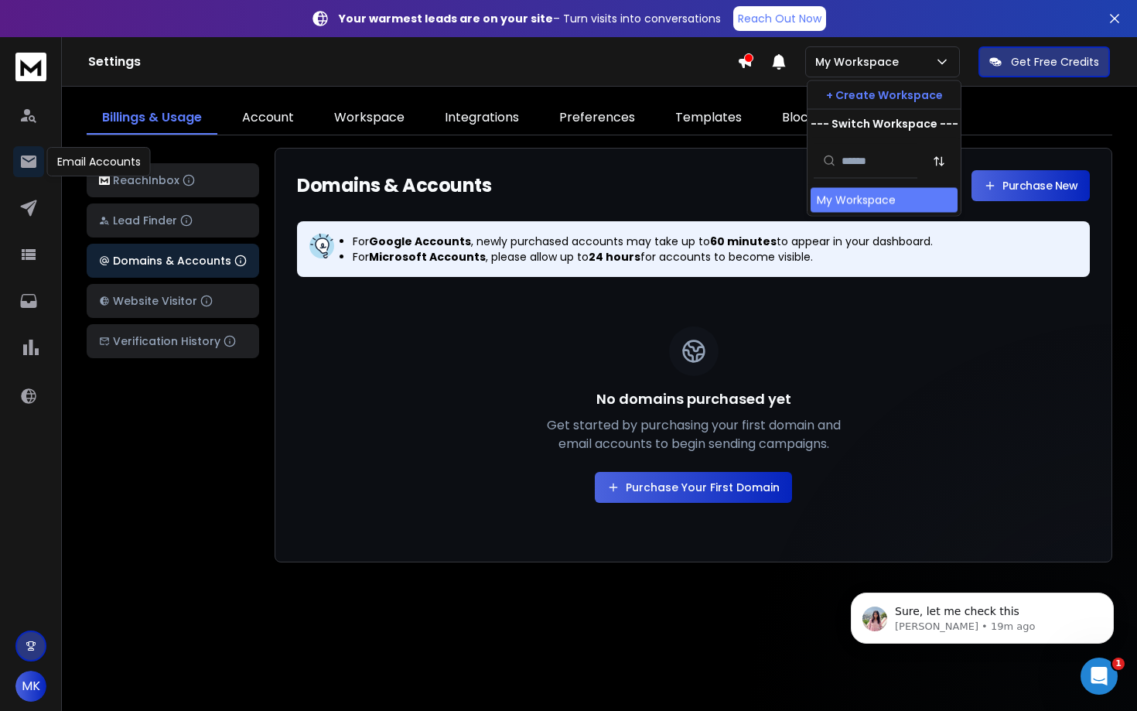
click at [17, 162] on link at bounding box center [28, 161] width 31 height 31
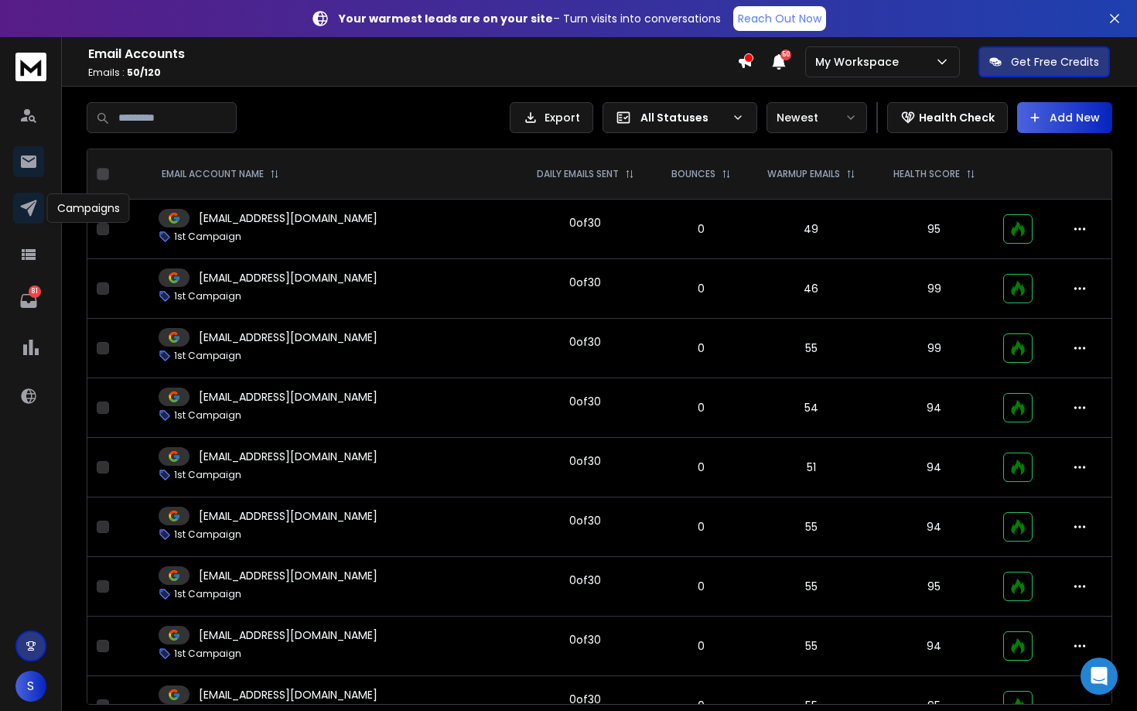
click at [24, 209] on icon at bounding box center [28, 208] width 19 height 19
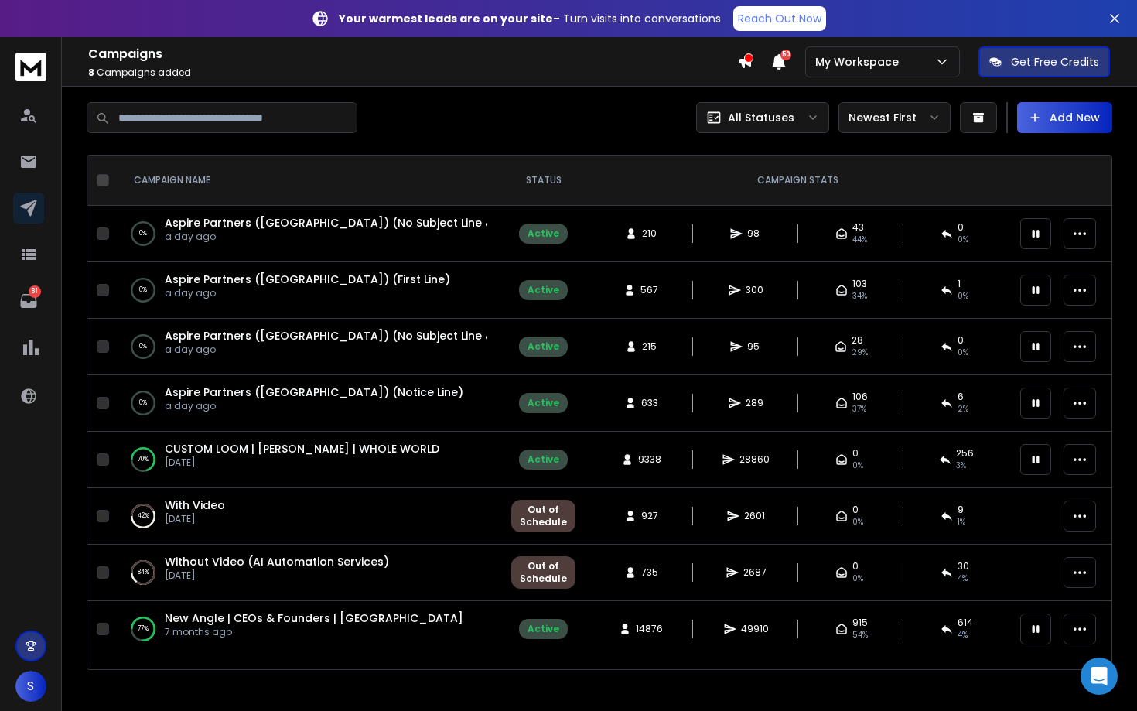
click at [344, 222] on span "Aspire Partners ([GEOGRAPHIC_DATA]) (No Subject Line & First Line)" at bounding box center [357, 222] width 385 height 15
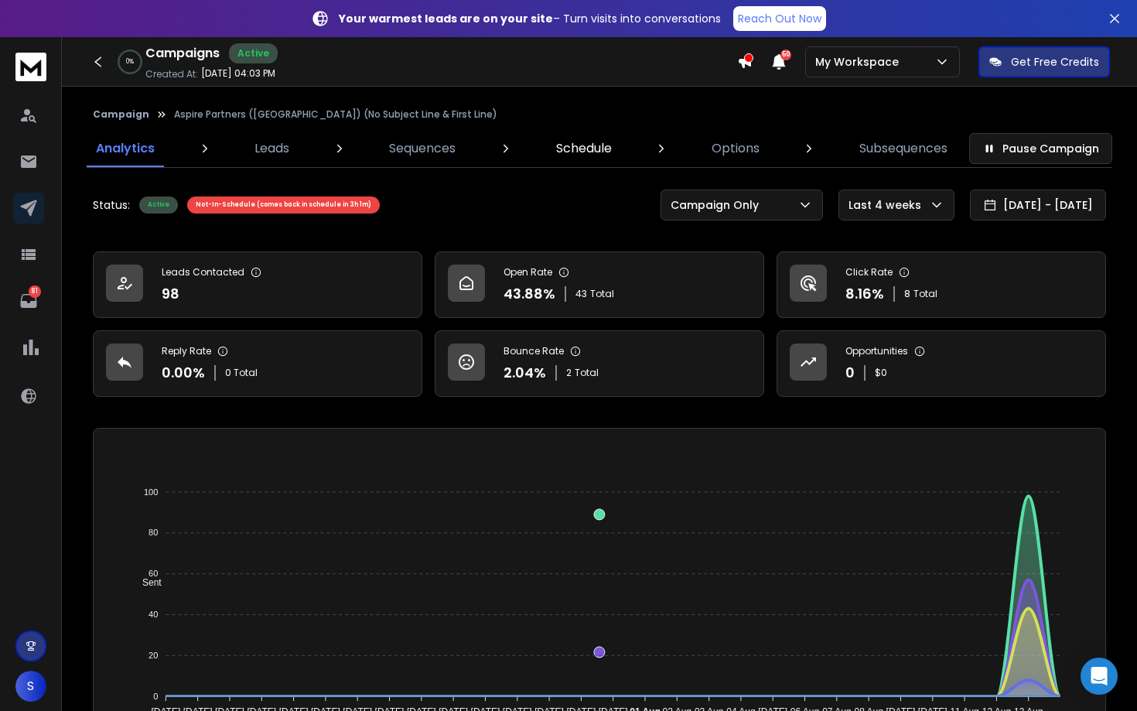
click at [610, 139] on p "Schedule" at bounding box center [584, 148] width 56 height 19
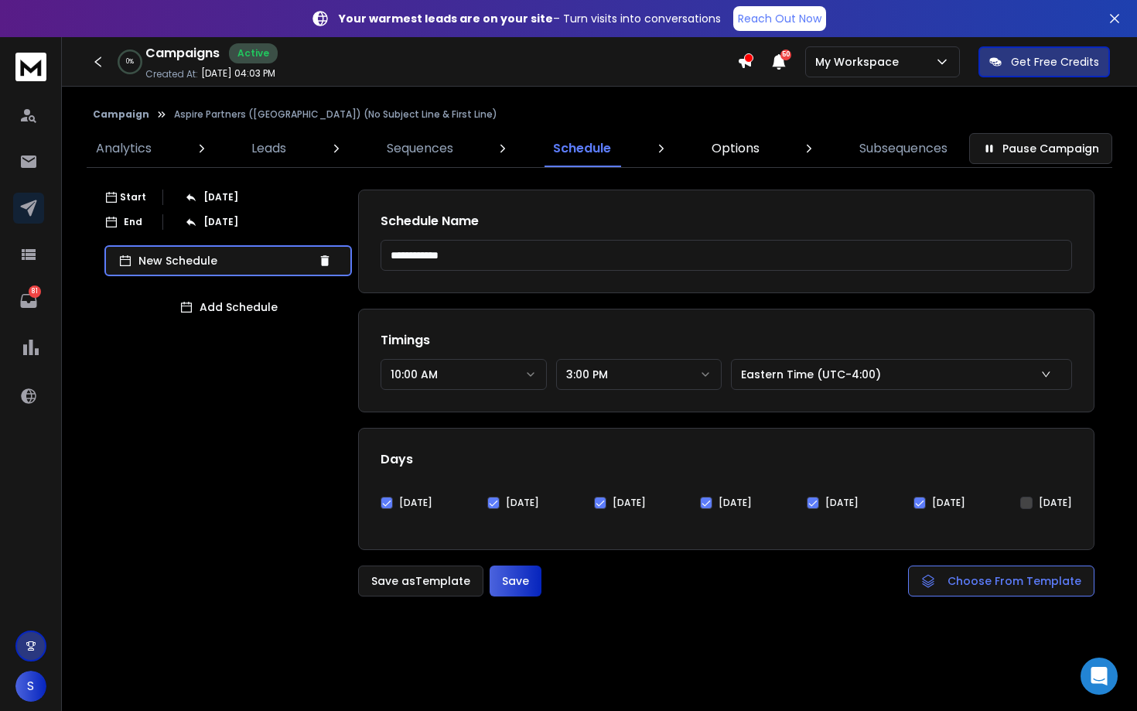
click at [740, 147] on p "Options" at bounding box center [736, 148] width 48 height 19
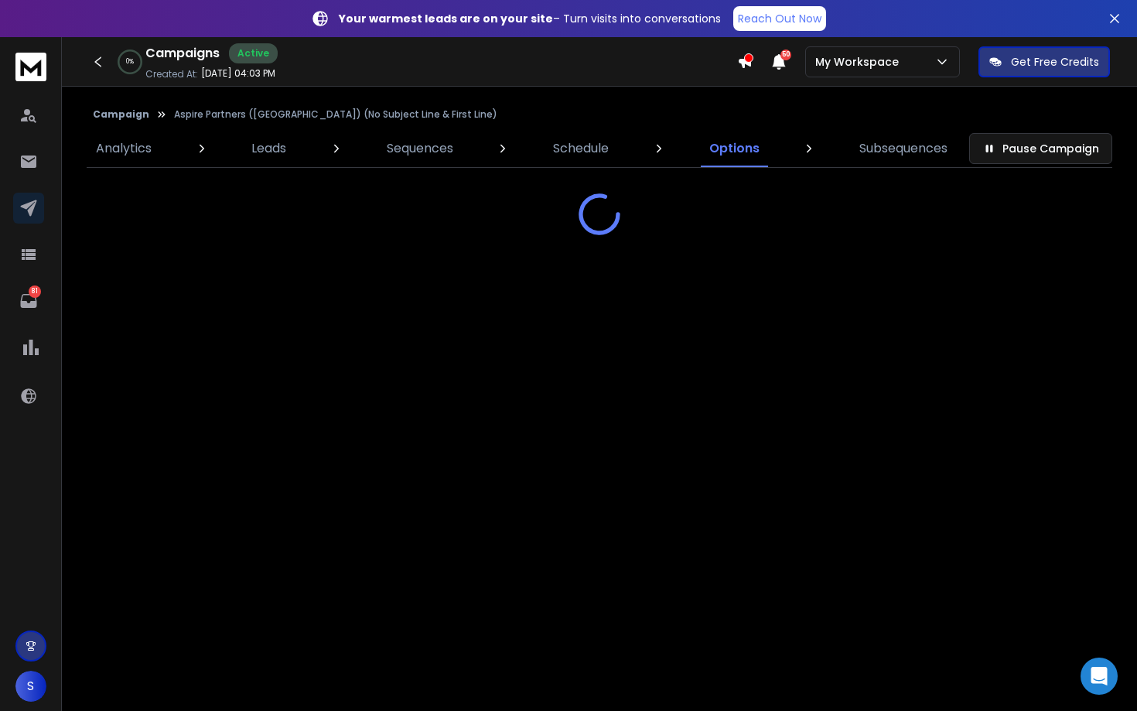
select select "**********"
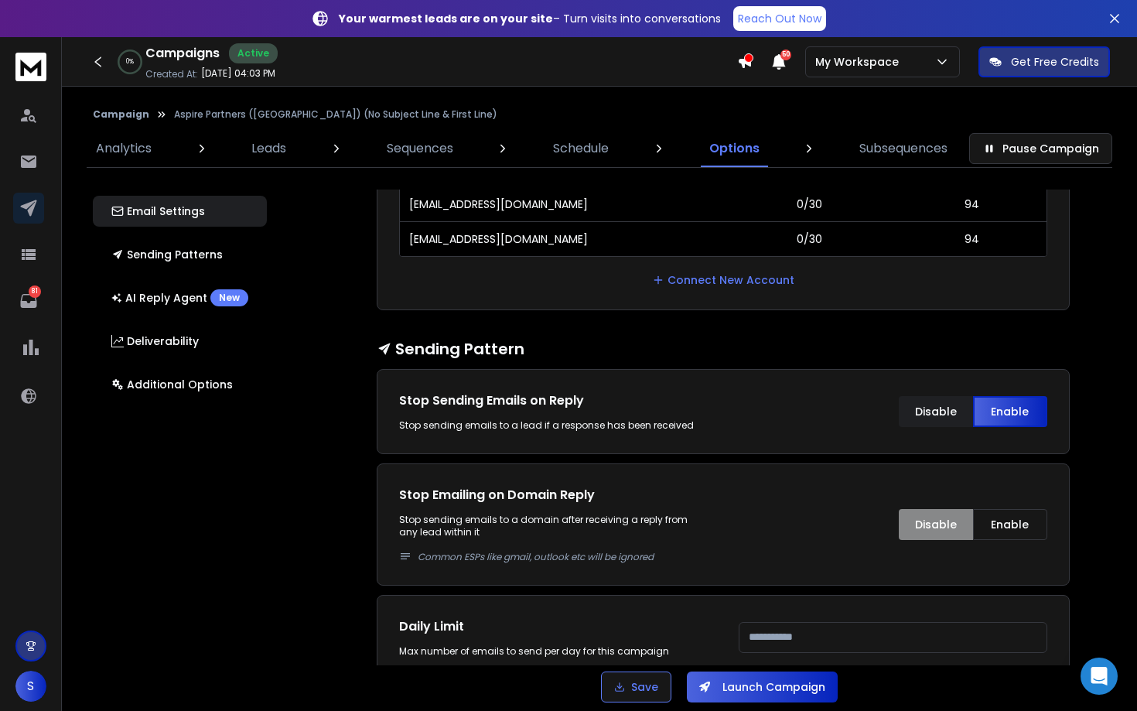
scroll to position [261, 0]
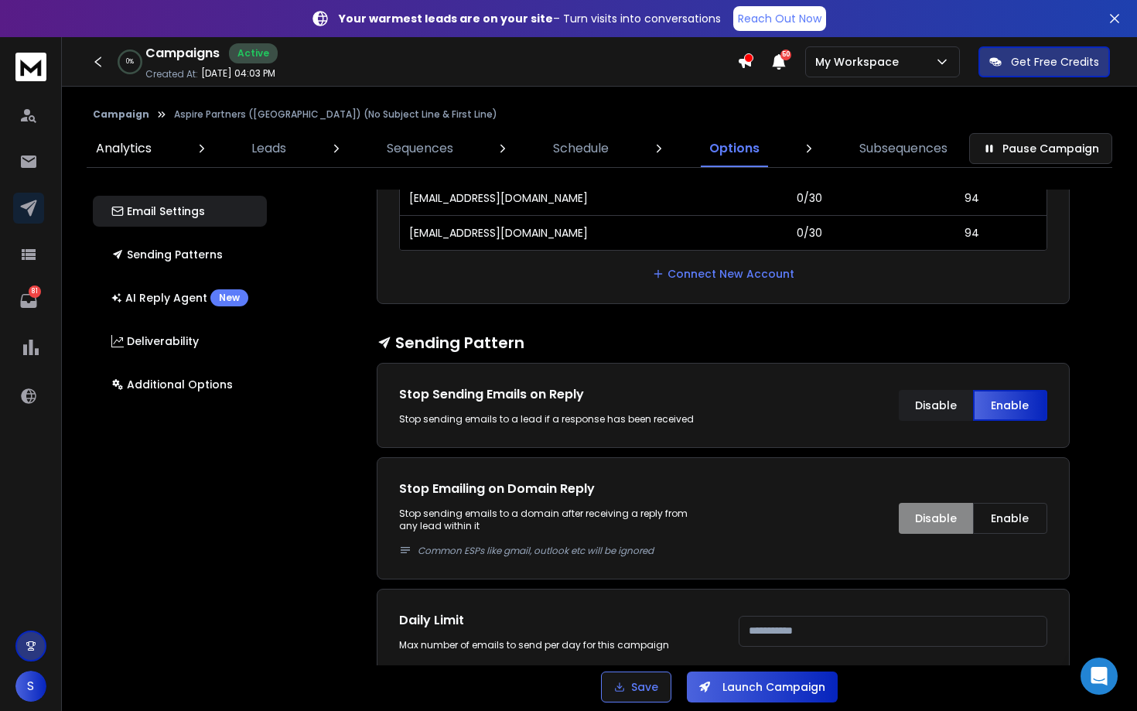
click at [144, 145] on p "Analytics" at bounding box center [124, 148] width 56 height 19
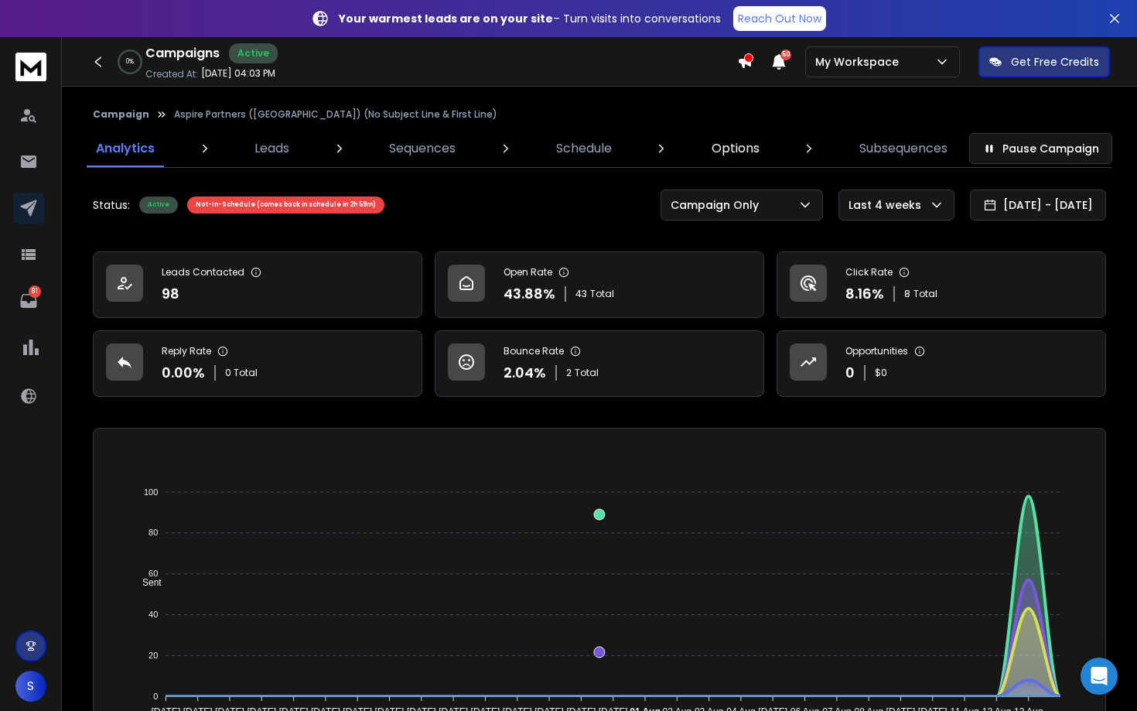
click at [750, 141] on p "Options" at bounding box center [736, 148] width 48 height 19
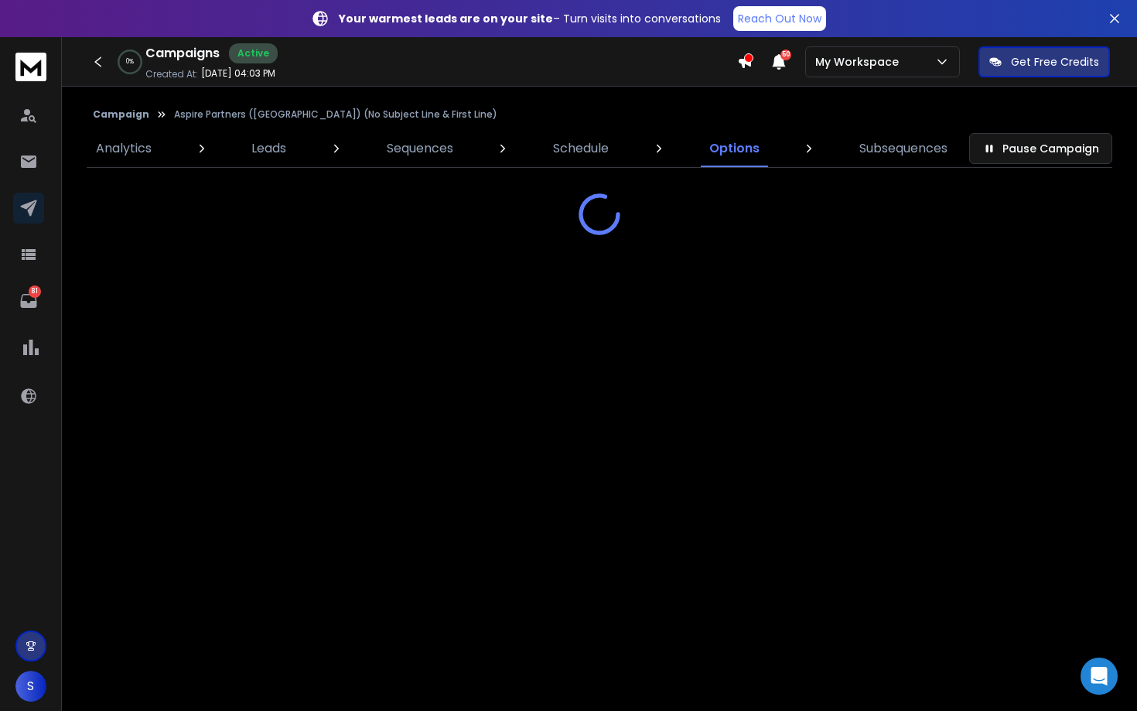
select select "**********"
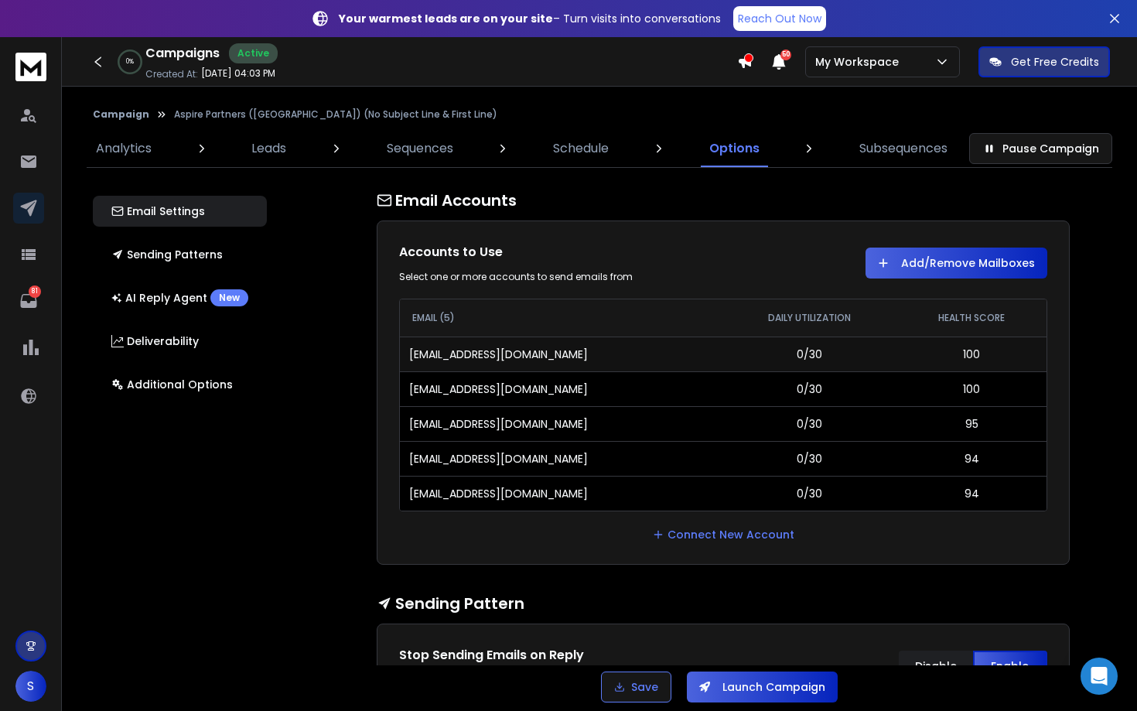
drag, startPoint x: 586, startPoint y: 356, endPoint x: 409, endPoint y: 356, distance: 176.4
click at [410, 356] on div "[EMAIL_ADDRESS][DOMAIN_NAME]" at bounding box center [560, 354] width 303 height 15
click at [566, 359] on p "[EMAIL_ADDRESS][DOMAIN_NAME]" at bounding box center [498, 354] width 179 height 15
drag, startPoint x: 598, startPoint y: 350, endPoint x: 405, endPoint y: 354, distance: 192.7
click at [405, 354] on td "[EMAIL_ADDRESS][DOMAIN_NAME]" at bounding box center [561, 354] width 322 height 35
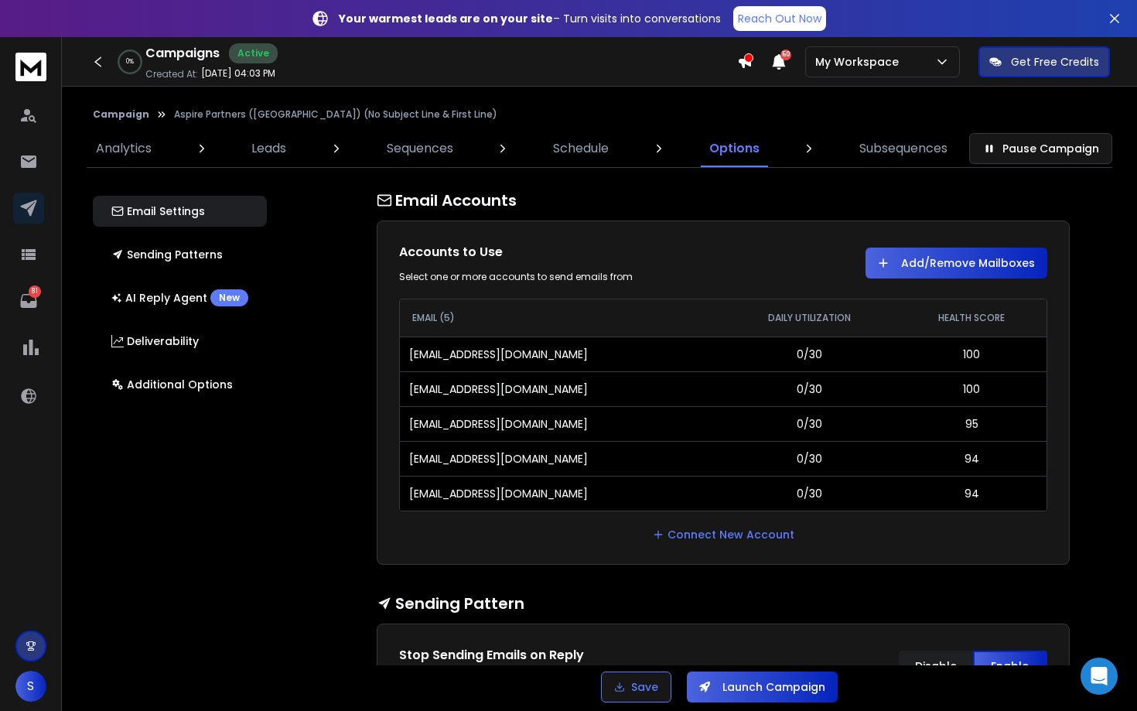
copy p "[EMAIL_ADDRESS][DOMAIN_NAME]"
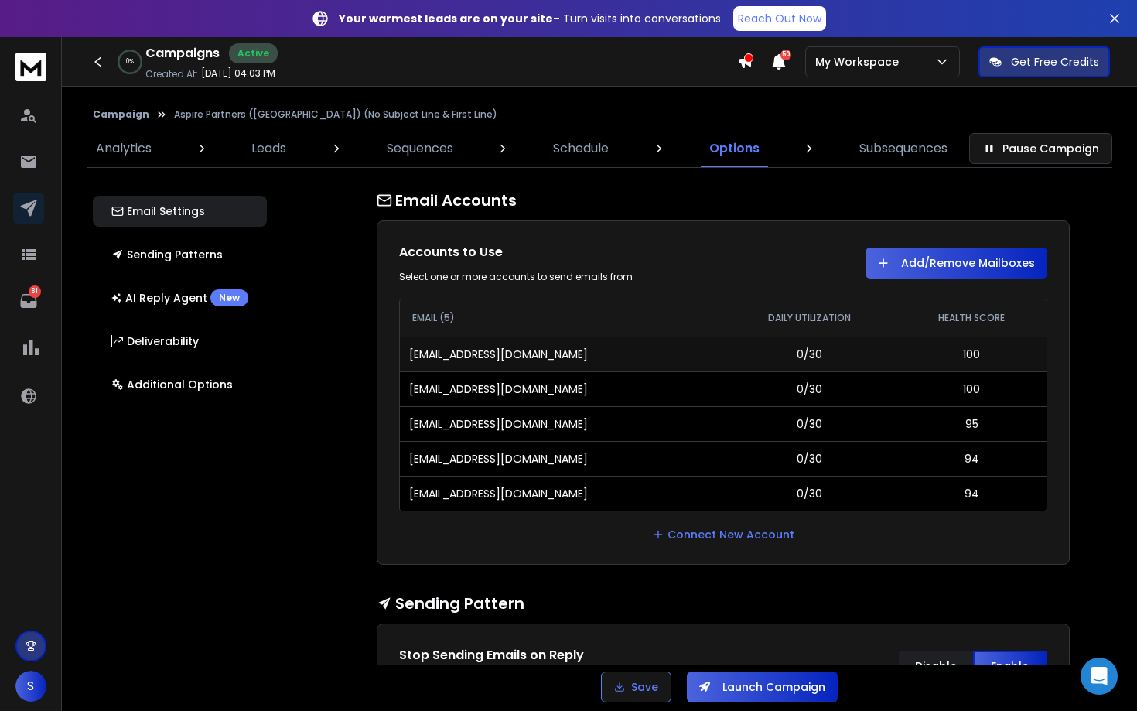
click at [552, 348] on p "[EMAIL_ADDRESS][DOMAIN_NAME]" at bounding box center [498, 354] width 179 height 15
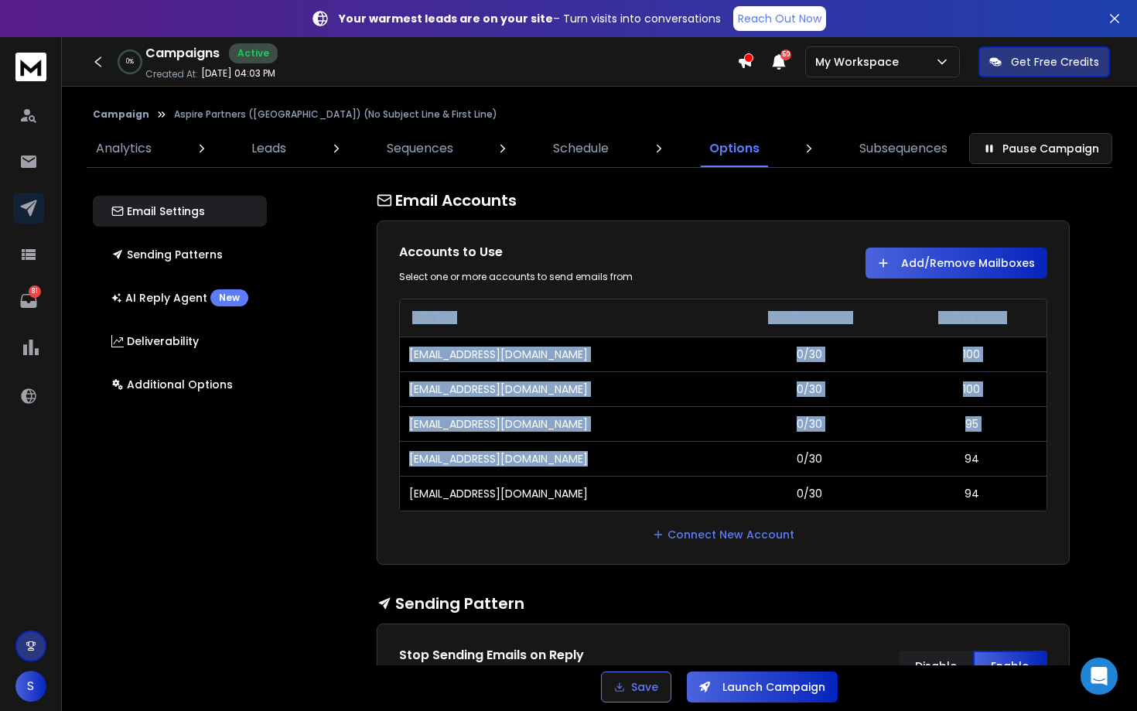
drag, startPoint x: 588, startPoint y: 461, endPoint x: 396, endPoint y: 463, distance: 191.9
click at [396, 463] on div "Accounts to Use Select one or more accounts to send emails from Add/Remove Mail…" at bounding box center [723, 392] width 693 height 344
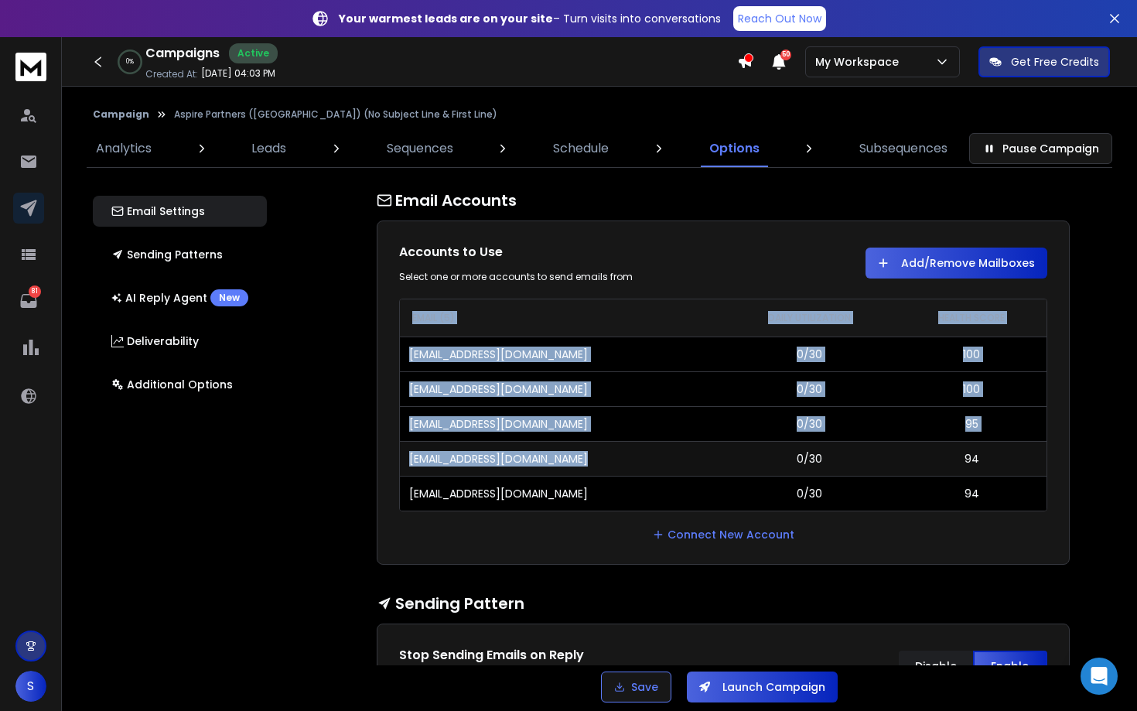
click at [447, 449] on td "[EMAIL_ADDRESS][DOMAIN_NAME]" at bounding box center [561, 458] width 322 height 35
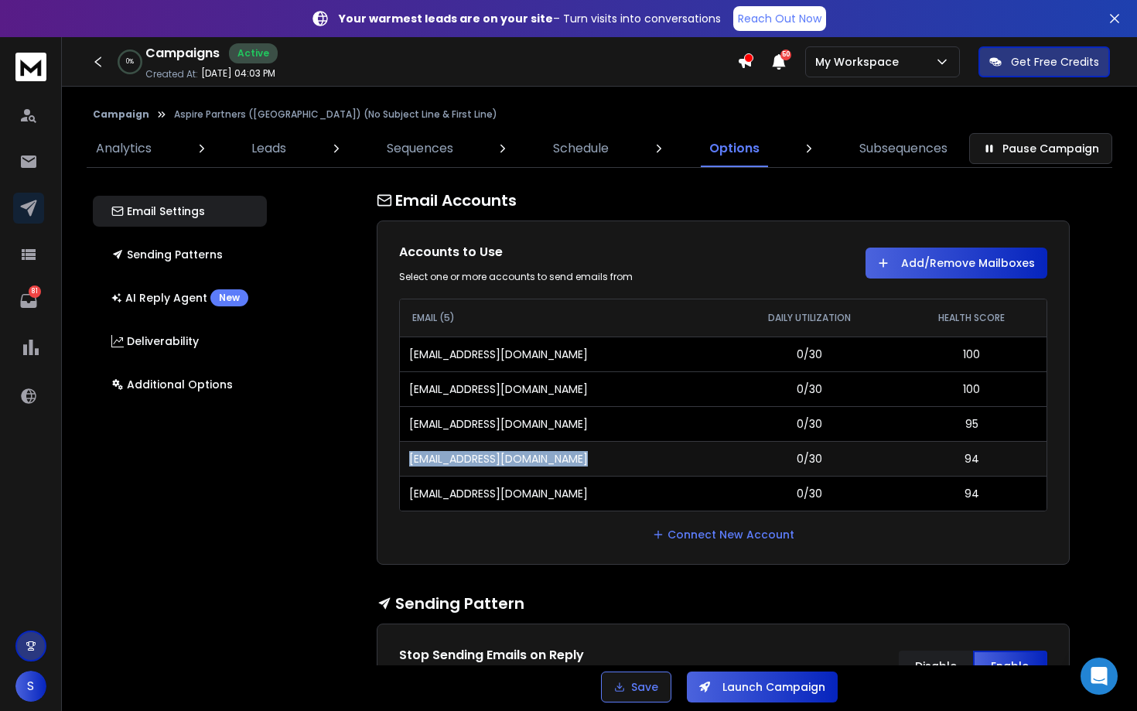
drag, startPoint x: 579, startPoint y: 458, endPoint x: 408, endPoint y: 463, distance: 171.1
click at [409, 463] on div "[EMAIL_ADDRESS][DOMAIN_NAME]" at bounding box center [560, 458] width 303 height 15
copy p "[EMAIL_ADDRESS][DOMAIN_NAME]"
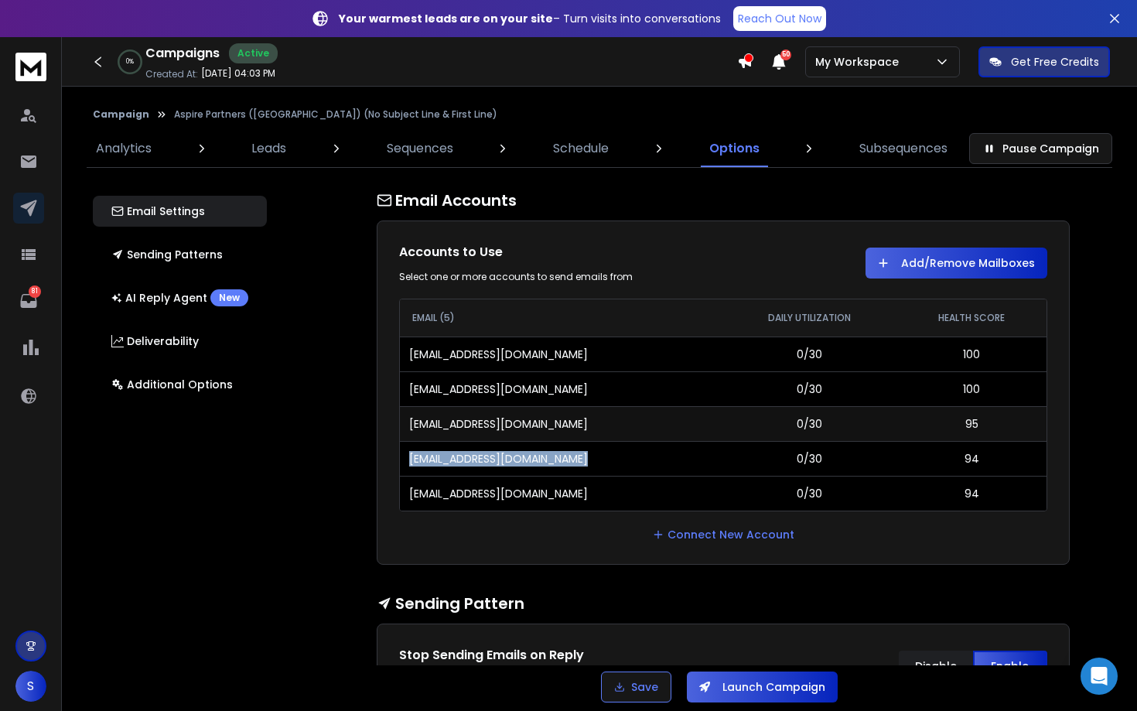
click at [421, 419] on p "[EMAIL_ADDRESS][DOMAIN_NAME]" at bounding box center [498, 423] width 179 height 15
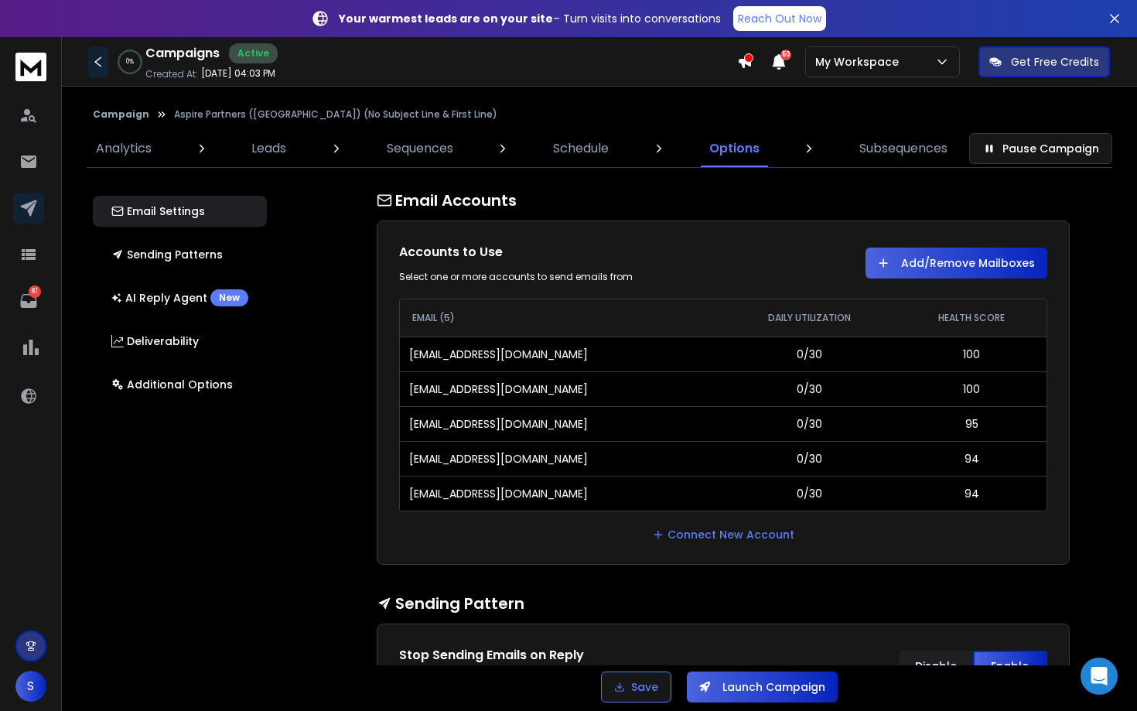
click at [93, 68] on icon at bounding box center [98, 62] width 14 height 14
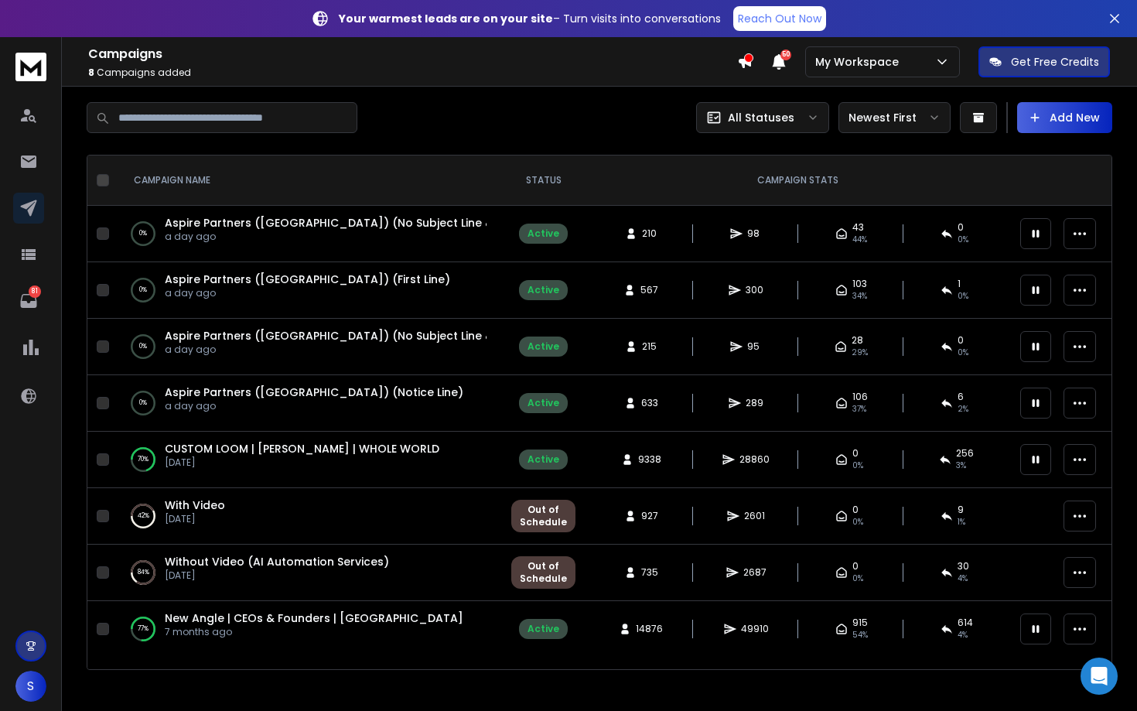
click at [261, 220] on span "Aspire Partners ([GEOGRAPHIC_DATA]) (No Subject Line & First Line)" at bounding box center [357, 222] width 385 height 15
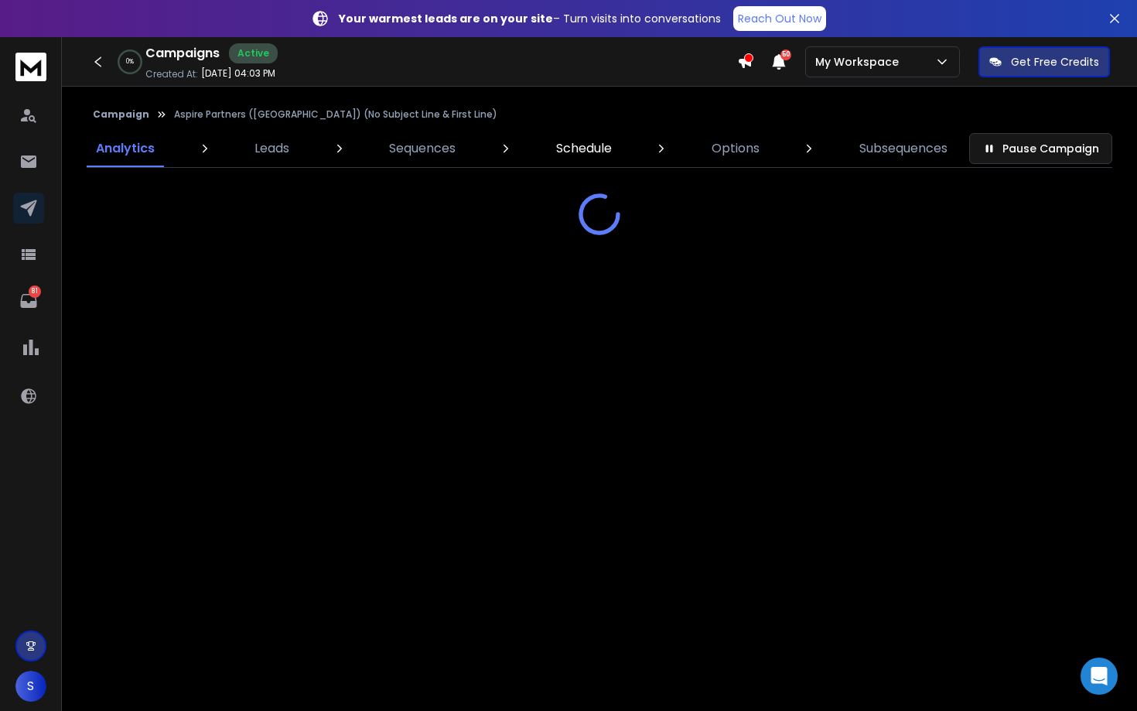
click at [566, 135] on link "Schedule" at bounding box center [584, 148] width 74 height 37
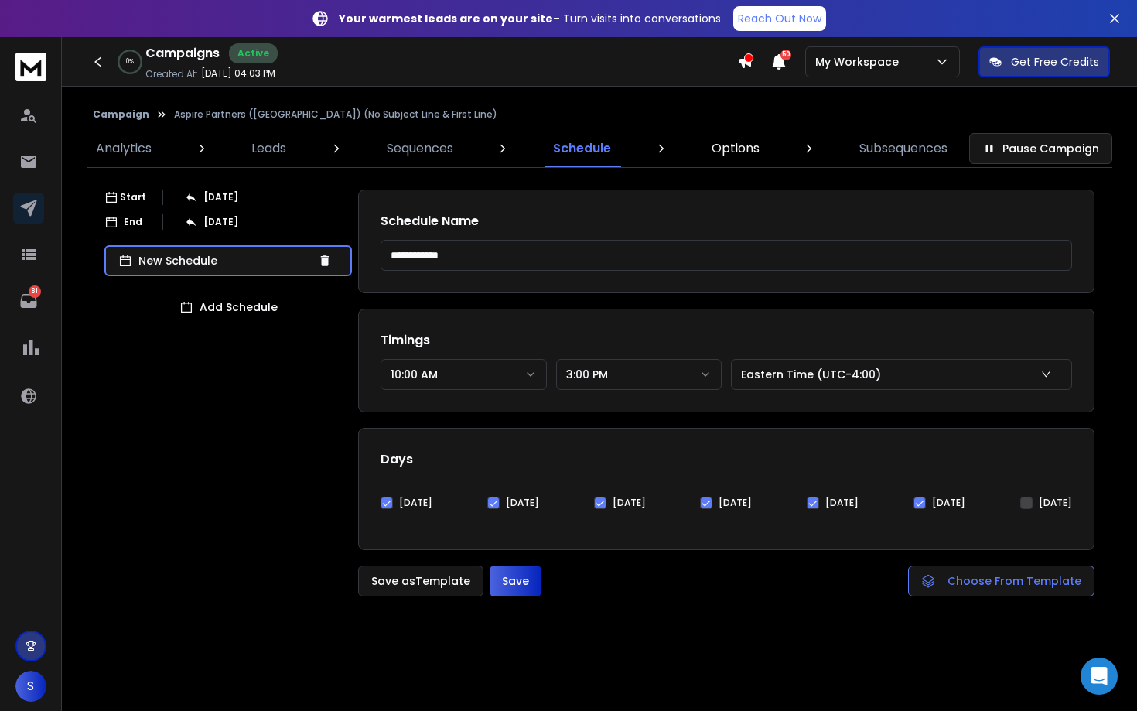
click at [726, 152] on p "Options" at bounding box center [736, 148] width 48 height 19
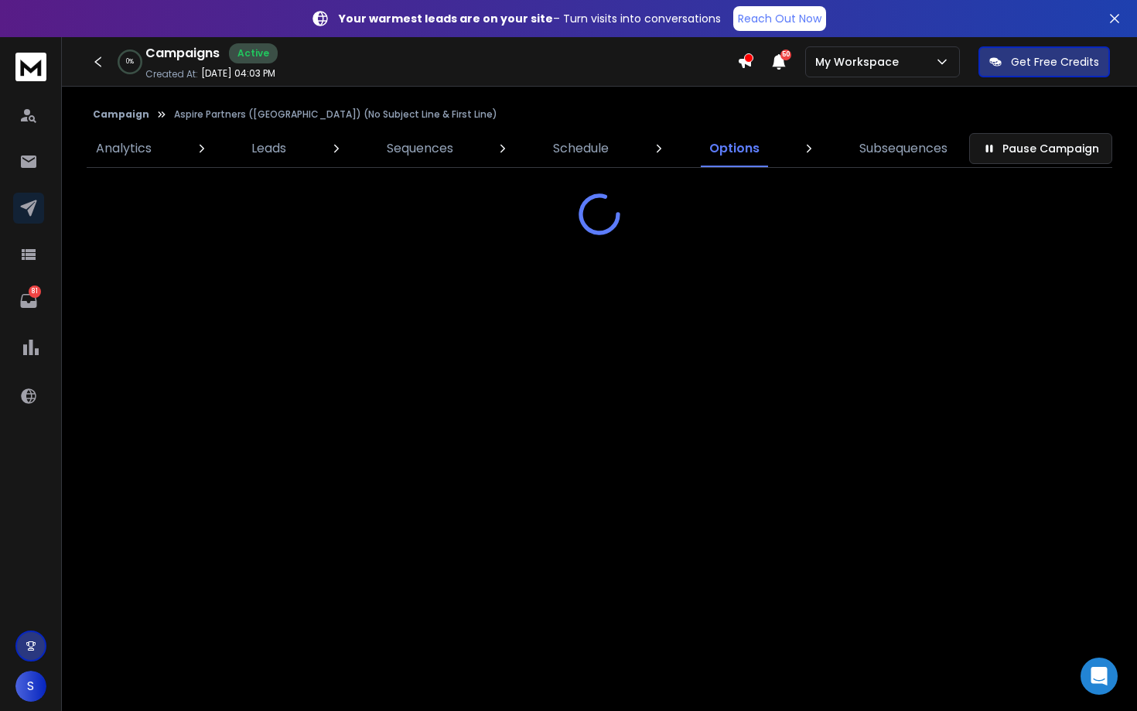
select select "**********"
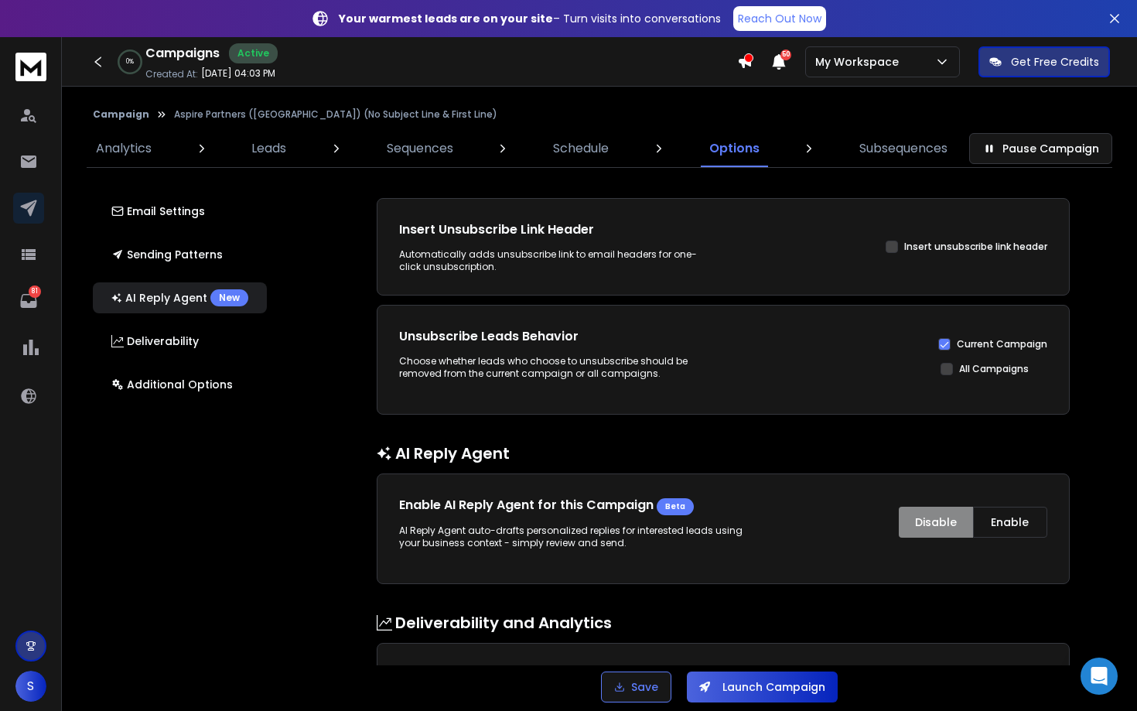
scroll to position [1231, 0]
click at [123, 112] on button "Campaign" at bounding box center [121, 114] width 56 height 12
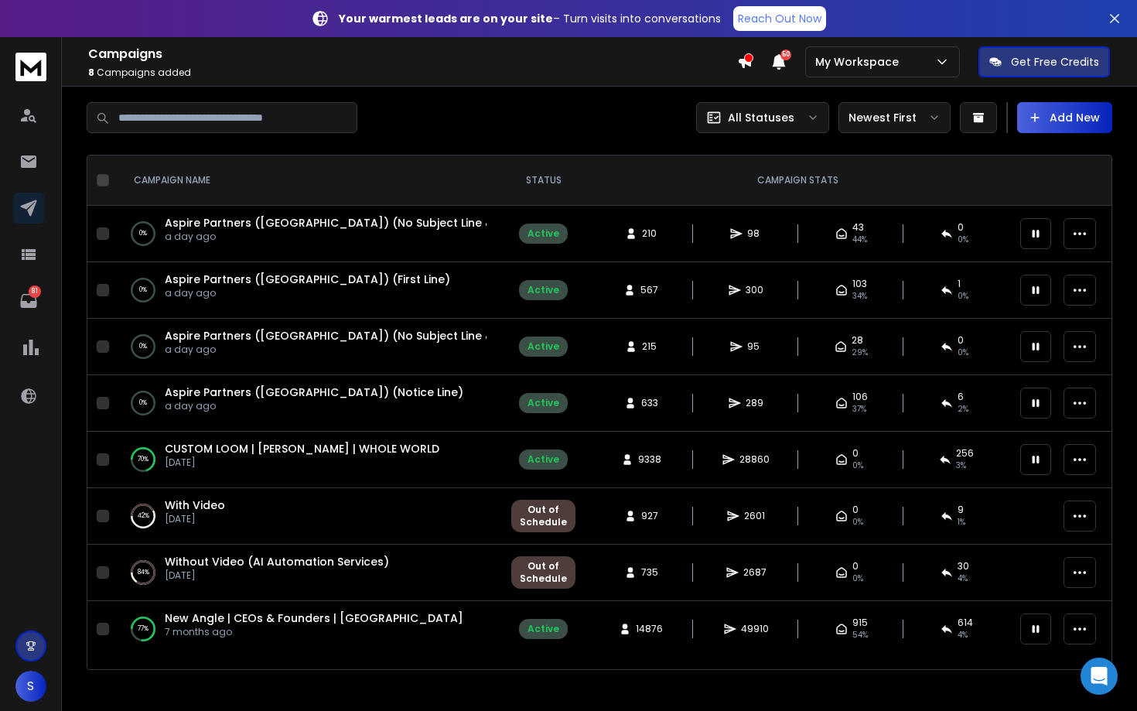
click at [251, 275] on span "Aspire Partners ([GEOGRAPHIC_DATA]) (First Line)" at bounding box center [307, 279] width 285 height 15
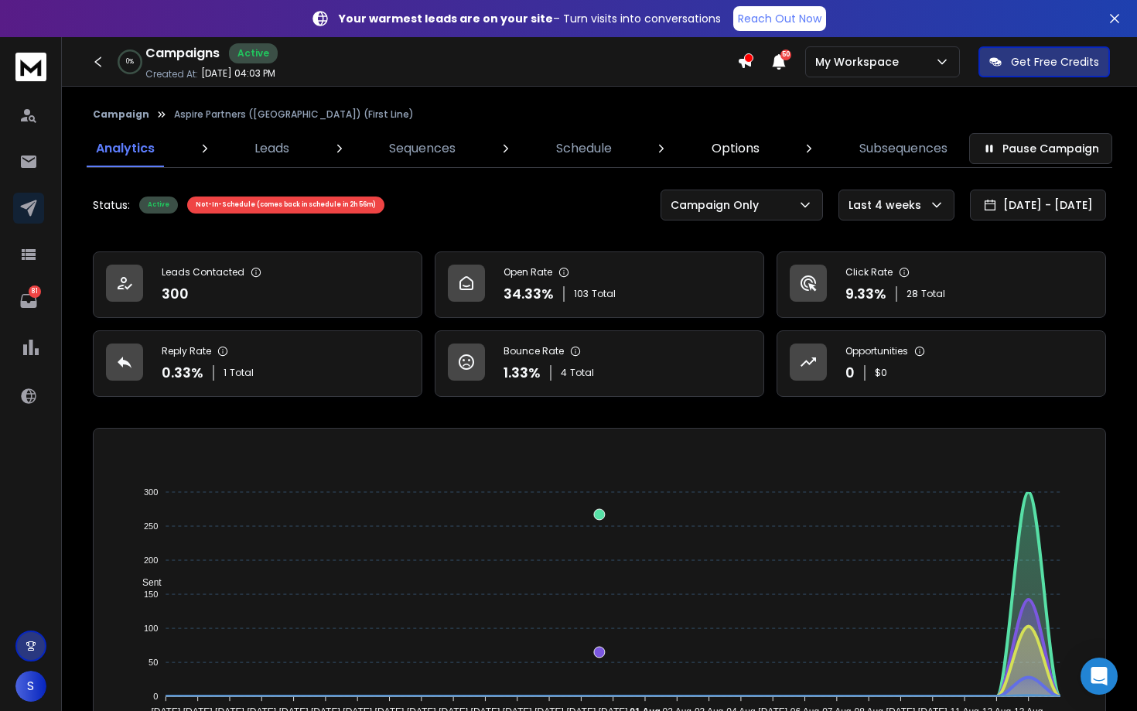
click at [742, 144] on p "Options" at bounding box center [736, 148] width 48 height 19
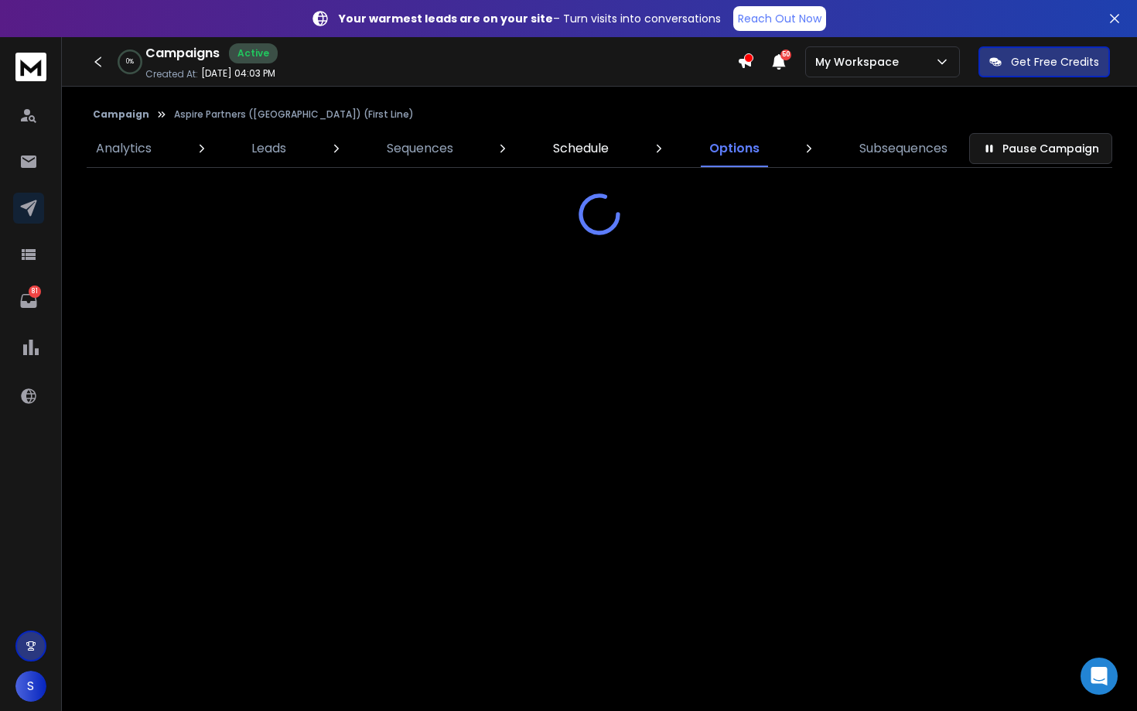
click at [573, 140] on p "Schedule" at bounding box center [581, 148] width 56 height 19
select select "**********"
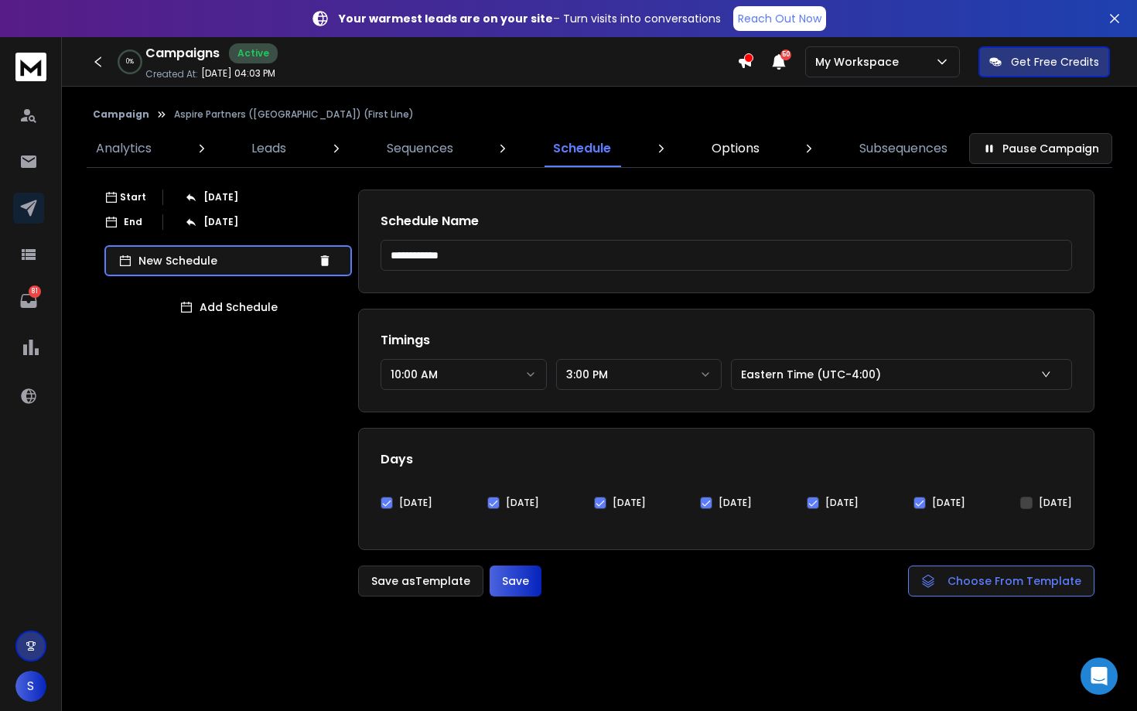
click at [751, 139] on p "Options" at bounding box center [736, 148] width 48 height 19
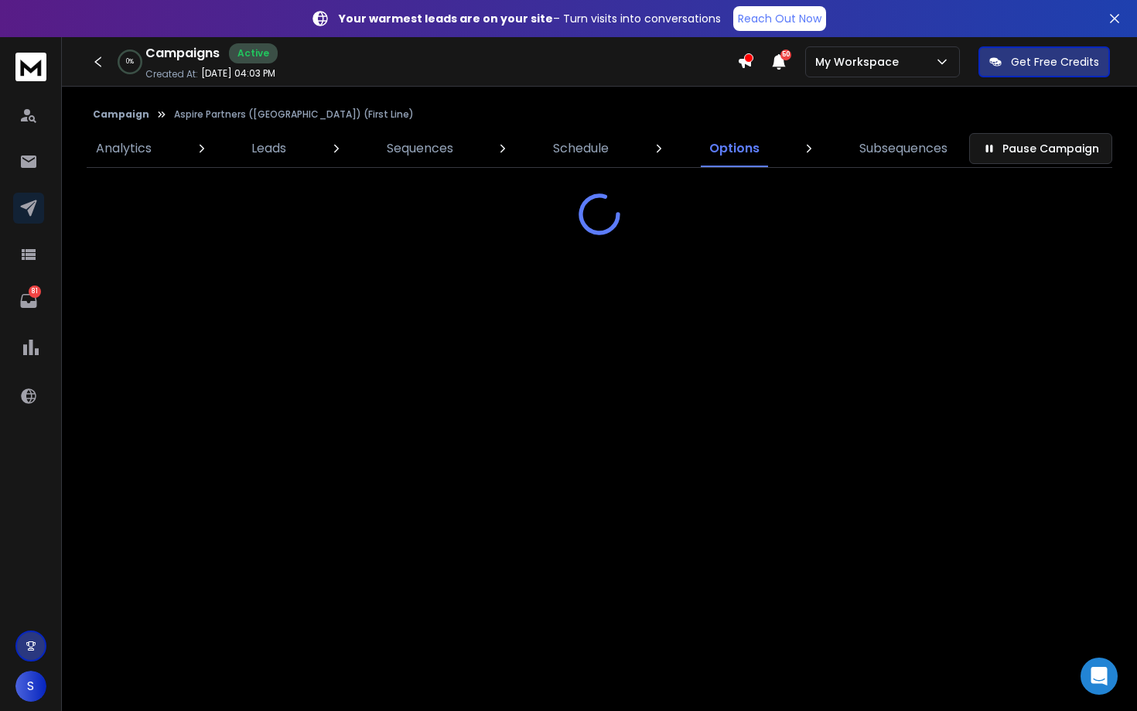
select select "**********"
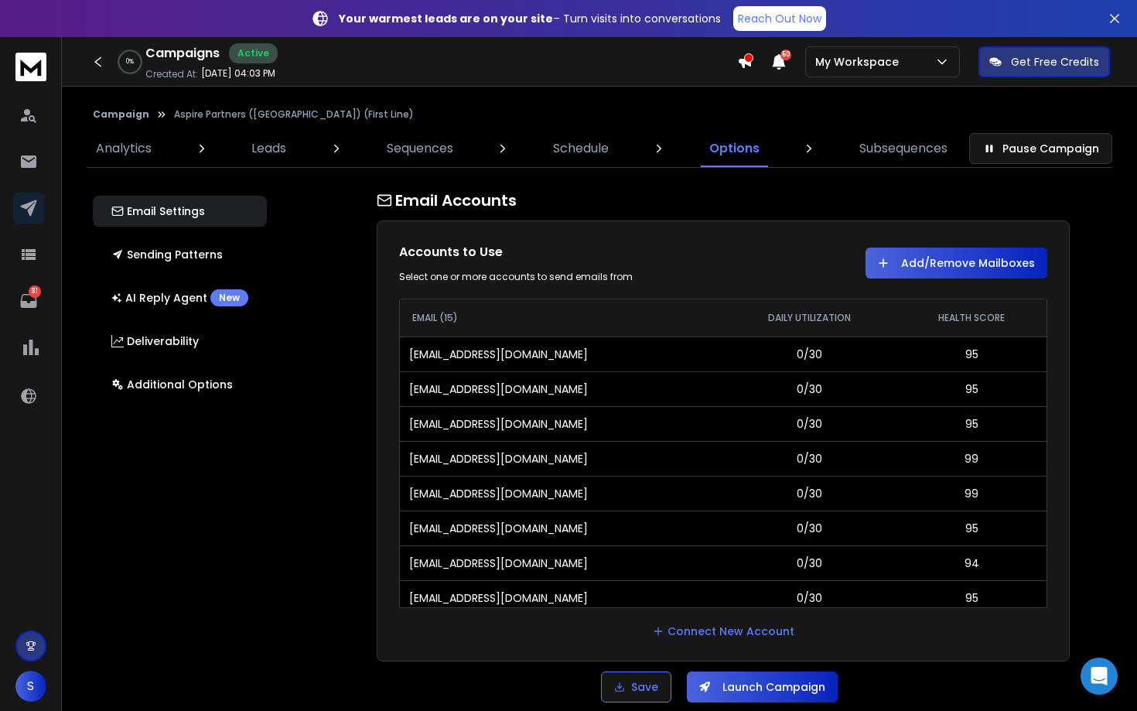
click at [299, 412] on div "Email Accounts Accounts to Use Select one or more accounts to send emails from …" at bounding box center [733, 428] width 882 height 476
click at [107, 151] on p "Analytics" at bounding box center [124, 148] width 56 height 19
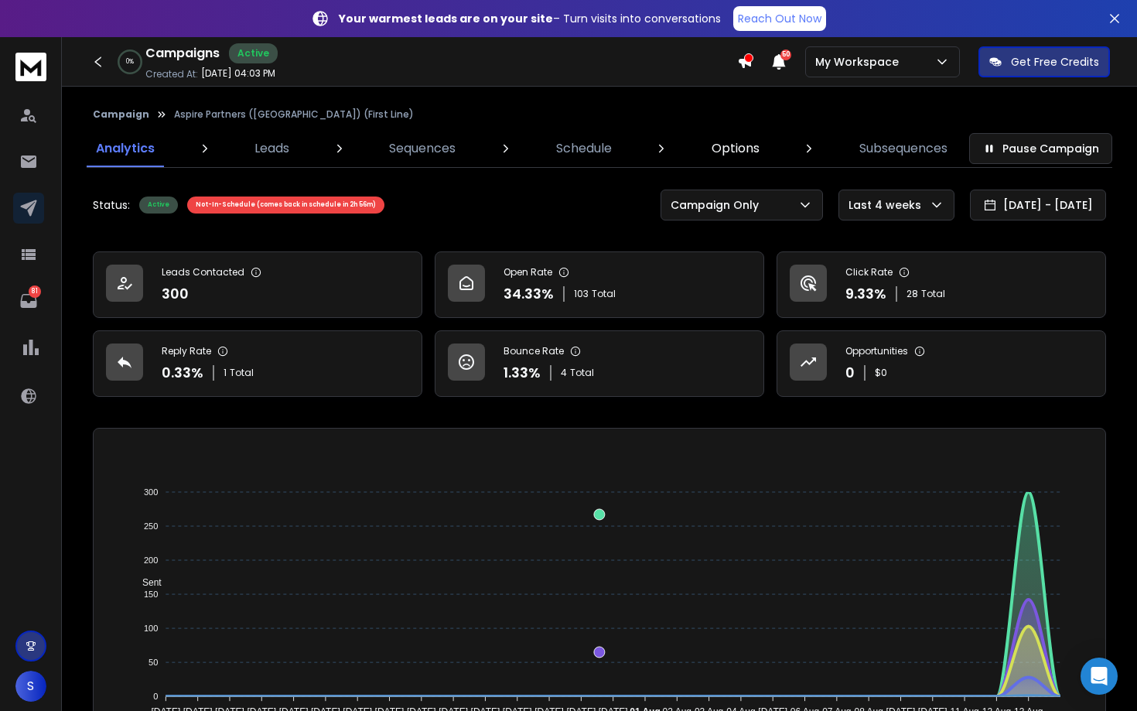
click at [750, 156] on p "Options" at bounding box center [736, 148] width 48 height 19
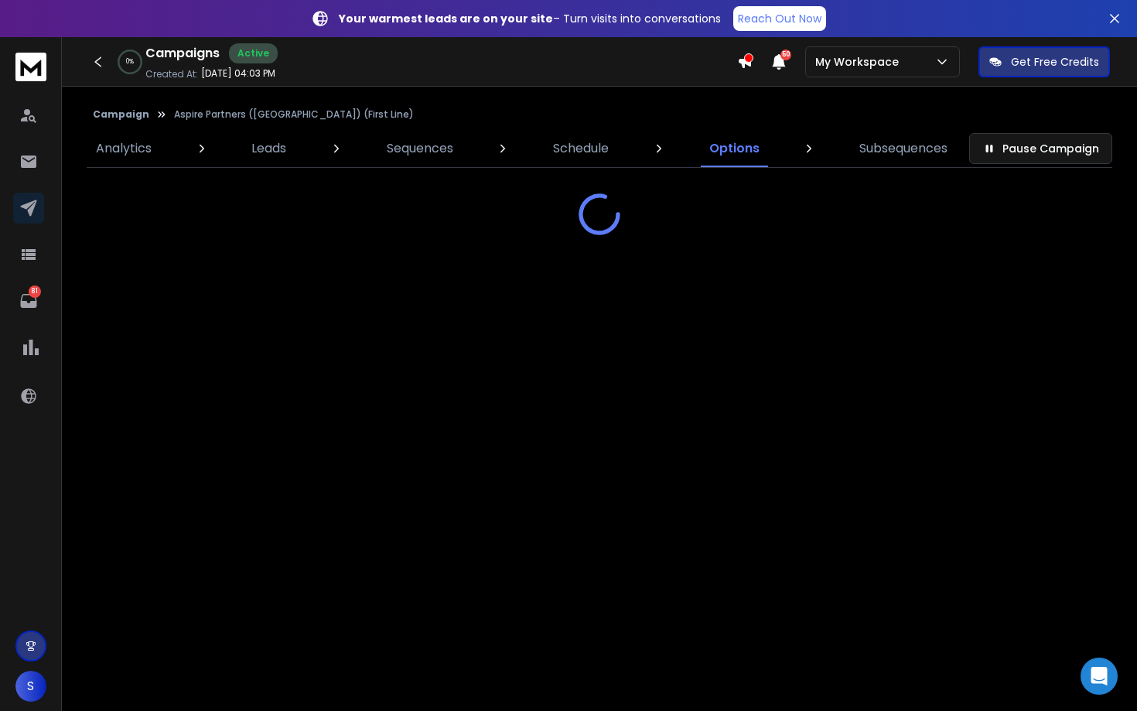
select select "**********"
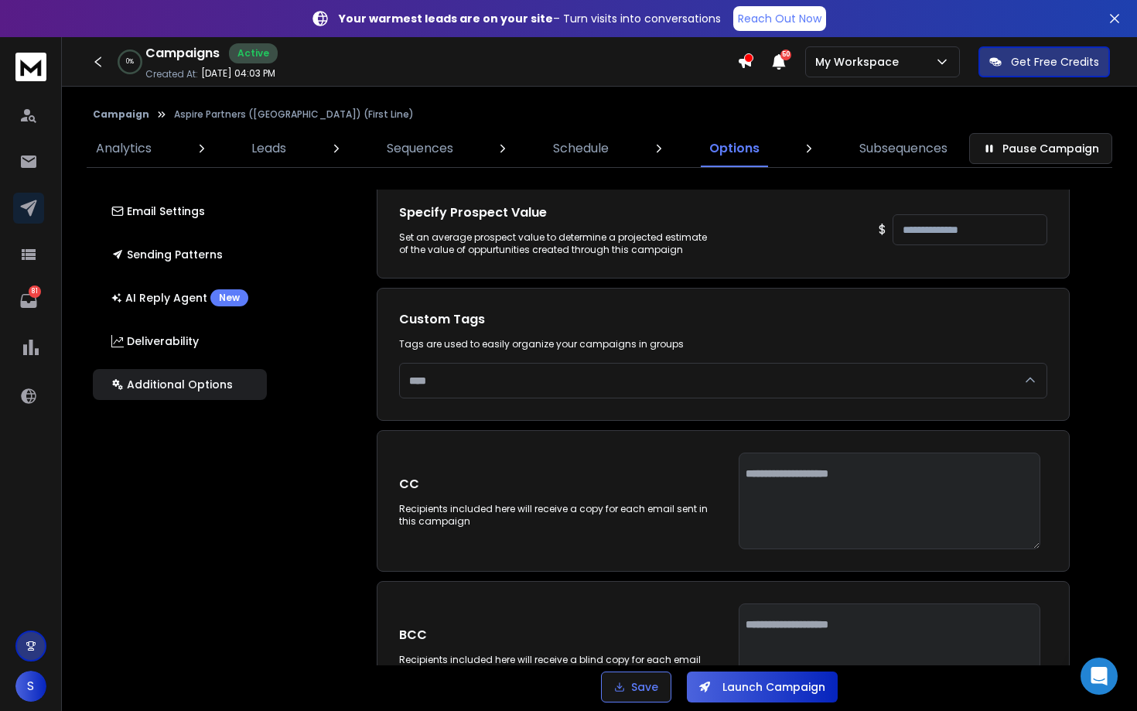
scroll to position [3163, 0]
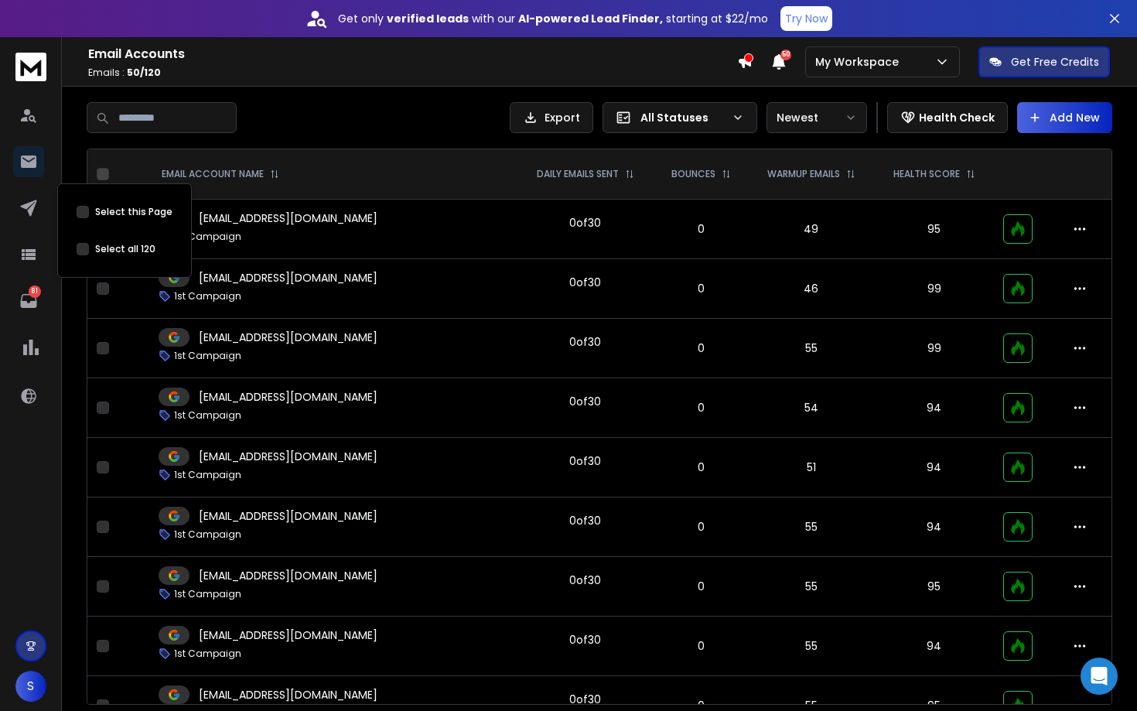
click at [152, 121] on input at bounding box center [162, 117] width 150 height 31
paste input "**********"
type input "**********"
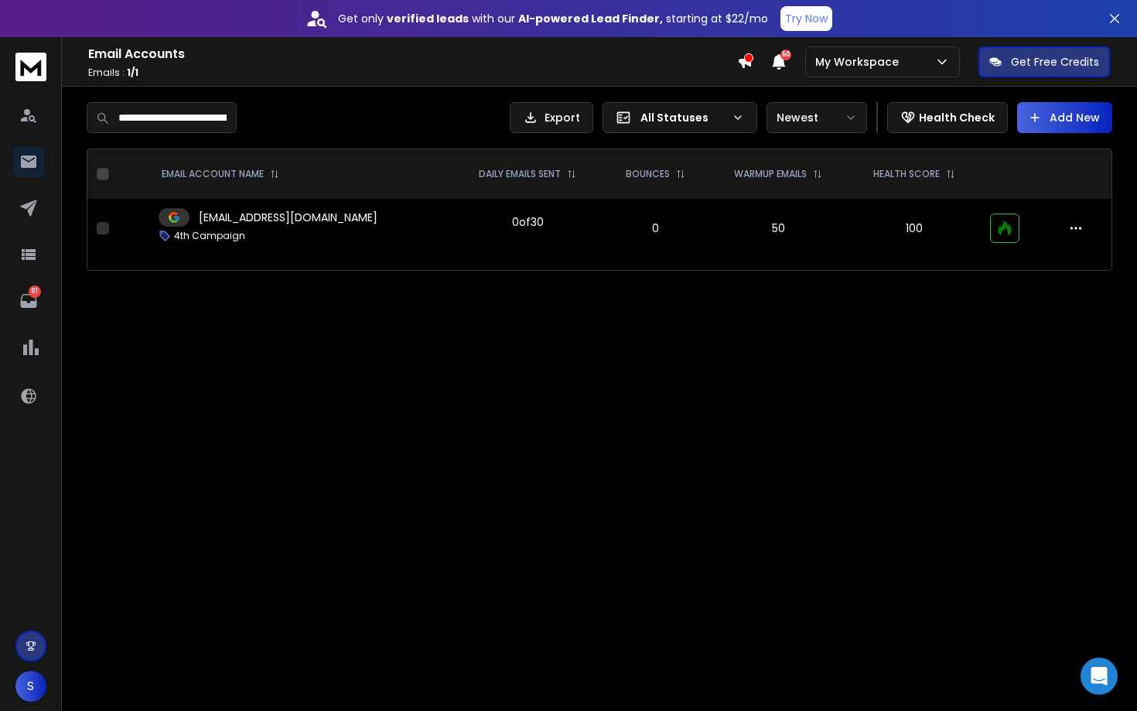
click at [406, 267] on caption at bounding box center [599, 264] width 1024 height 12
click at [429, 242] on td "strategy@growthwithaspire.pro 4th Campaign" at bounding box center [300, 228] width 302 height 59
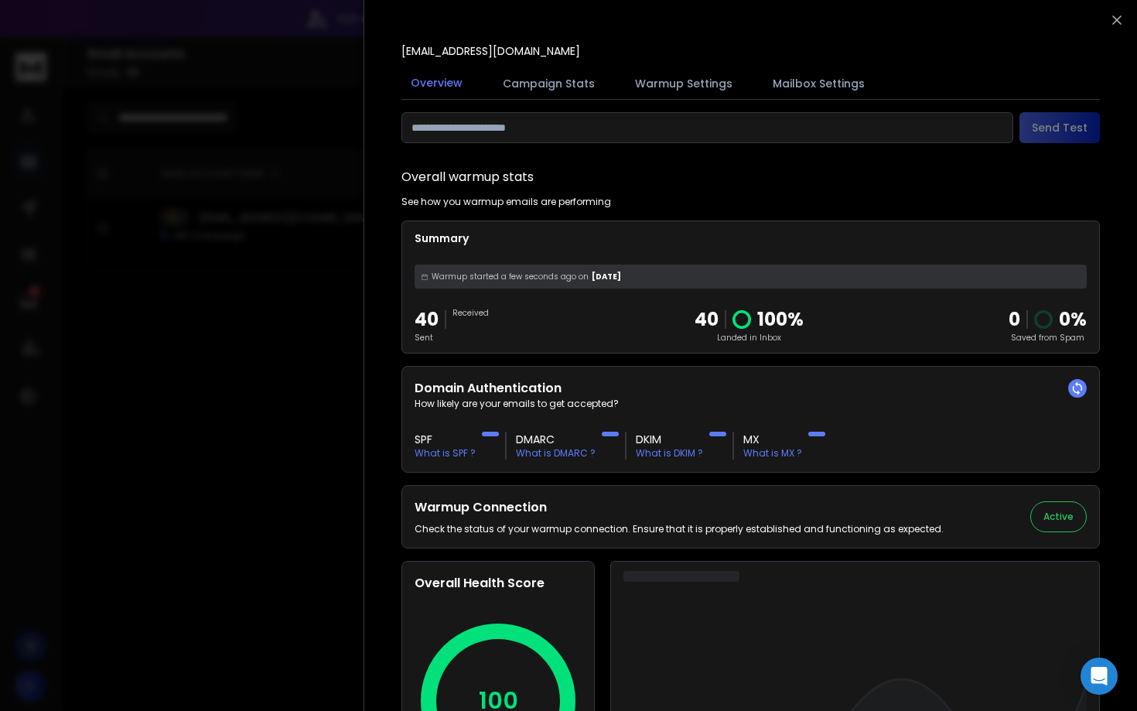
click at [545, 77] on button "Campaign Stats" at bounding box center [549, 84] width 111 height 34
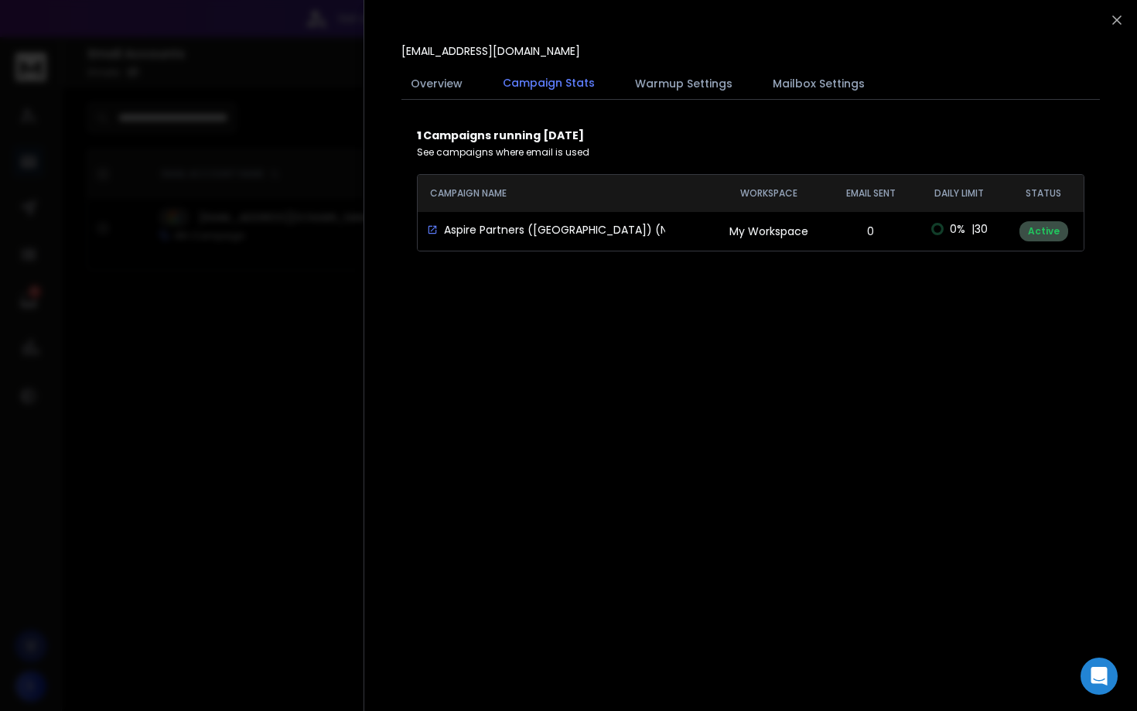
click at [451, 95] on button "Overview" at bounding box center [437, 84] width 70 height 34
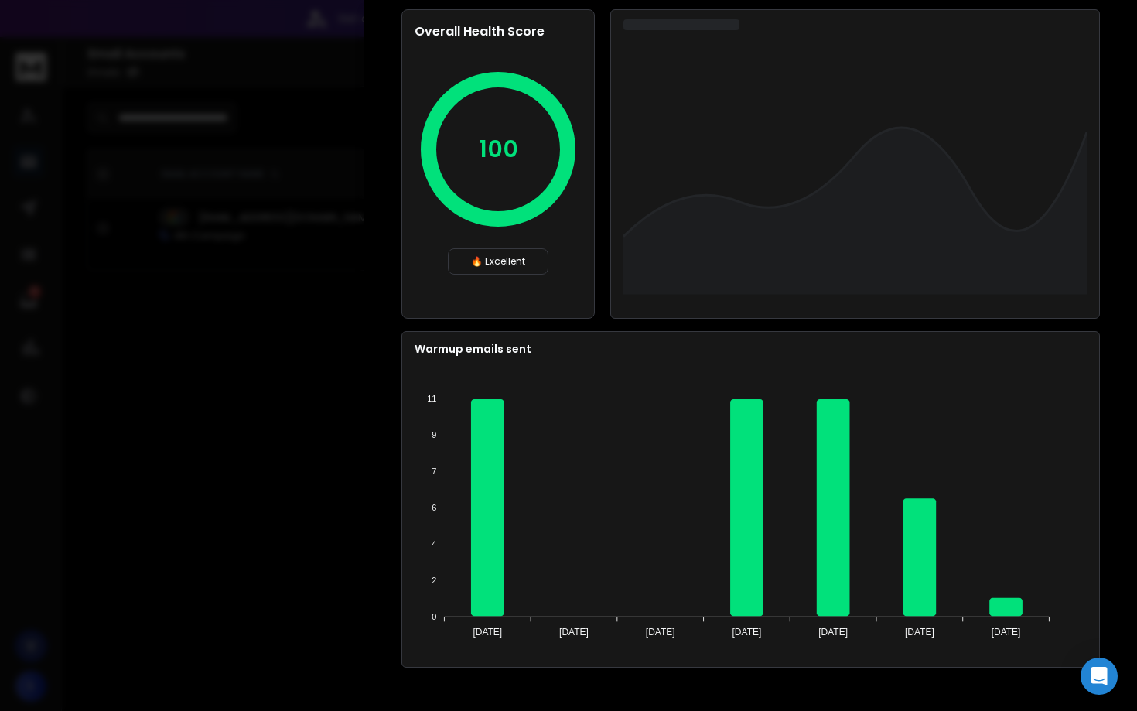
scroll to position [0, 0]
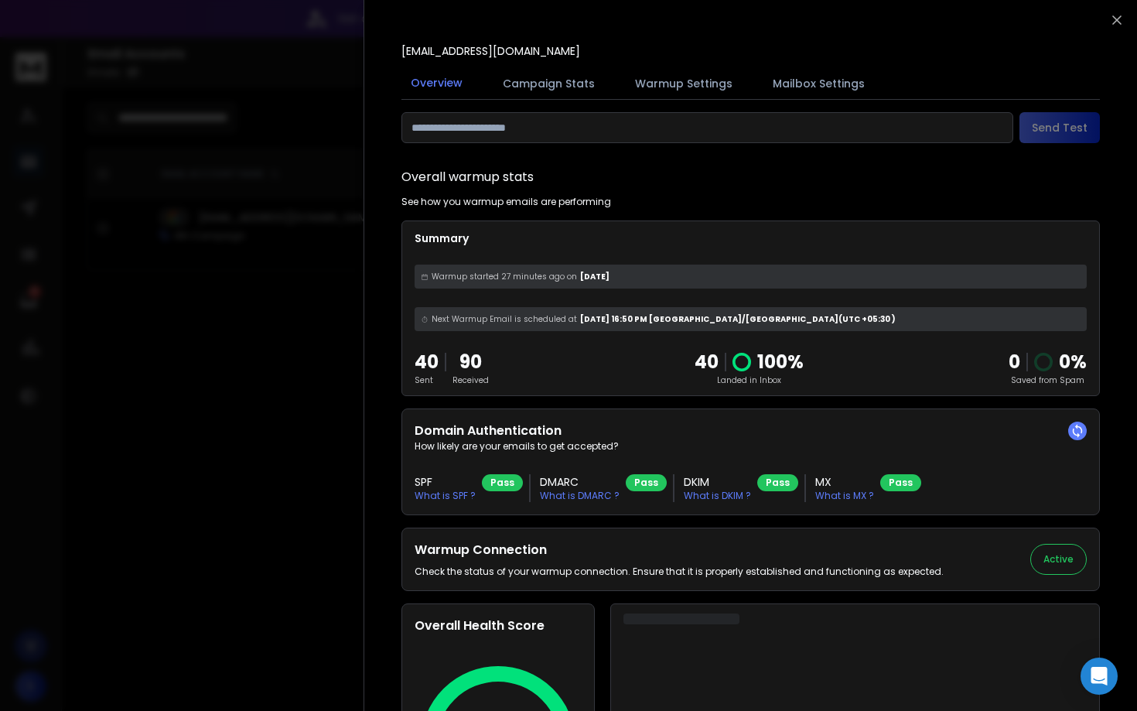
click at [552, 96] on button "Campaign Stats" at bounding box center [549, 84] width 111 height 34
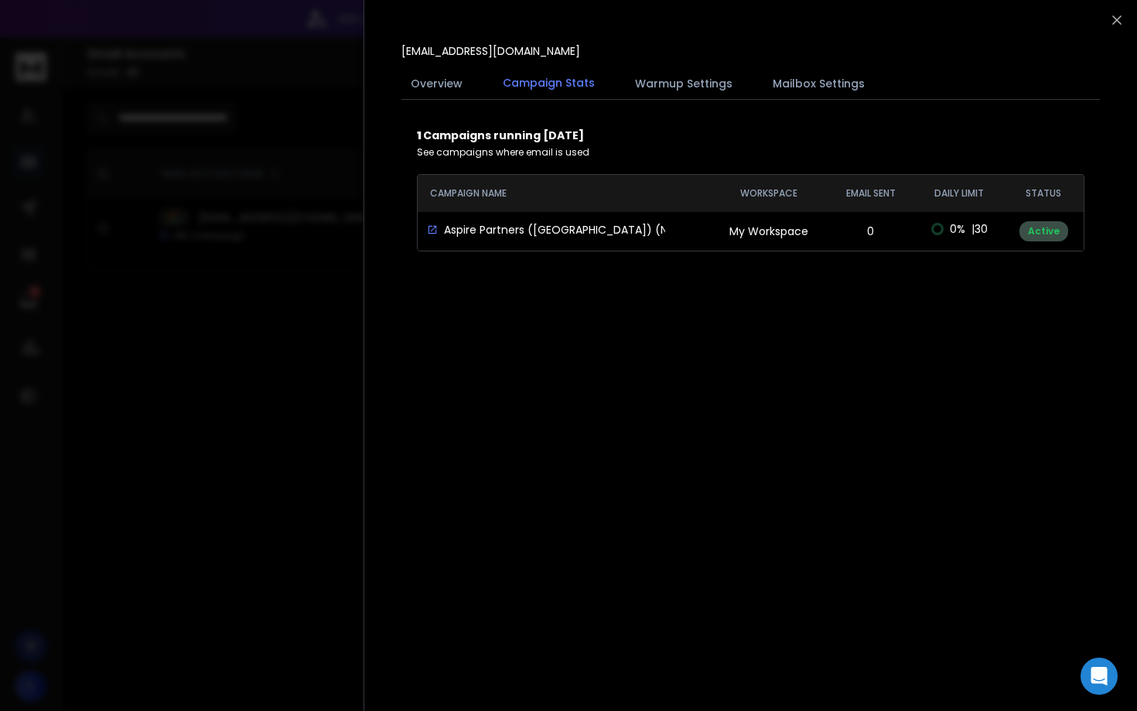
click at [302, 209] on div at bounding box center [568, 355] width 1137 height 711
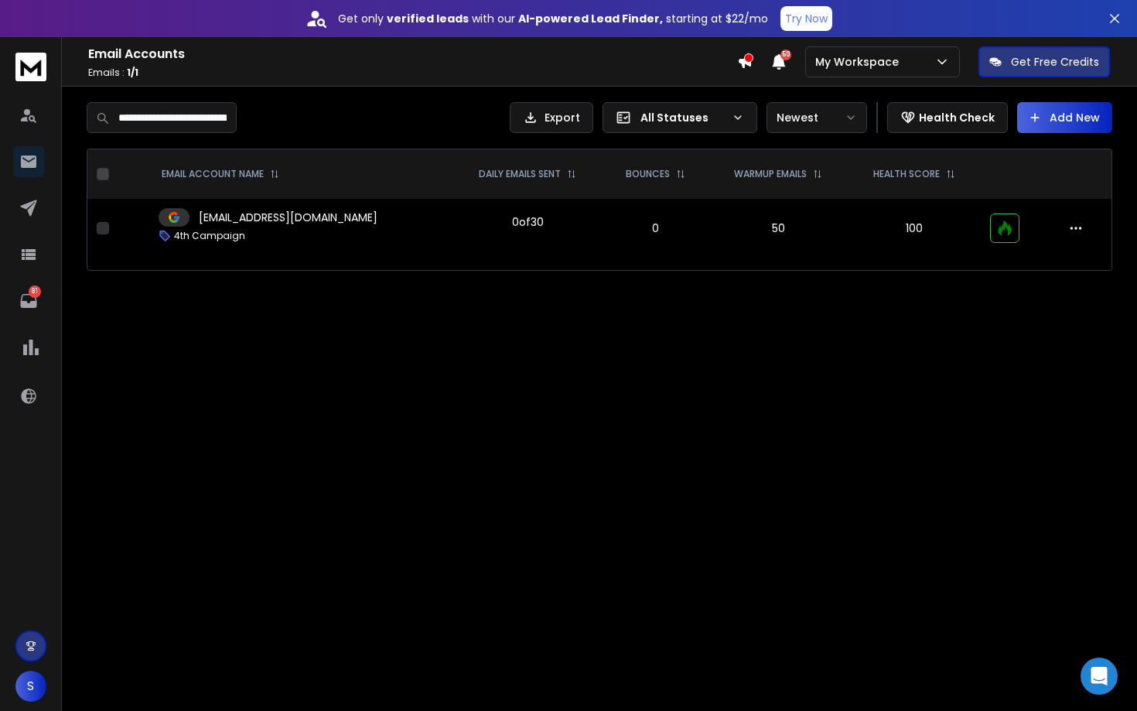
click at [222, 121] on input "**********" at bounding box center [162, 117] width 150 height 31
paste input
type input "**********"
click at [341, 227] on td "connect@growthwithaspire.xyz 4th Campaign" at bounding box center [300, 228] width 302 height 59
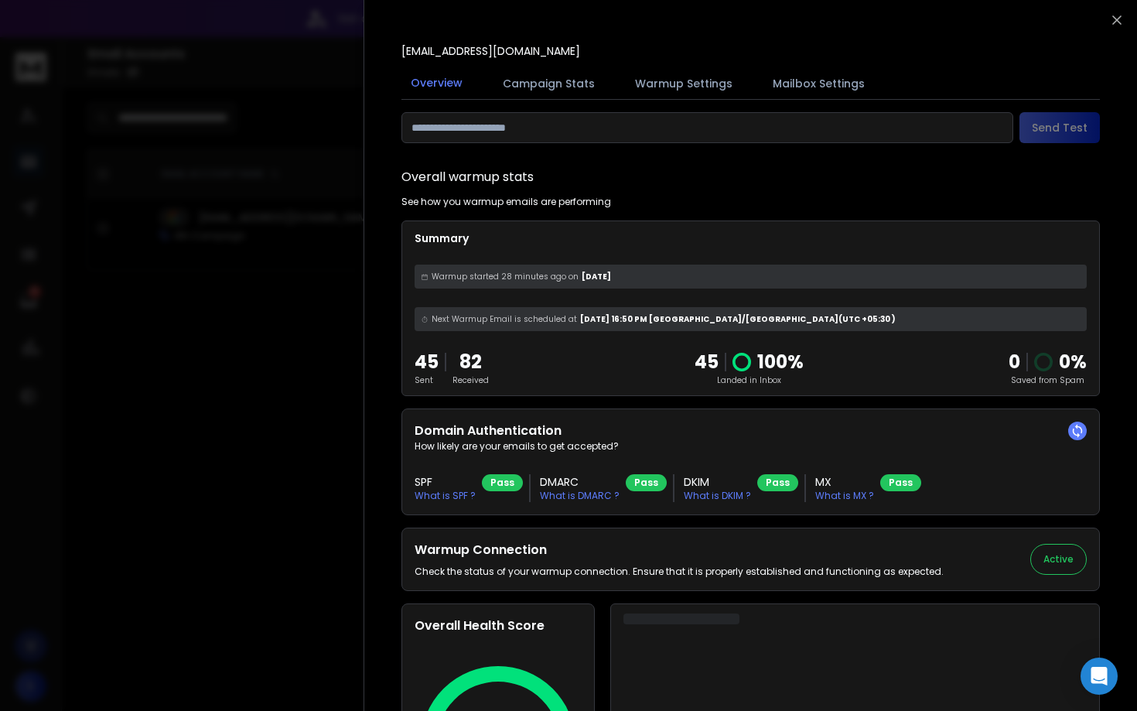
click at [581, 84] on button "Campaign Stats" at bounding box center [549, 84] width 111 height 34
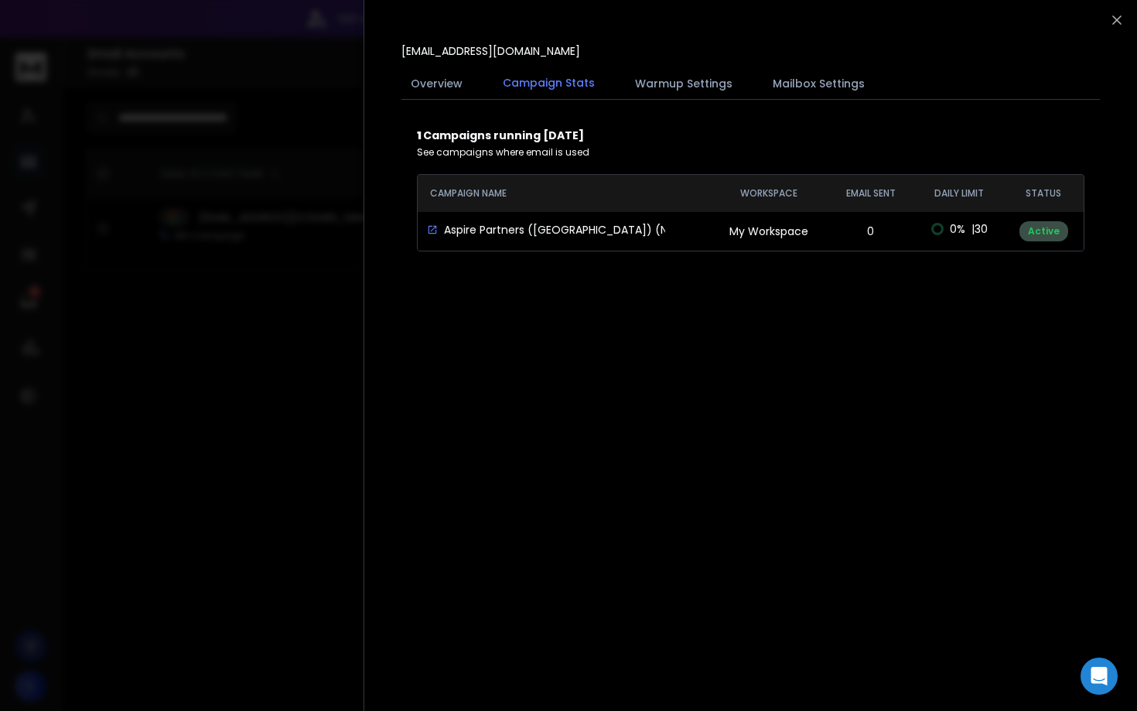
click at [822, 71] on button "Mailbox Settings" at bounding box center [819, 84] width 111 height 34
